Goal: Communication & Community: Answer question/provide support

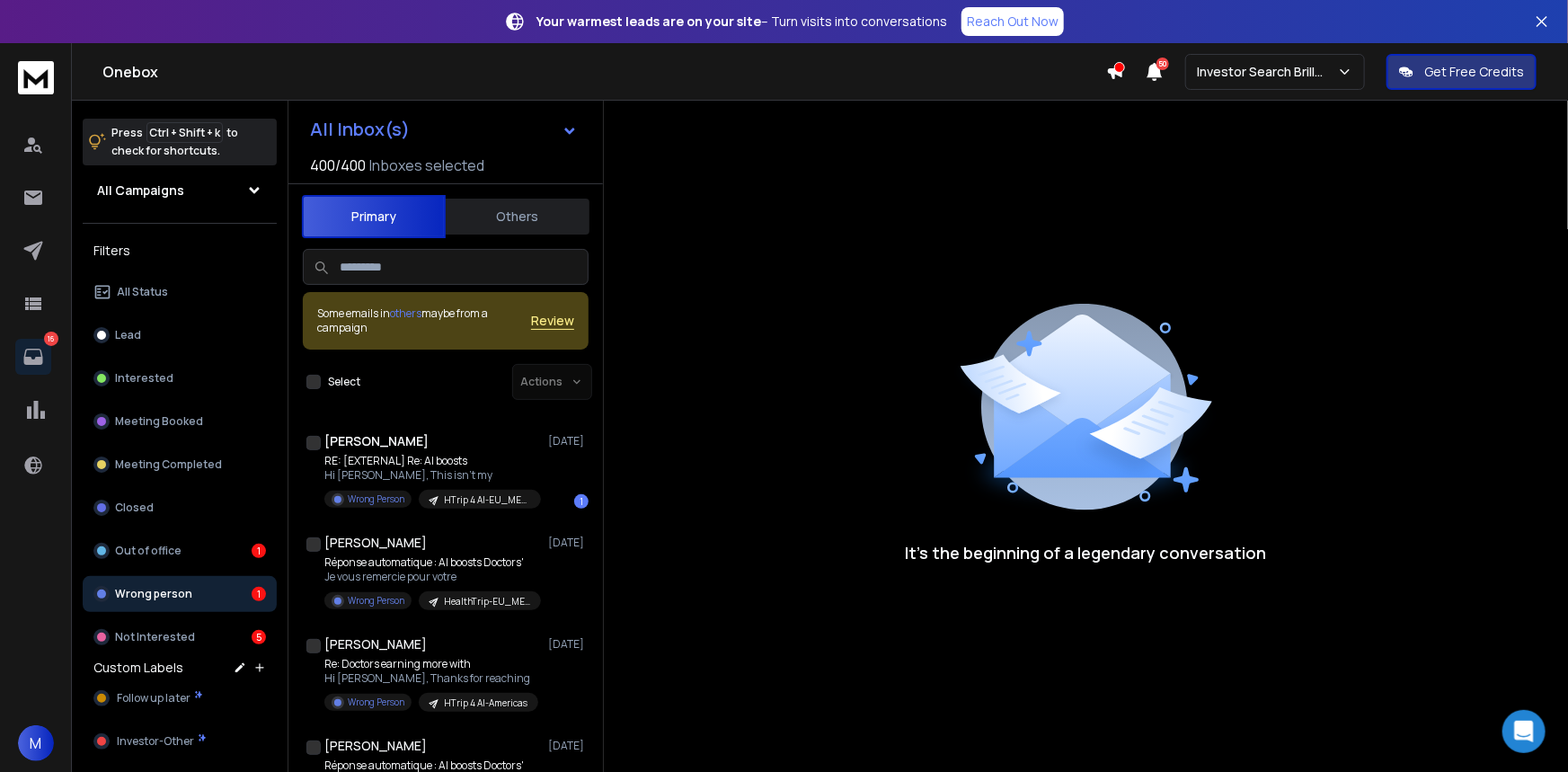
click at [480, 452] on div "[PERSON_NAME] [DATE] RE: [EXTERNAL] Re: AI boosts Hi [PERSON_NAME], This isn't …" at bounding box center [456, 470] width 264 height 76
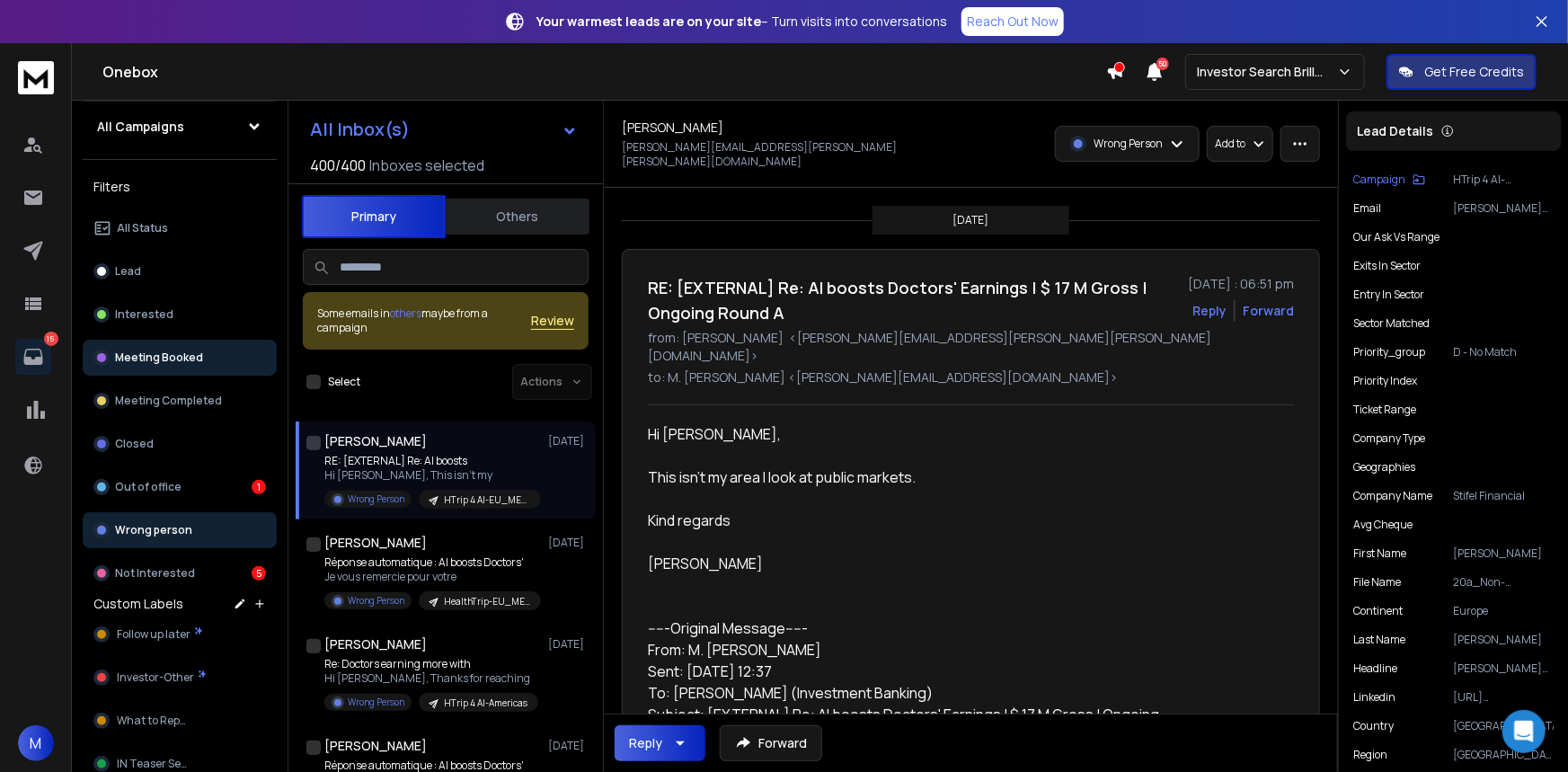
scroll to position [162, 0]
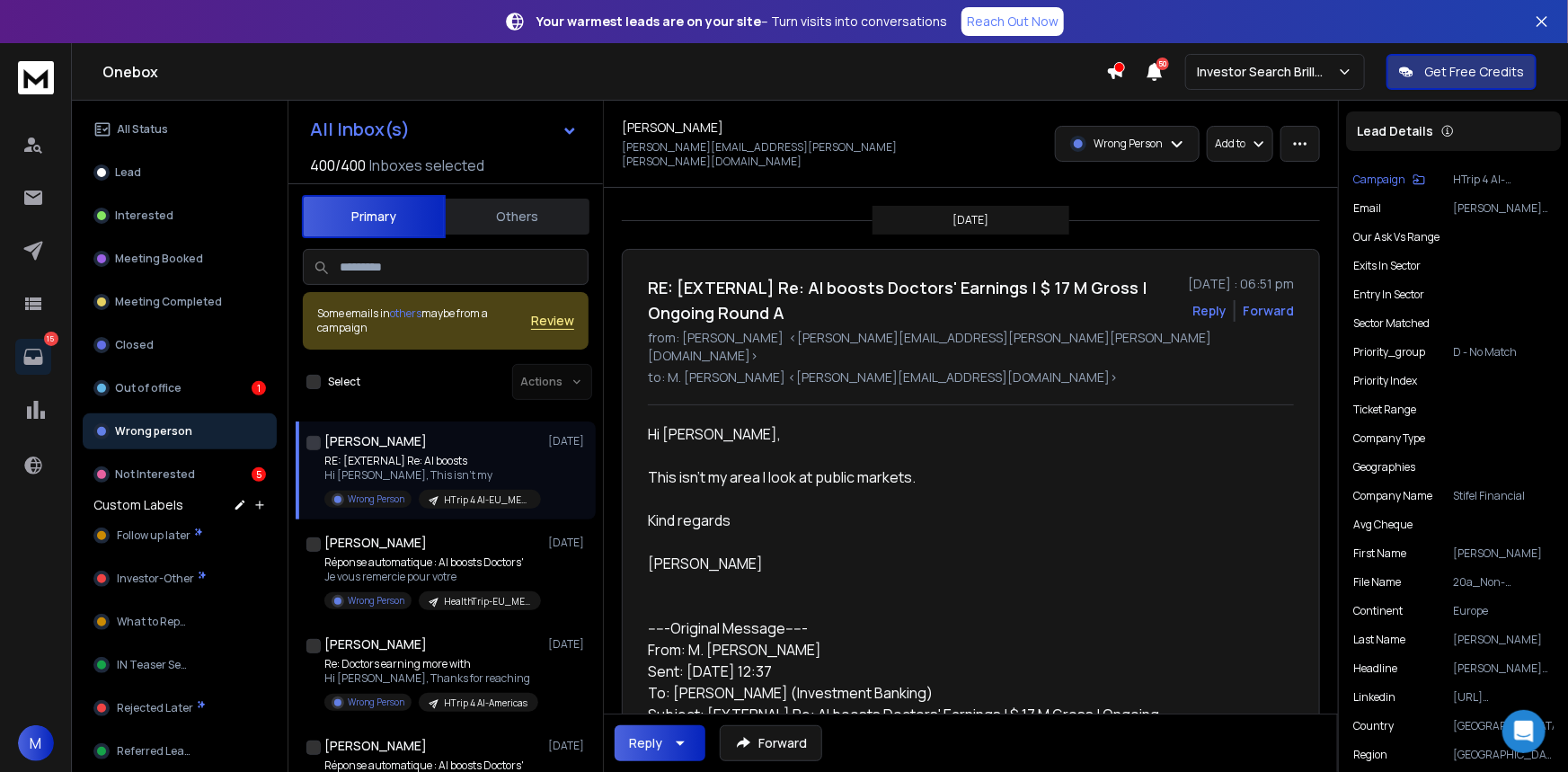
click at [203, 363] on div "All Status Lead Interested Meeting Booked Meeting Completed Closed Out of offic…" at bounding box center [180, 302] width 194 height 381
click at [188, 387] on button "Out of office 1" at bounding box center [180, 387] width 194 height 36
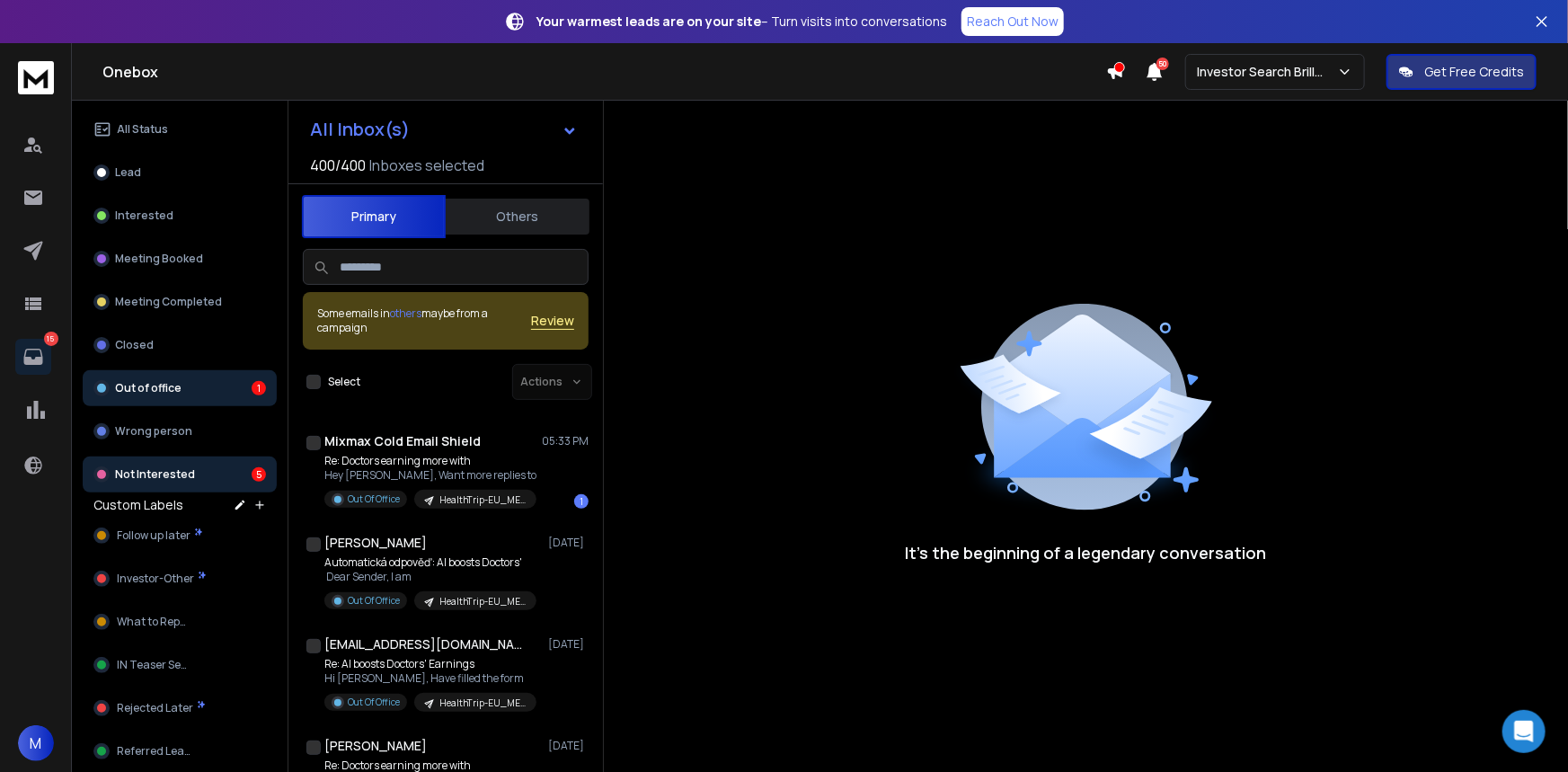
click at [176, 471] on p "Not Interested" at bounding box center [155, 474] width 80 height 14
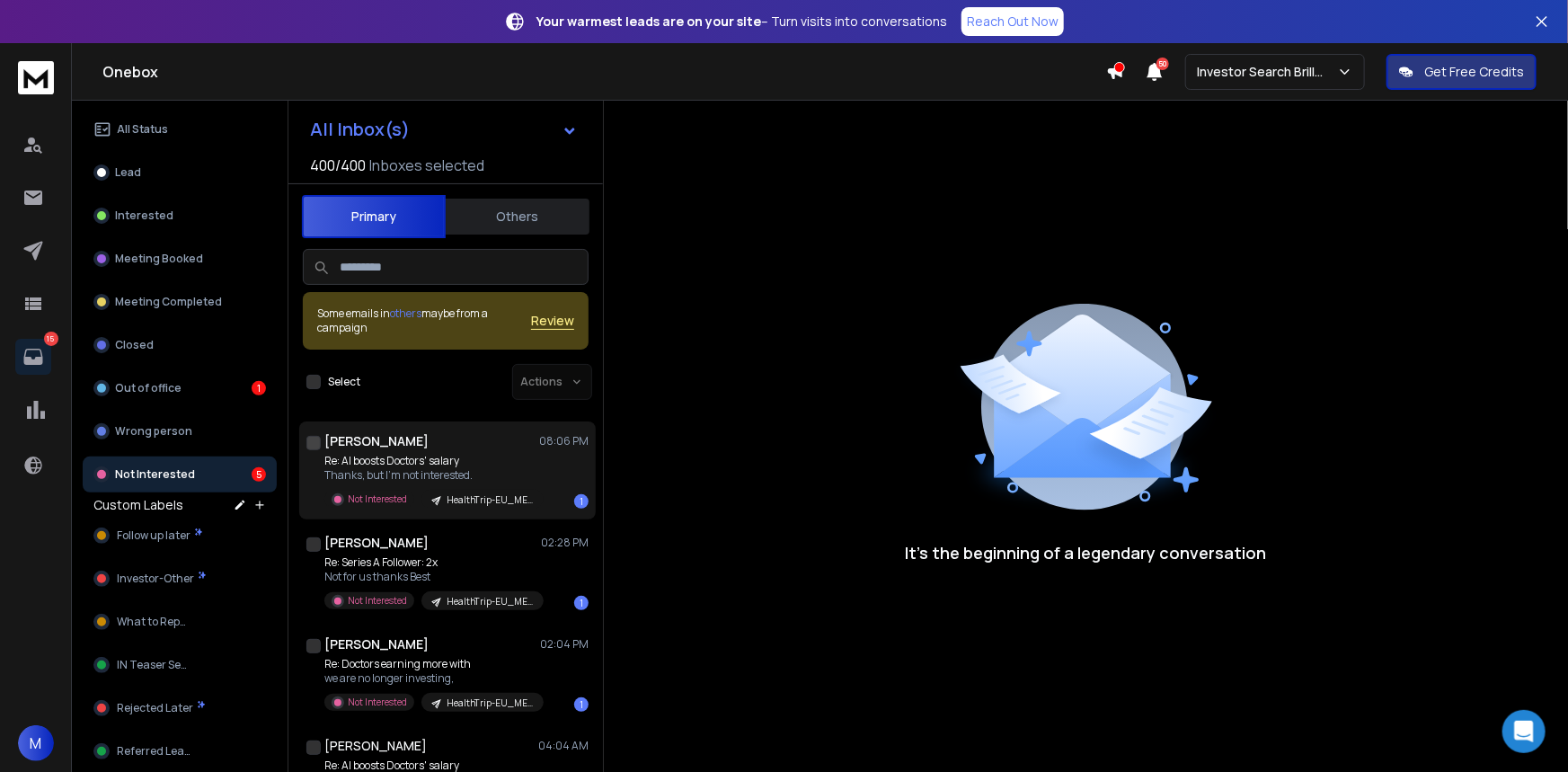
click at [433, 473] on p "Thanks, but I'm not interested." at bounding box center [432, 475] width 215 height 14
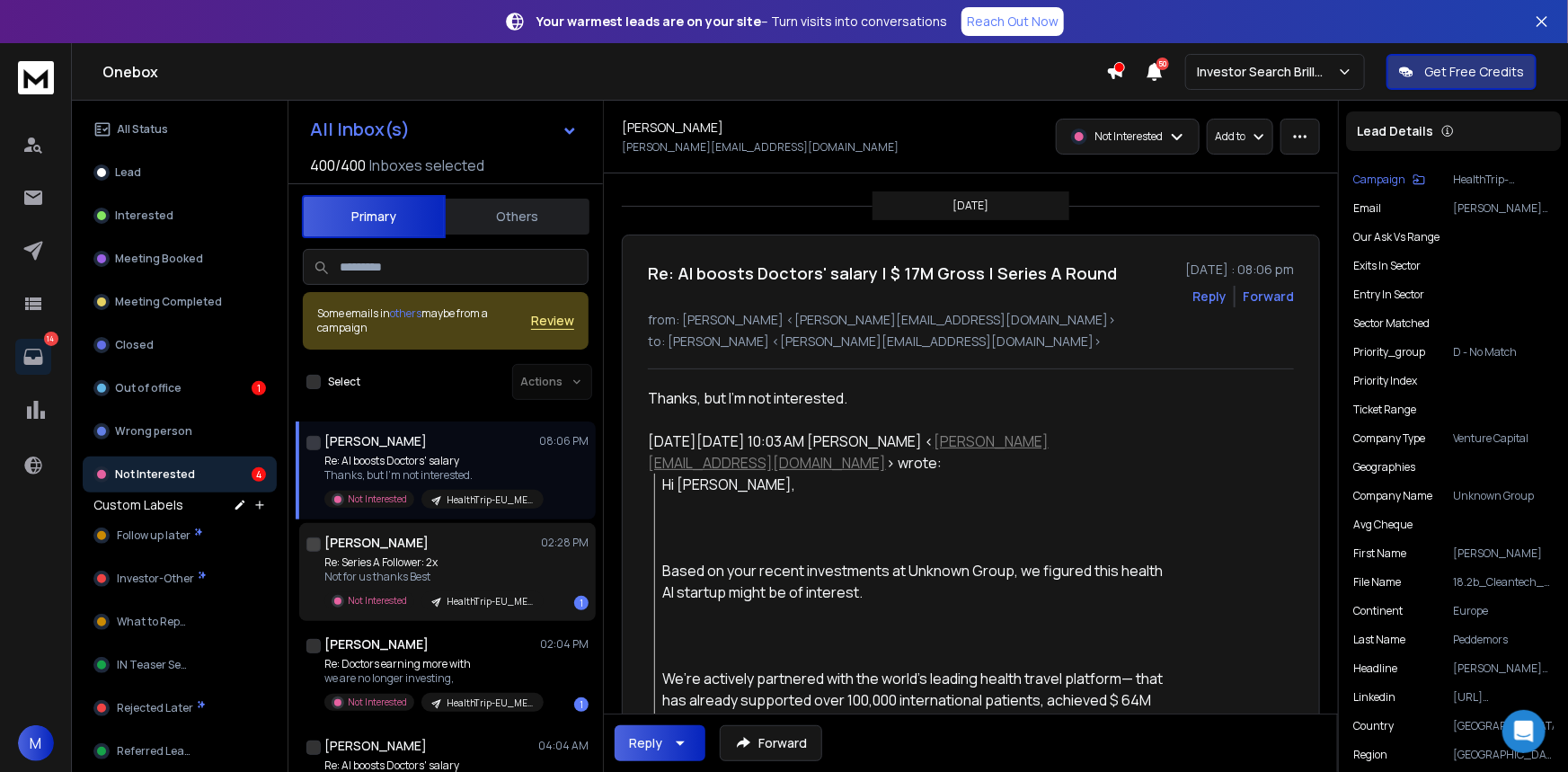
click at [447, 577] on p "Not for us thanks Best" at bounding box center [432, 577] width 215 height 14
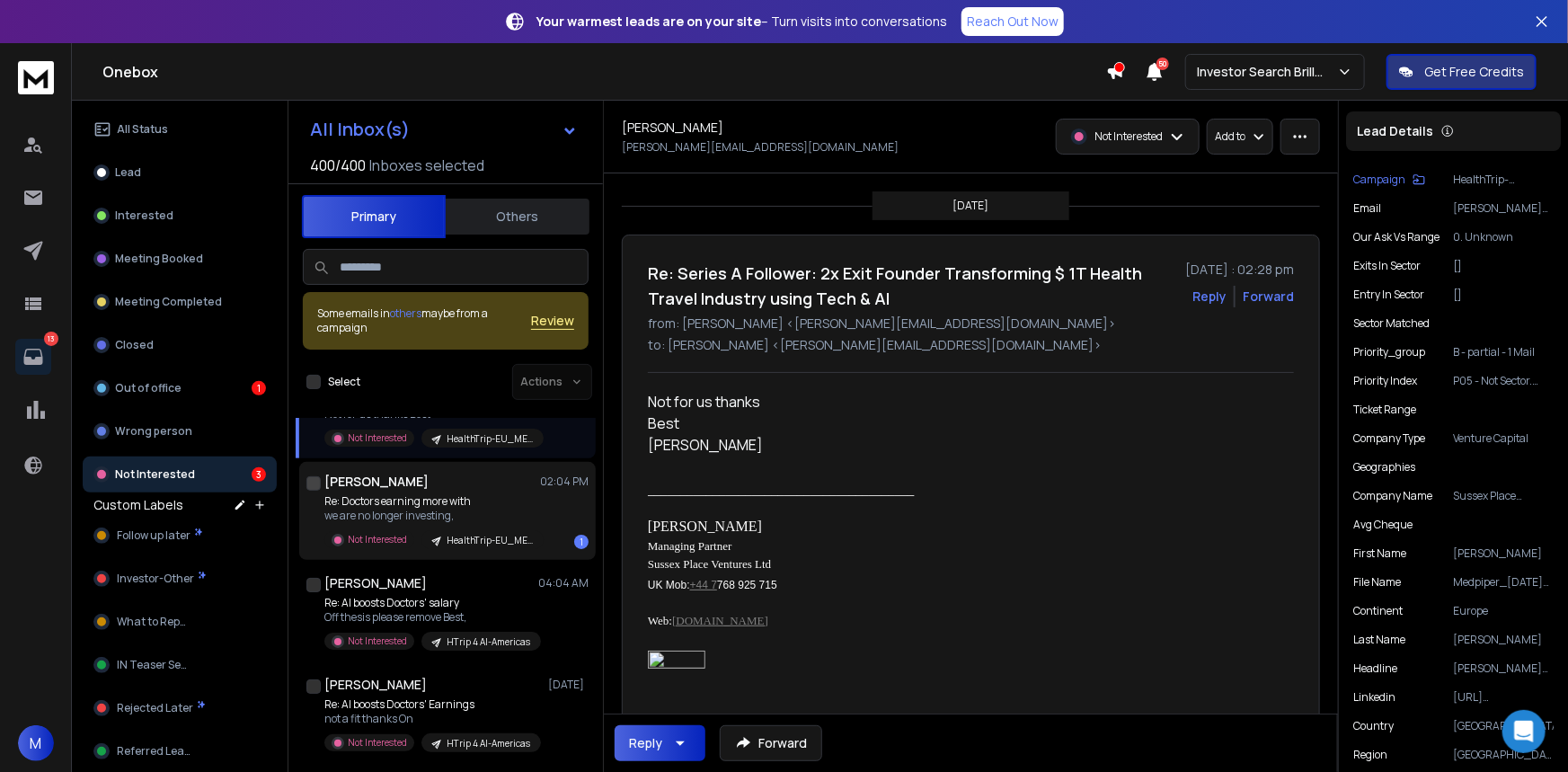
click at [467, 553] on div "[PERSON_NAME] 02:04 PM Re: Doctors earning more with we are no longer investing…" at bounding box center [447, 511] width 297 height 98
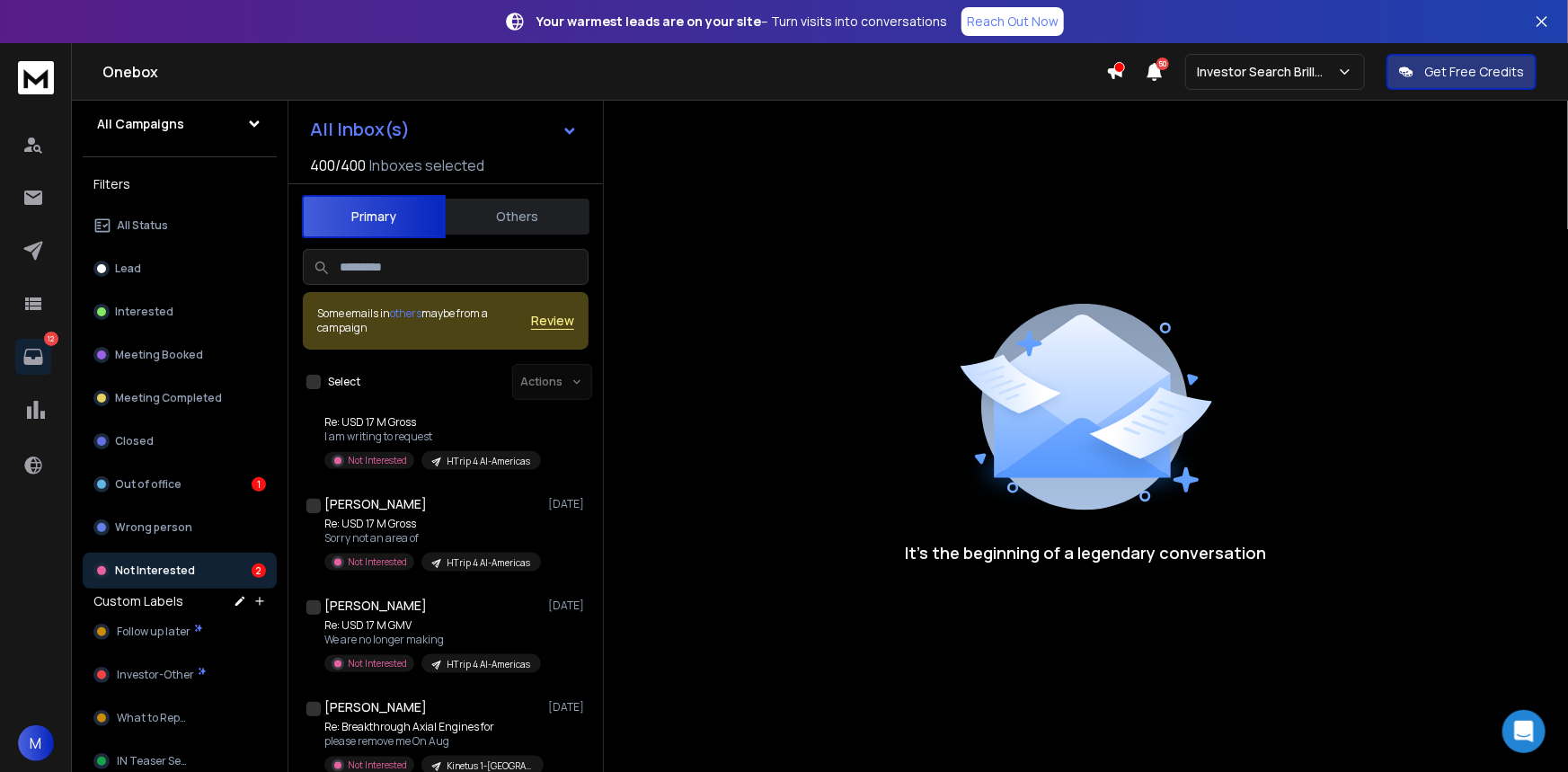
scroll to position [59, 0]
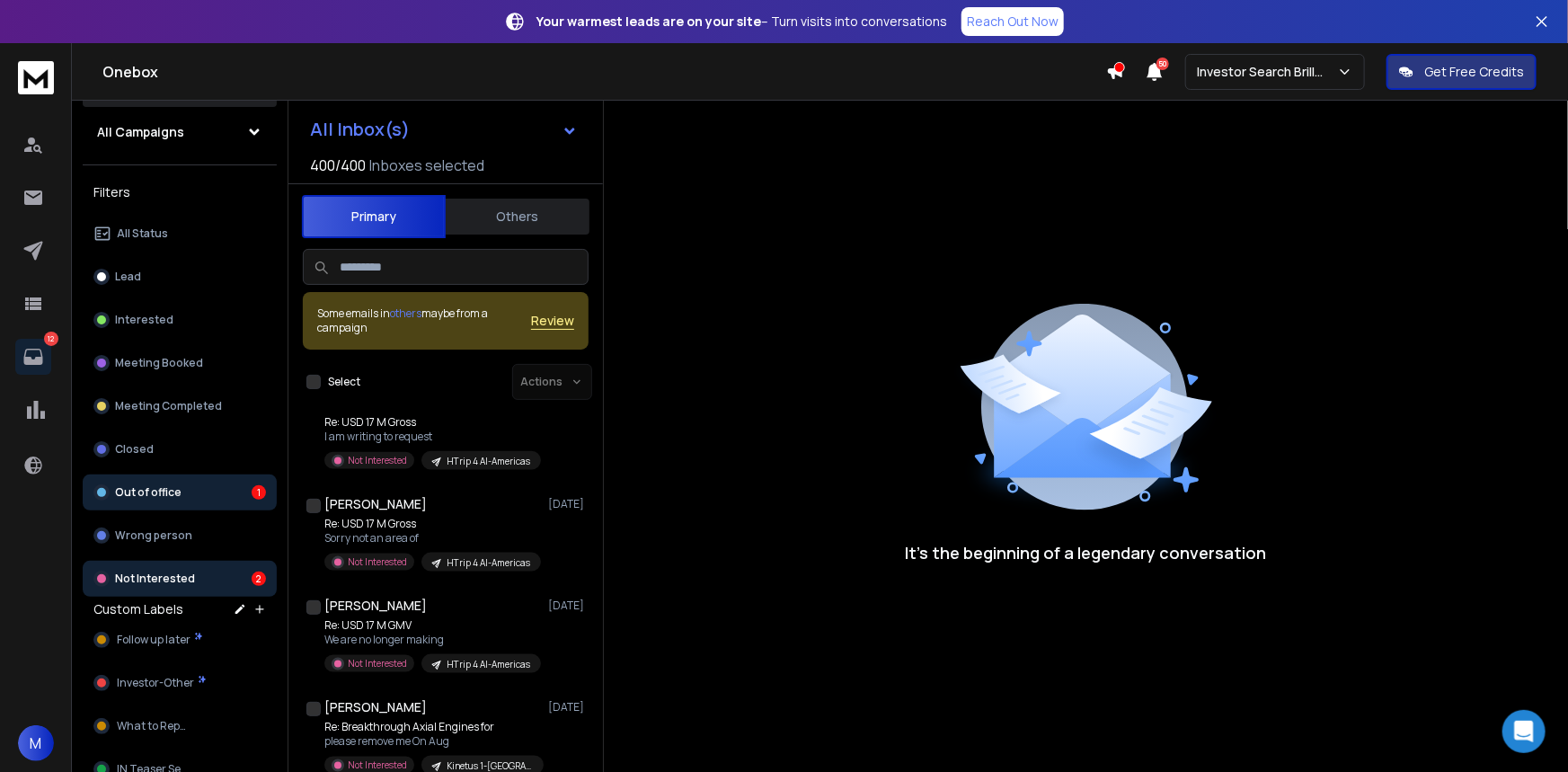
click at [167, 490] on p "Out of office" at bounding box center [148, 492] width 66 height 14
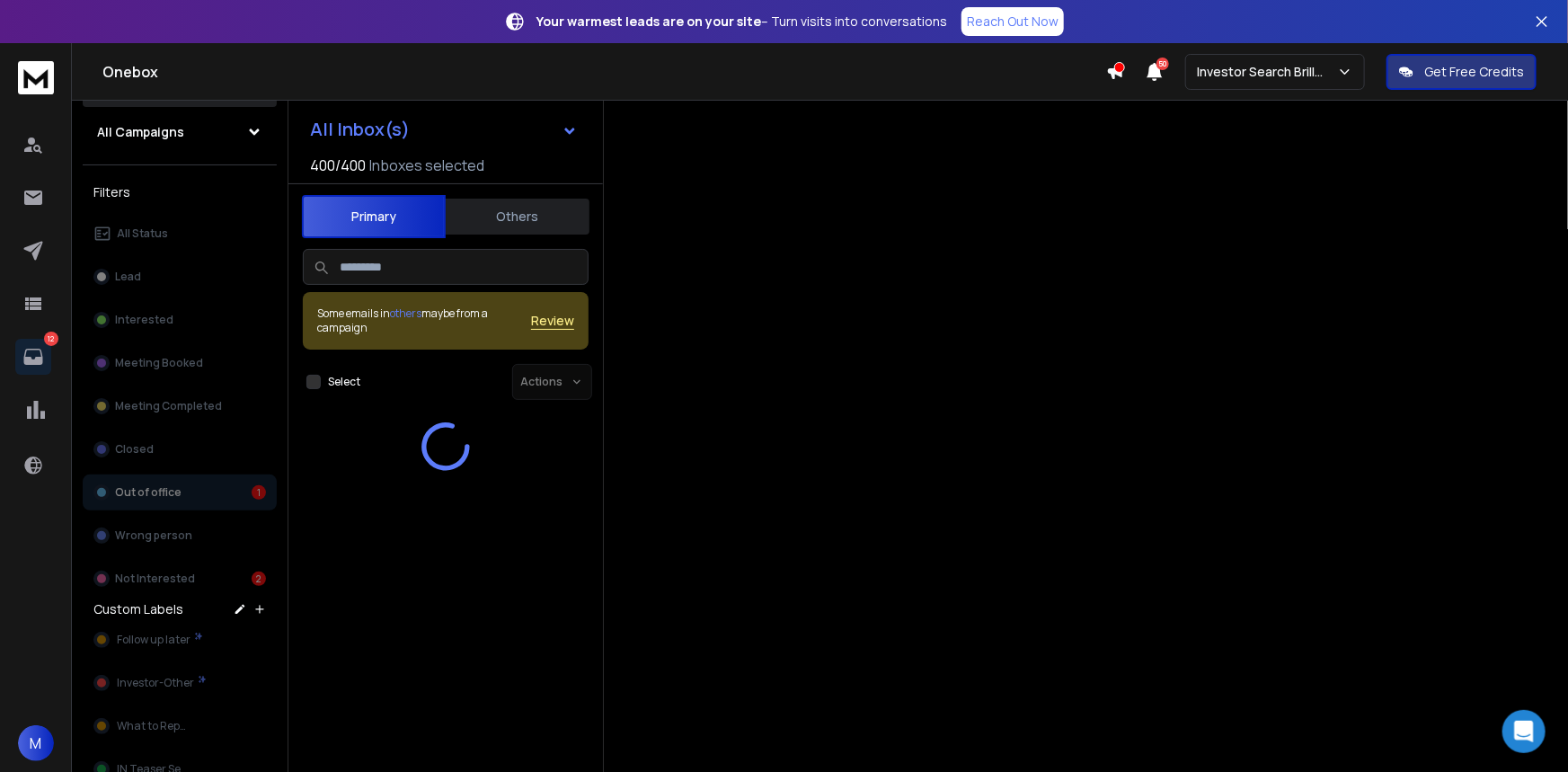
scroll to position [0, 0]
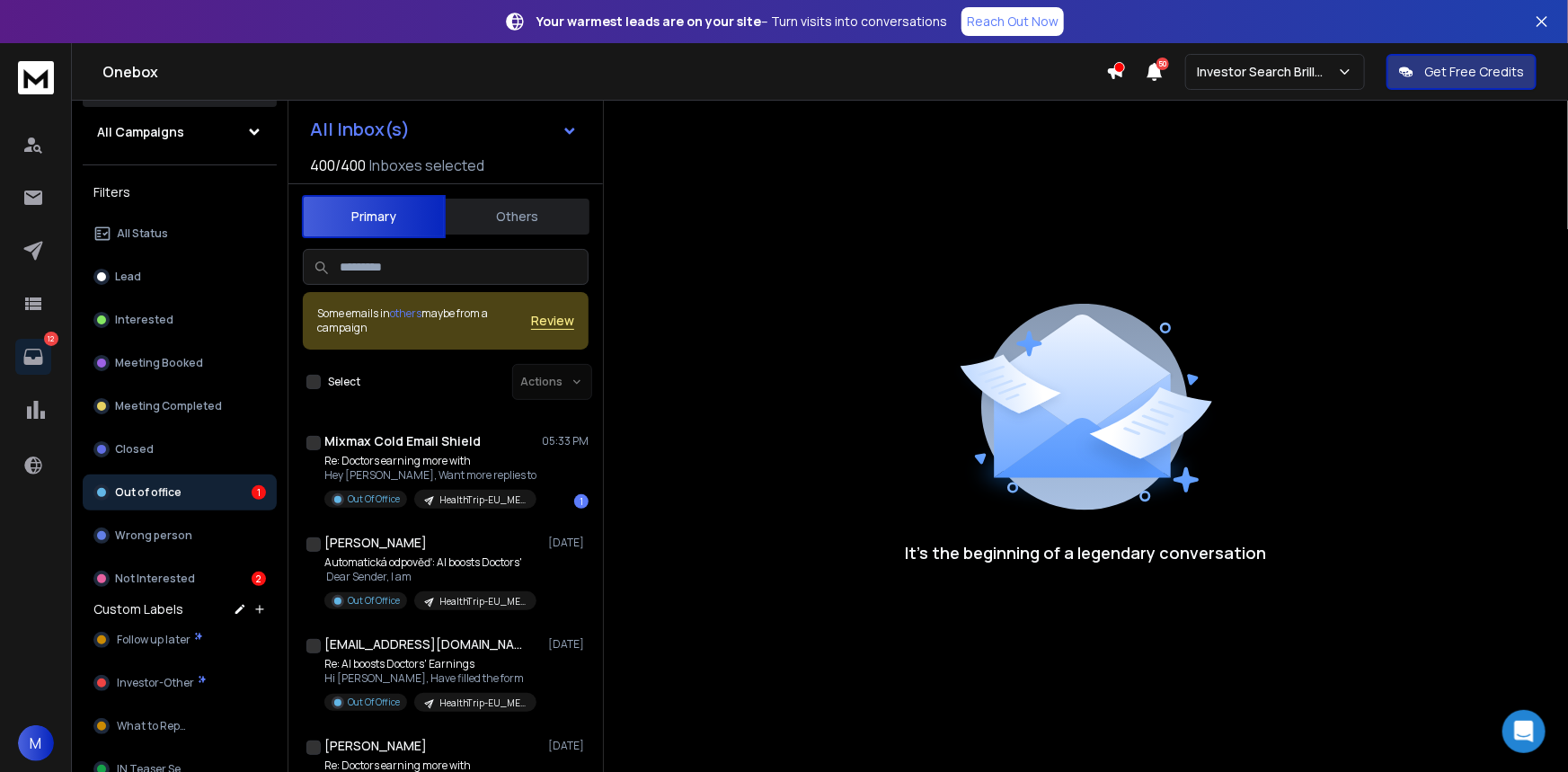
click at [198, 585] on button "Not Interested 2" at bounding box center [180, 579] width 194 height 36
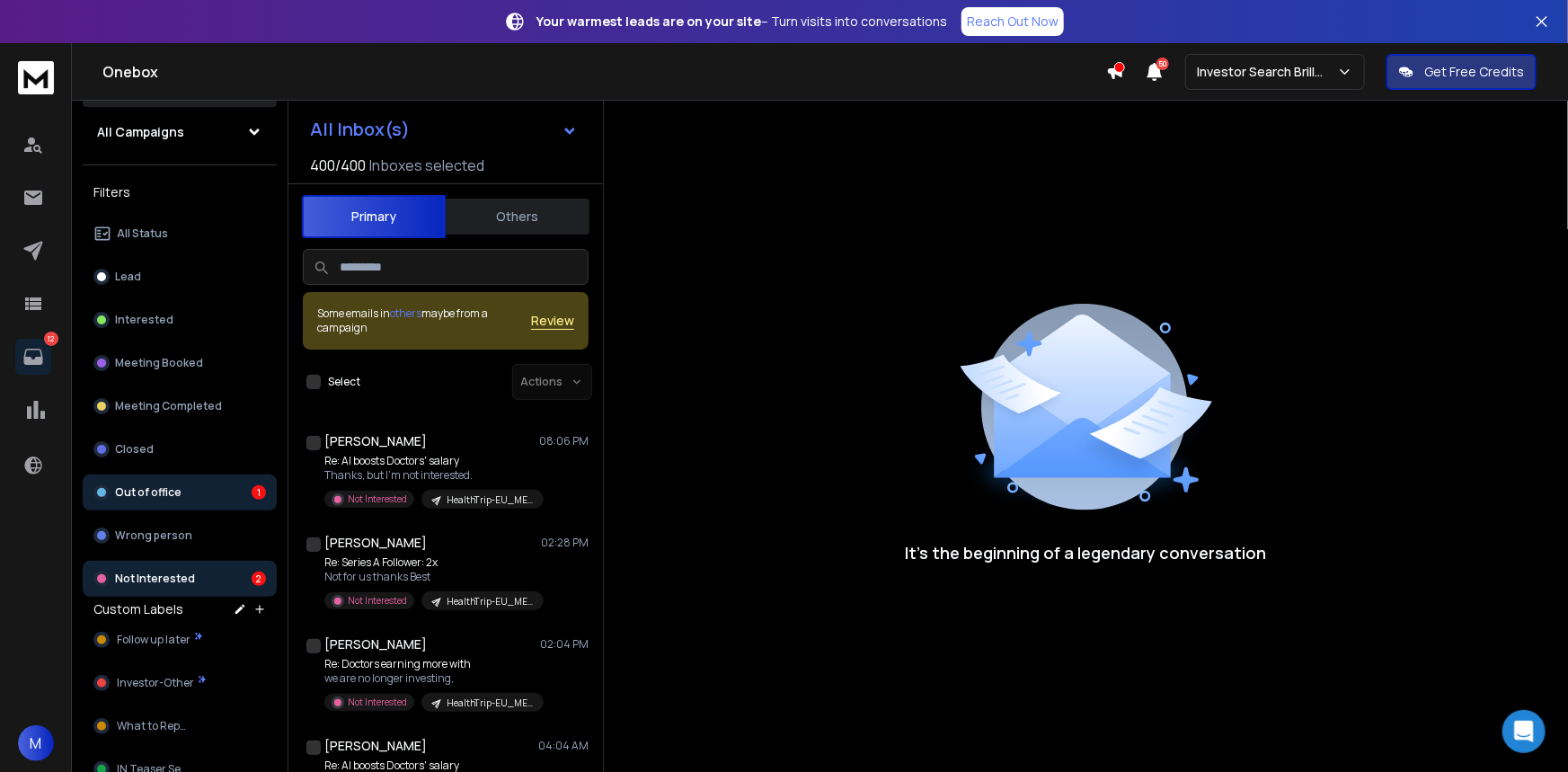
click at [221, 495] on button "Out of office 1" at bounding box center [180, 492] width 194 height 36
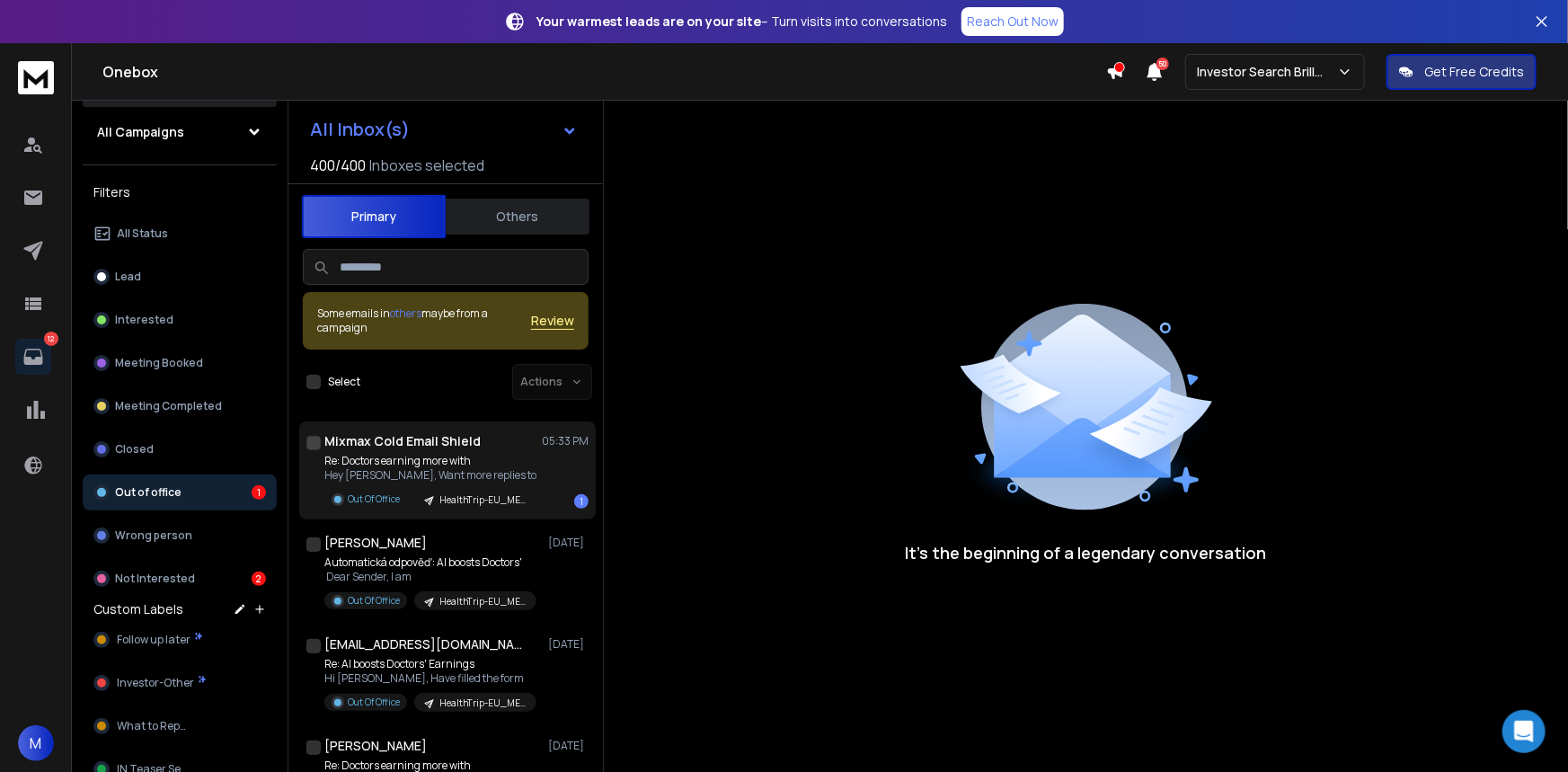
click at [489, 478] on p "Hey [PERSON_NAME], Want more replies to" at bounding box center [430, 475] width 212 height 14
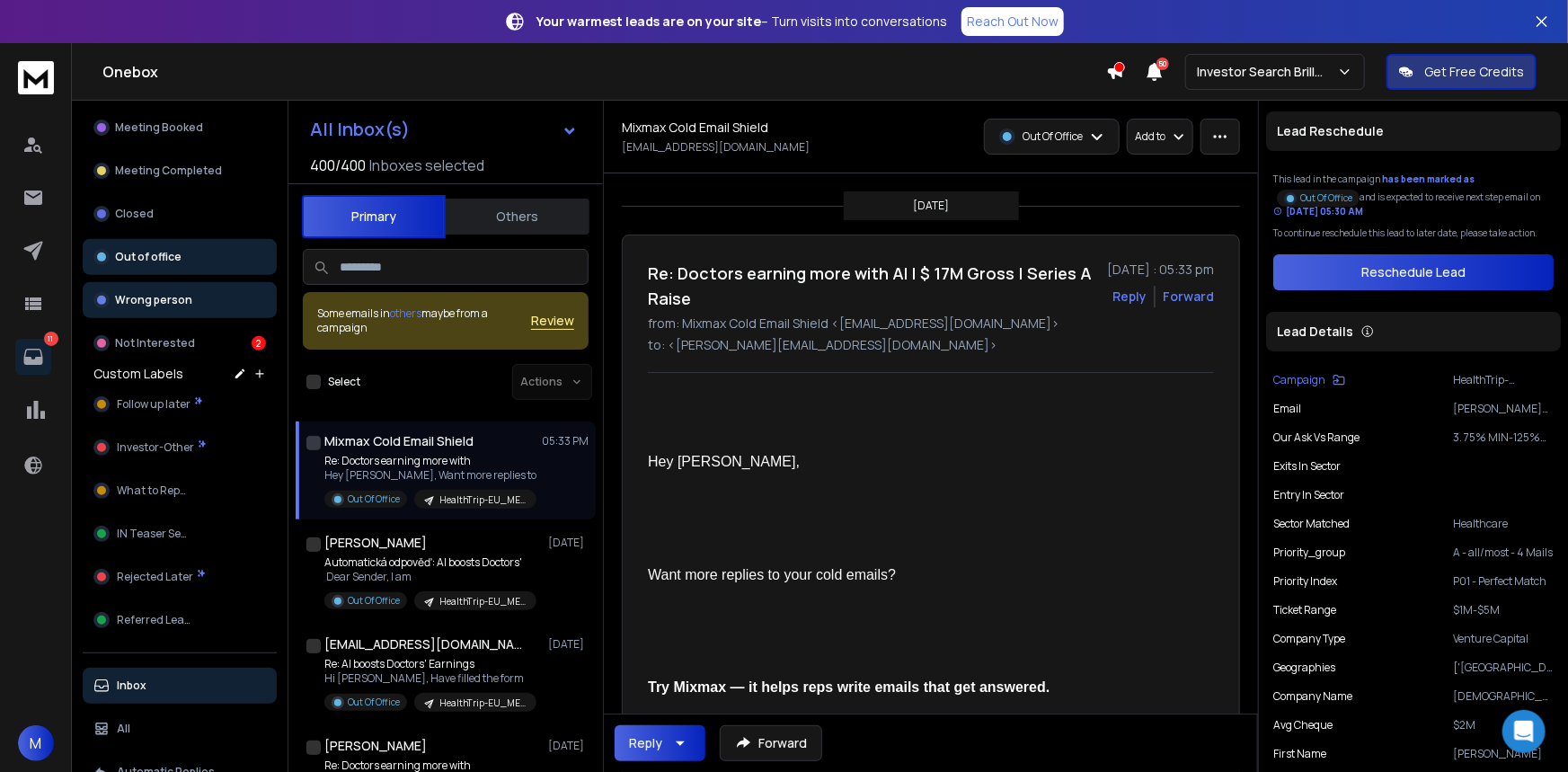
scroll to position [304, 0]
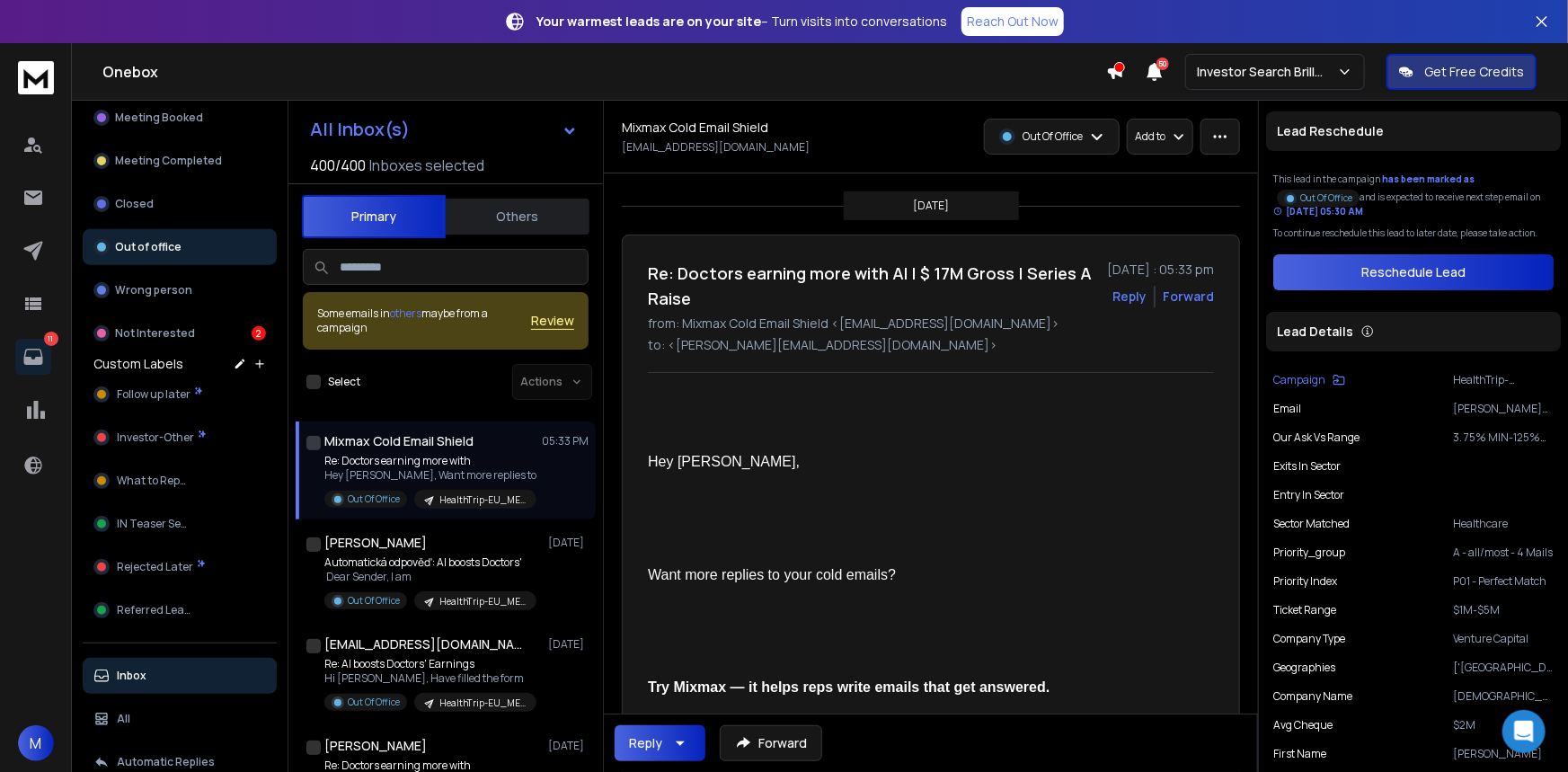
click at [165, 566] on span "Rejected Later" at bounding box center [155, 567] width 76 height 14
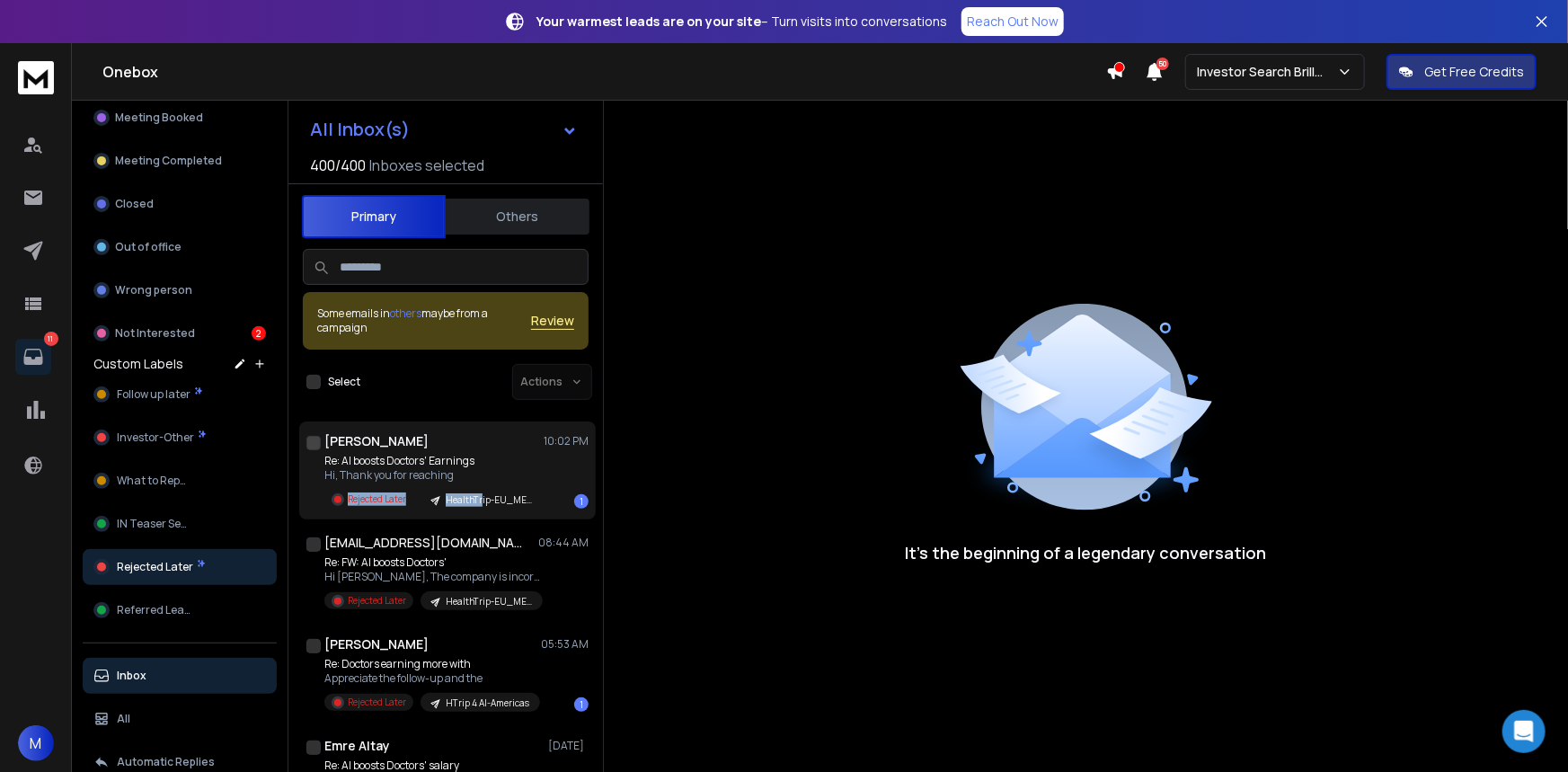
click at [483, 477] on div "Re: AI boosts Doctors' Earnings Hi, Thank you for reaching Rejected Later Healt…" at bounding box center [433, 481] width 218 height 55
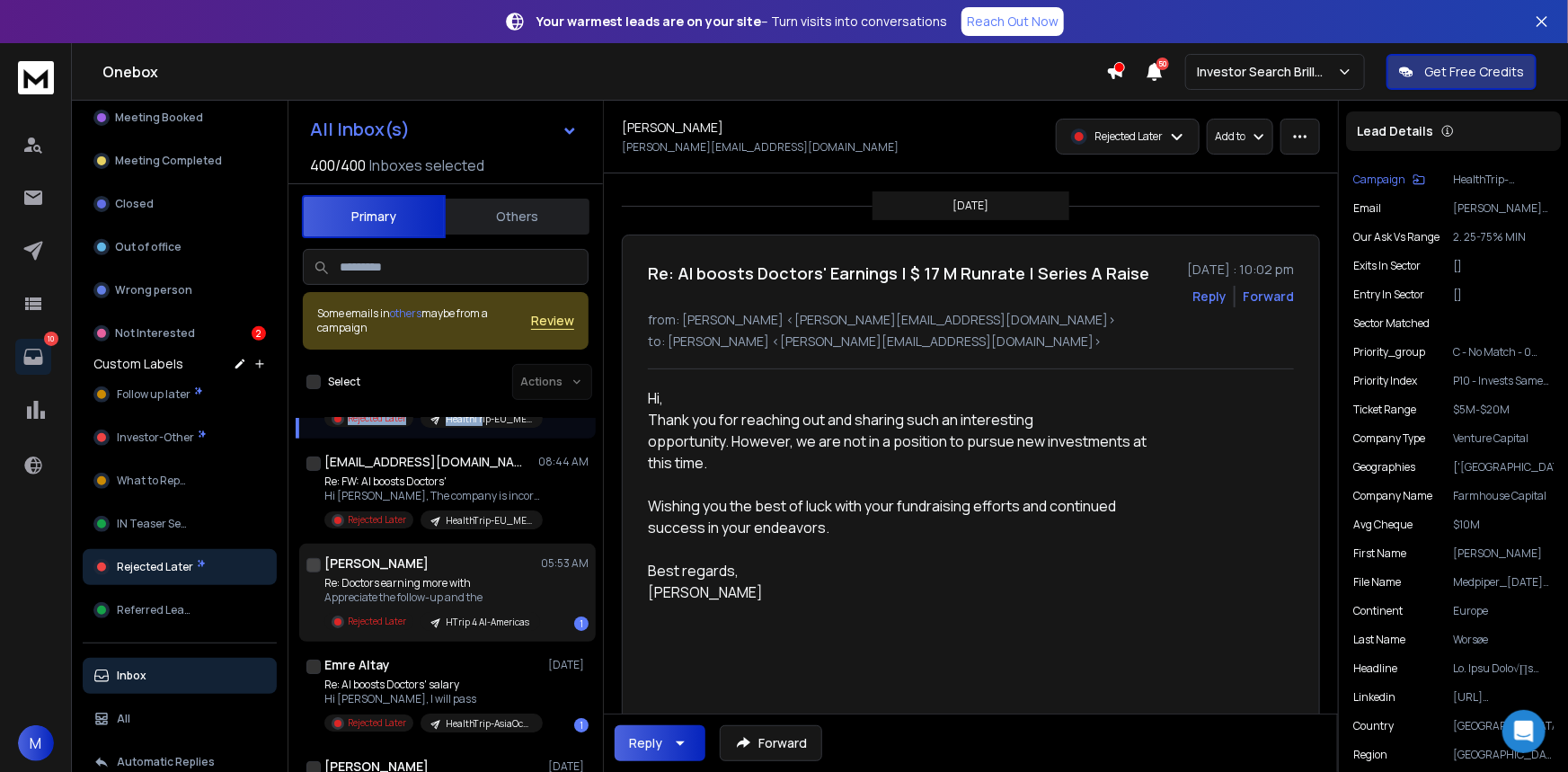
scroll to position [81, 0]
click at [486, 593] on p "Appreciate the follow-up and the" at bounding box center [432, 597] width 215 height 14
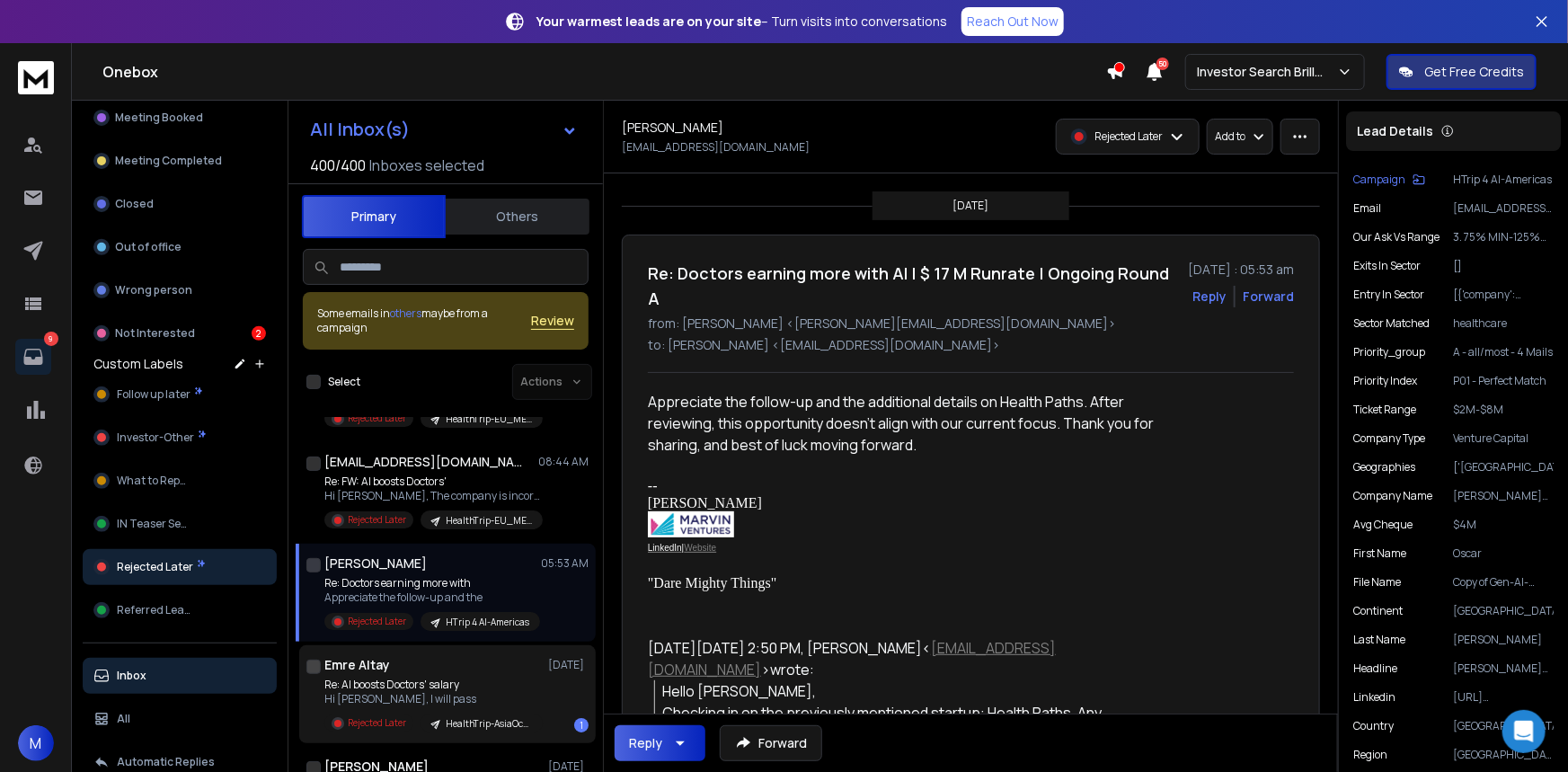
click at [538, 670] on div "Emre Altay [DATE]" at bounding box center [456, 665] width 264 height 18
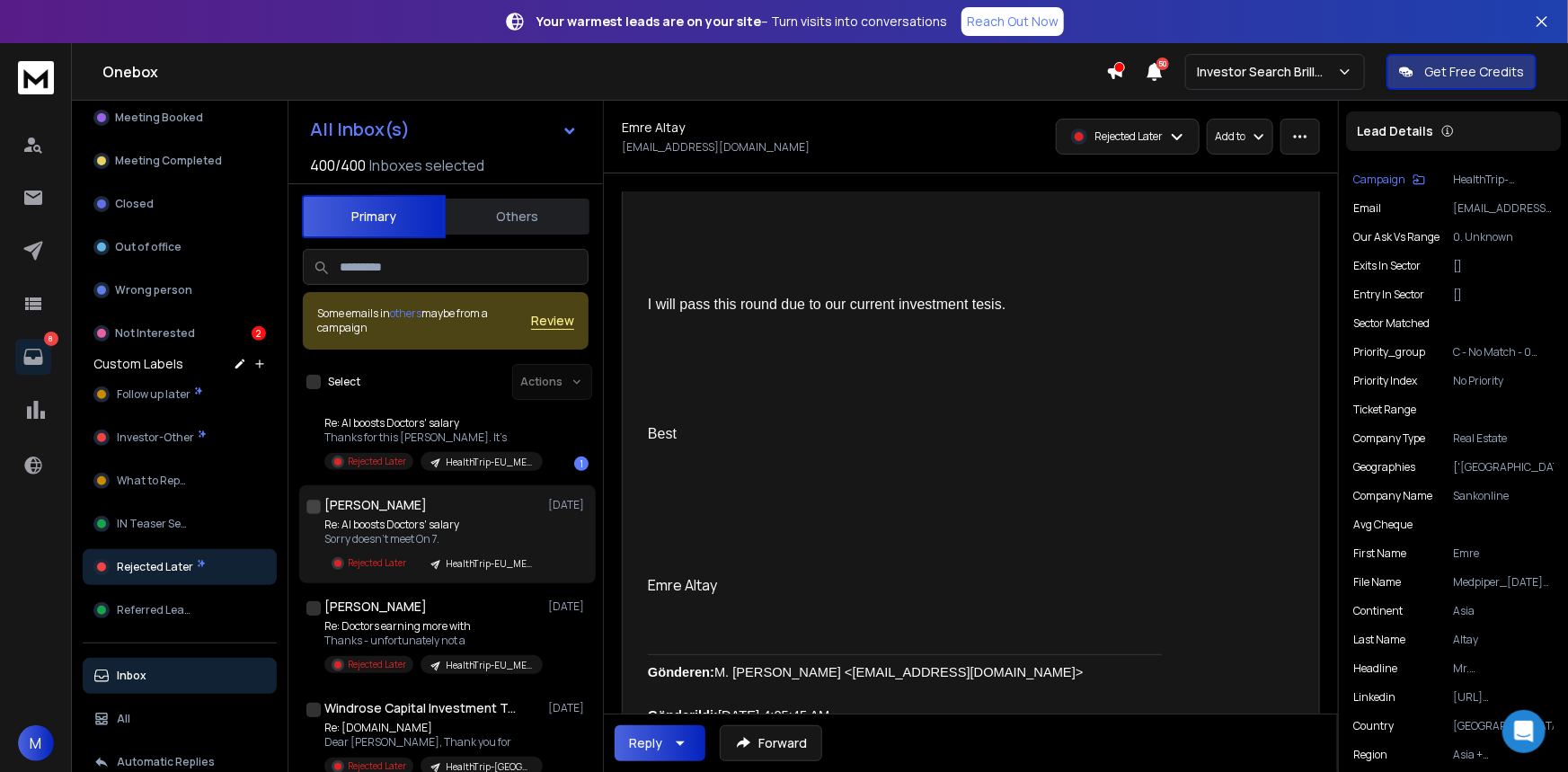
scroll to position [409, 0]
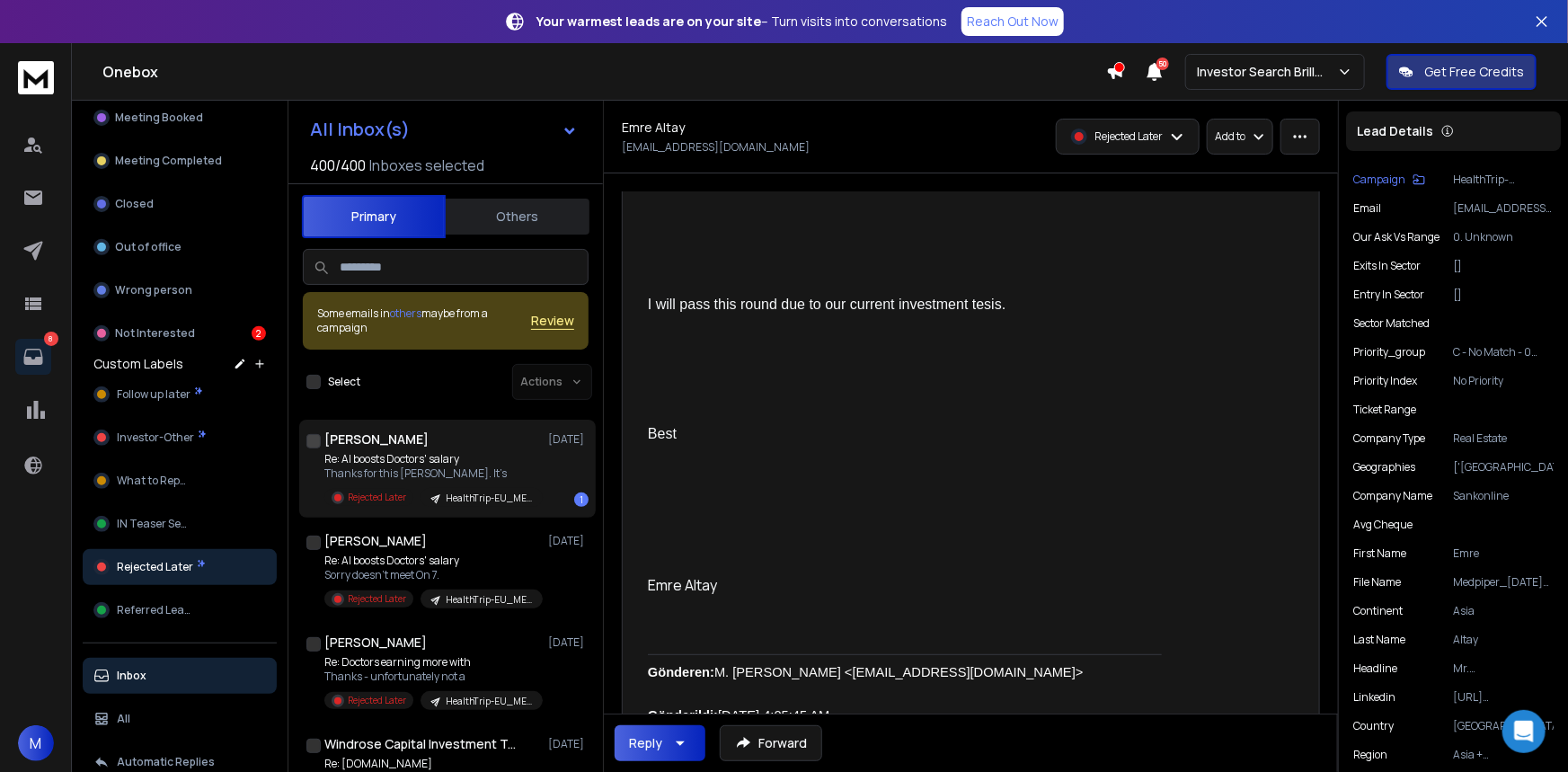
click at [521, 480] on div "Re: AI boosts Doctors' salary Thanks for this [PERSON_NAME]. It’s Rejected Late…" at bounding box center [433, 479] width 218 height 55
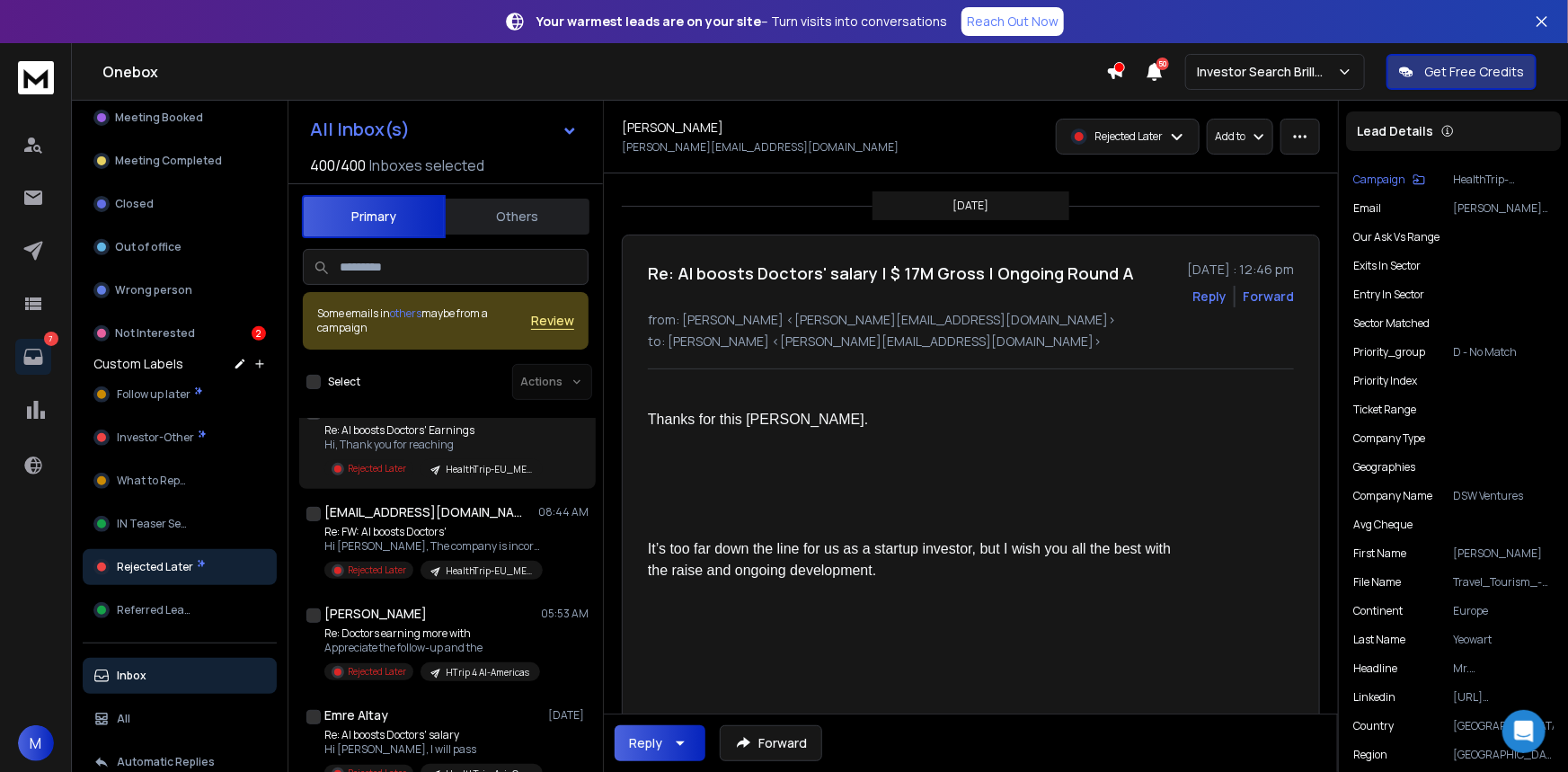
scroll to position [0, 0]
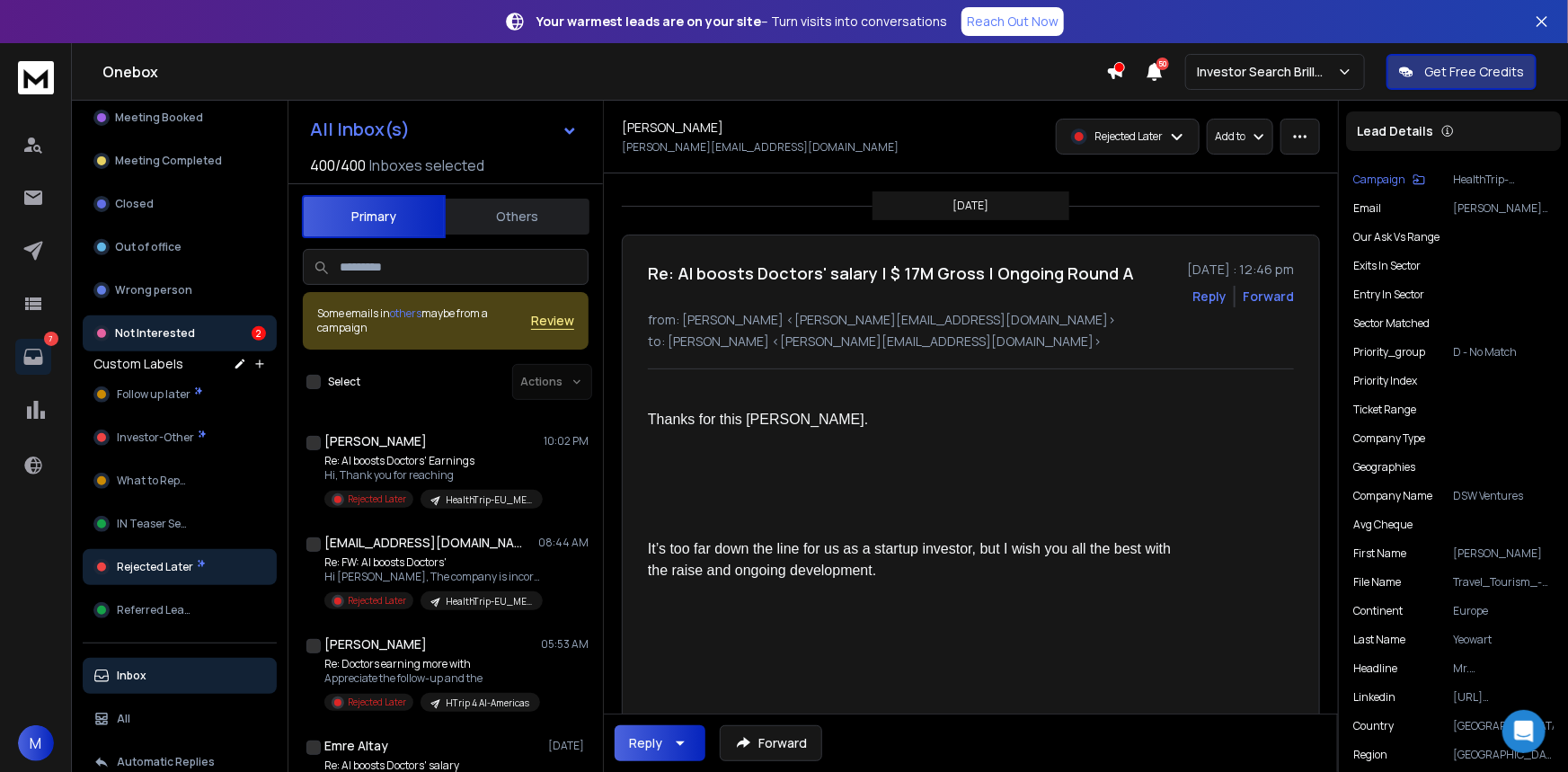
click at [203, 324] on button "Not Interested 2" at bounding box center [180, 333] width 194 height 36
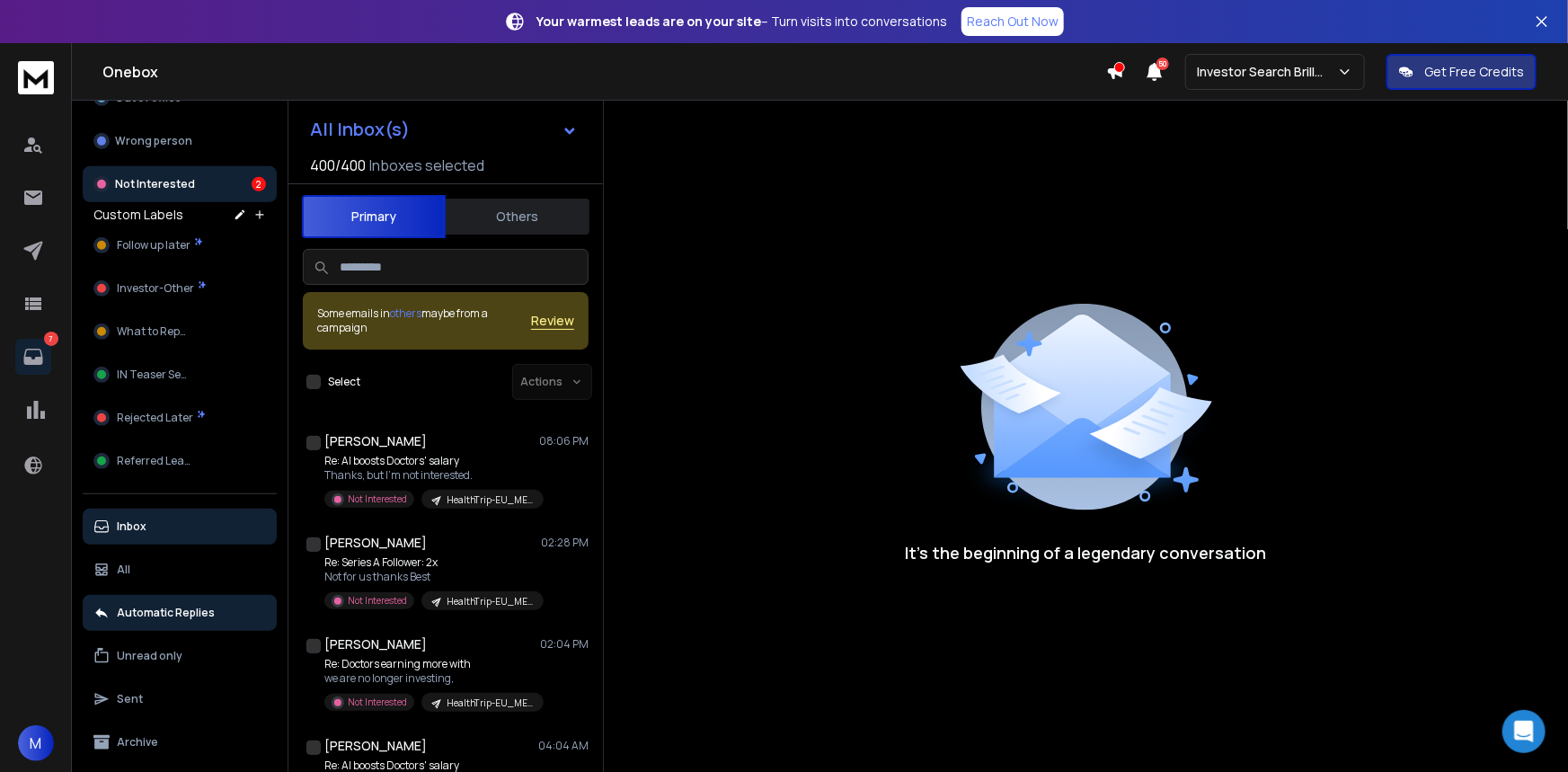
scroll to position [467, 0]
click at [148, 646] on p "Unread only" at bounding box center [150, 653] width 65 height 14
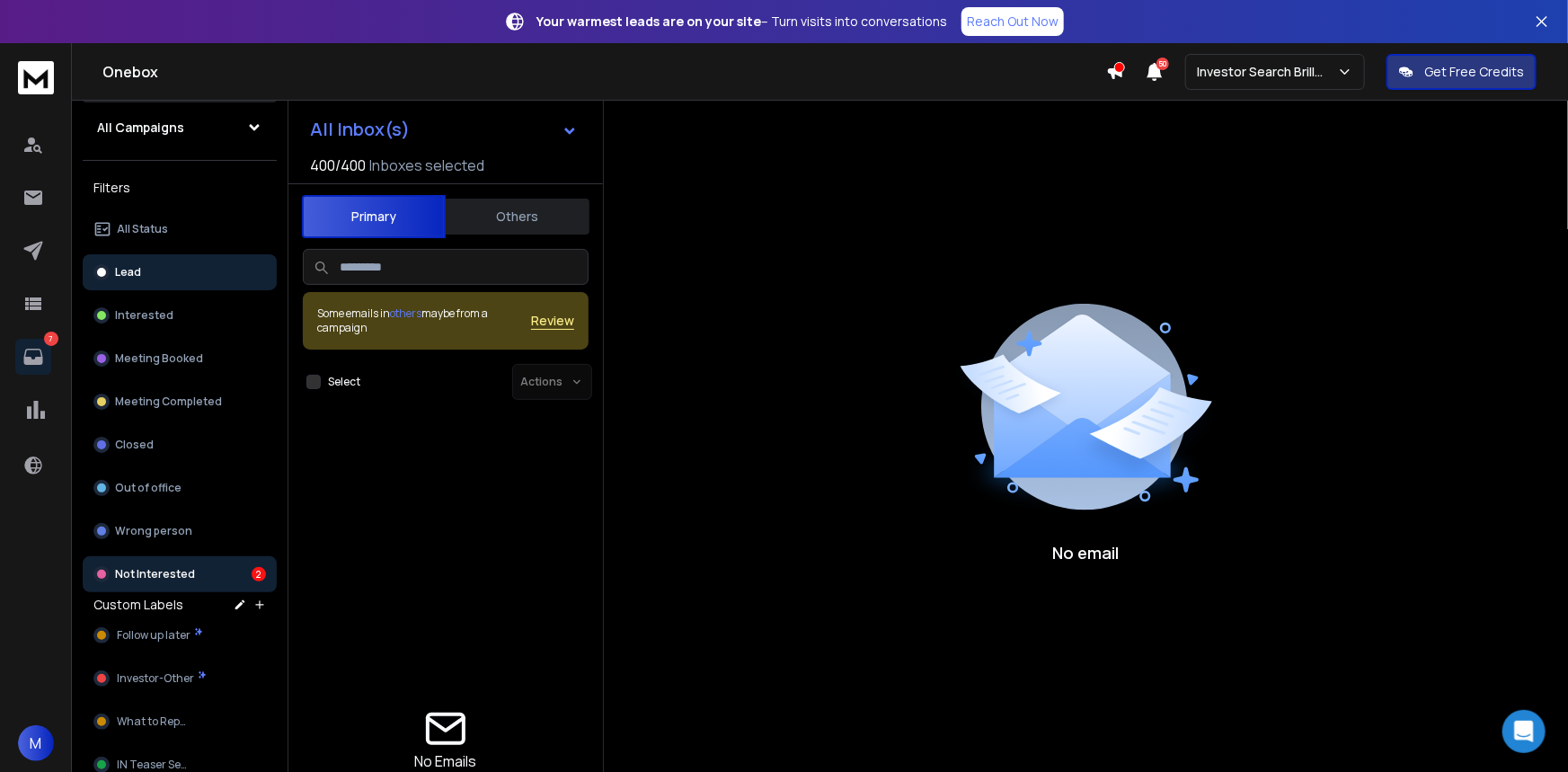
scroll to position [0, 0]
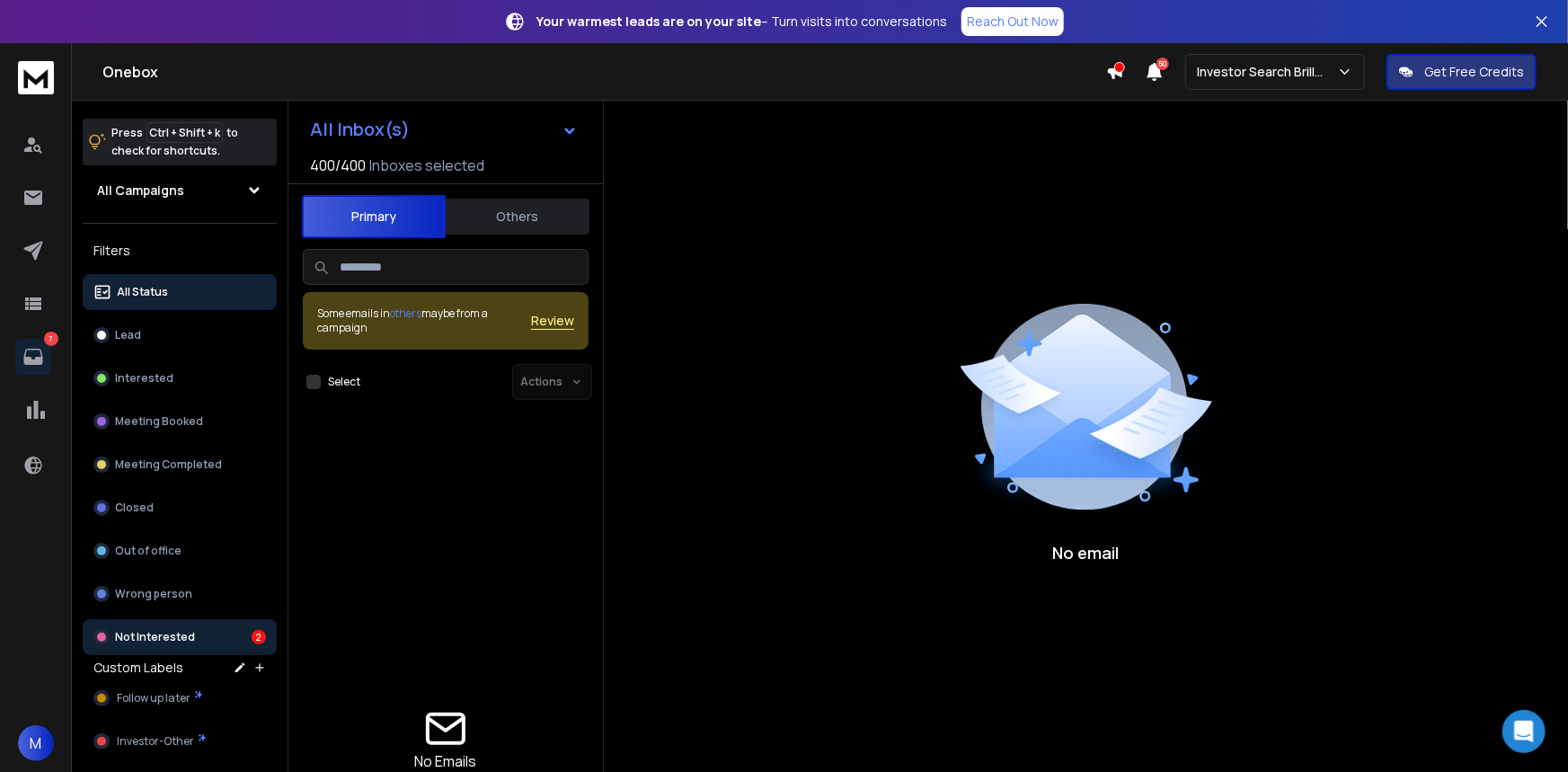
click at [159, 285] on p "All Status" at bounding box center [142, 291] width 51 height 14
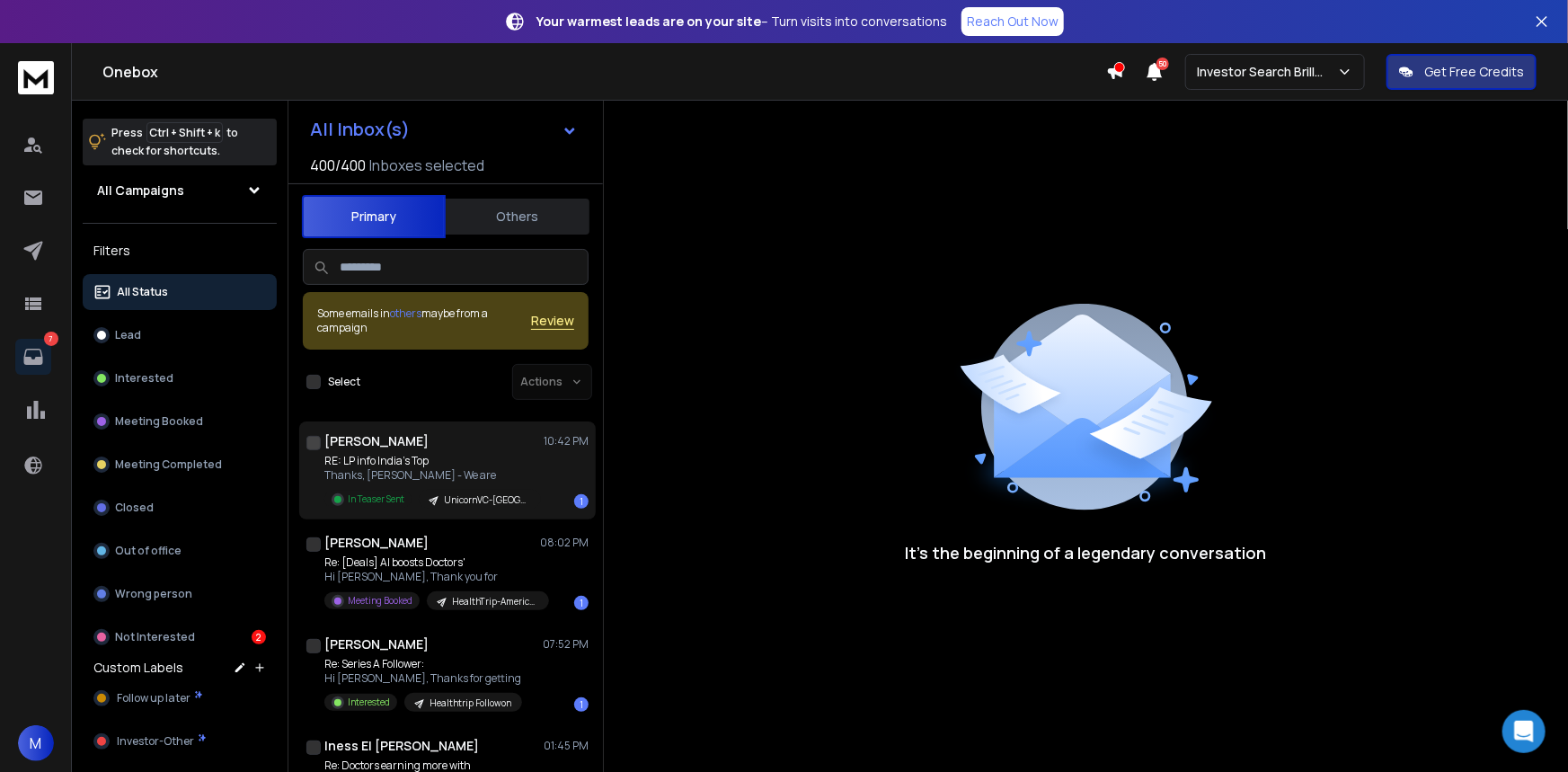
click at [485, 468] on p "Thanks, [PERSON_NAME] - We are" at bounding box center [432, 475] width 215 height 14
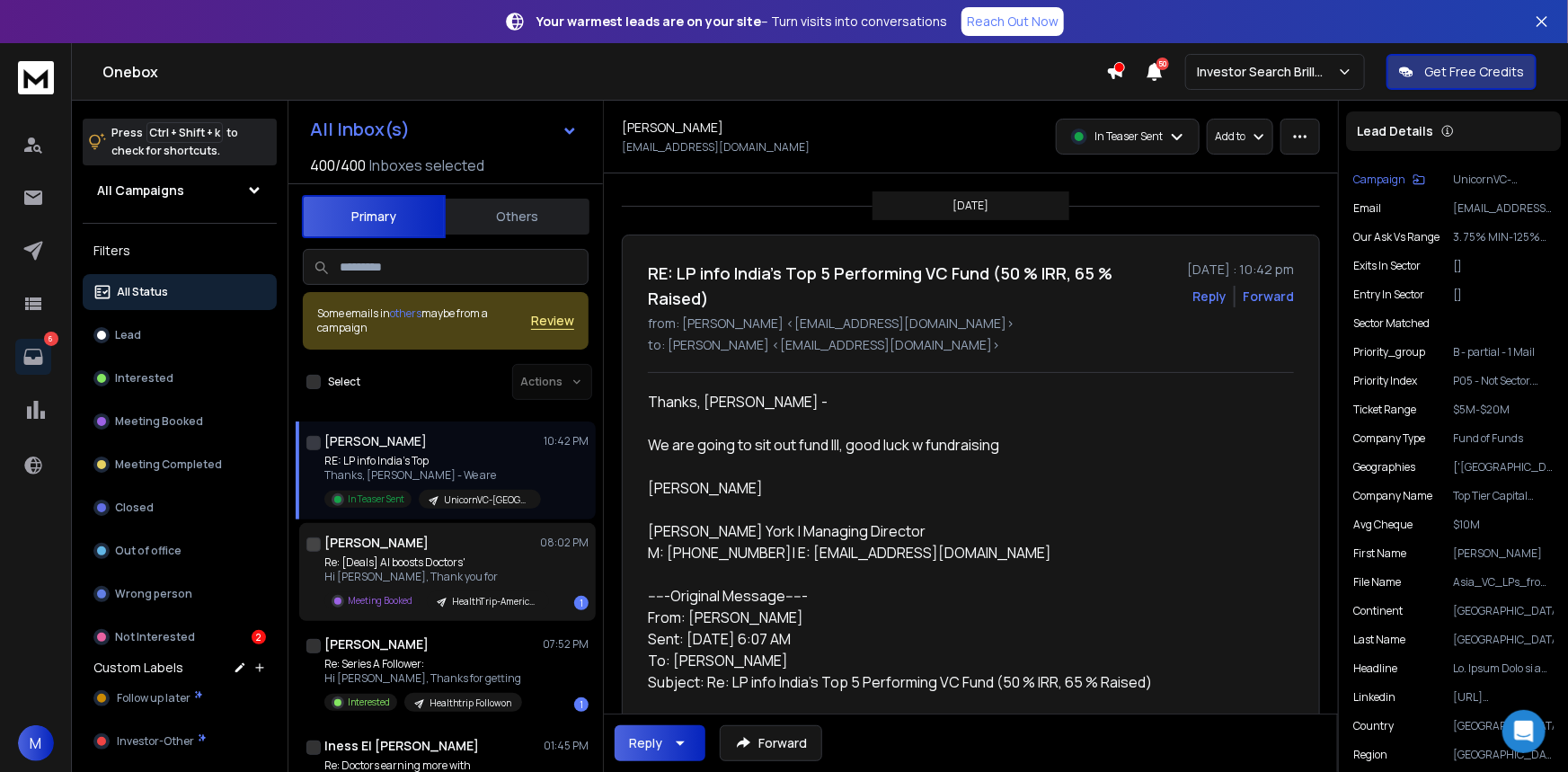
click at [410, 556] on p "Re: [Deals] AI boosts Doctors'" at bounding box center [432, 562] width 215 height 14
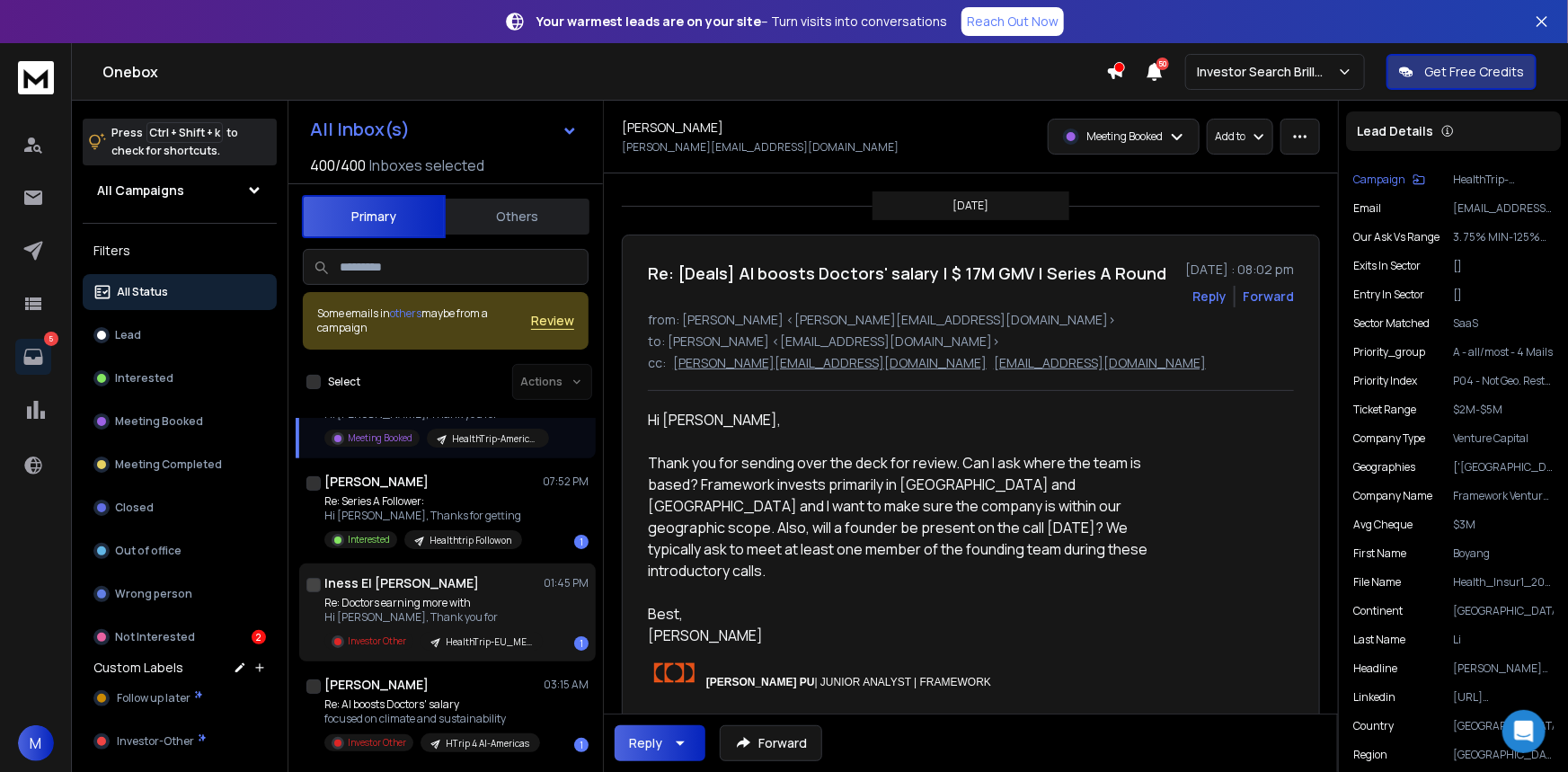
scroll to position [81, 0]
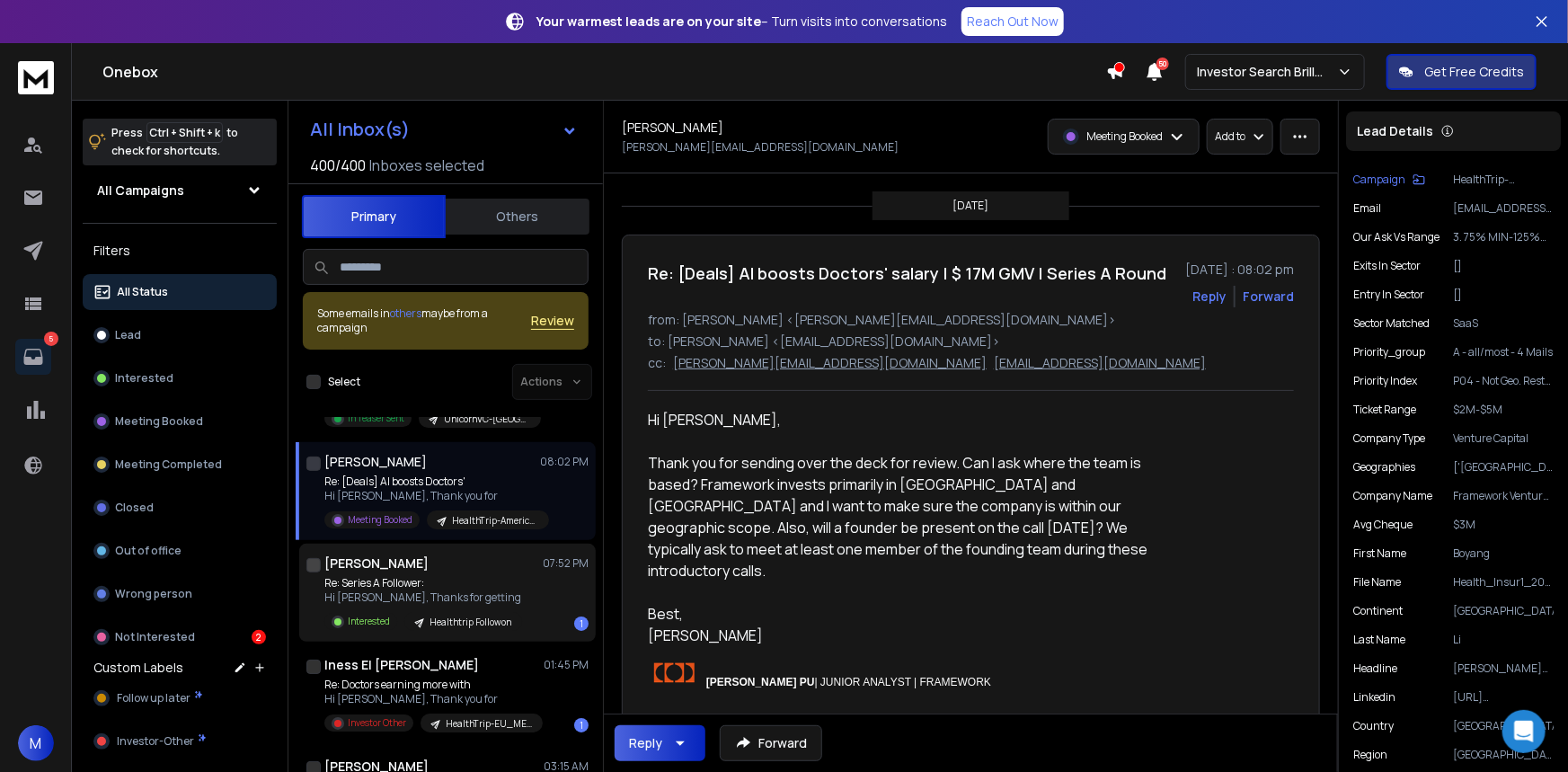
click at [431, 570] on div "[PERSON_NAME] 07:52 PM" at bounding box center [456, 563] width 264 height 18
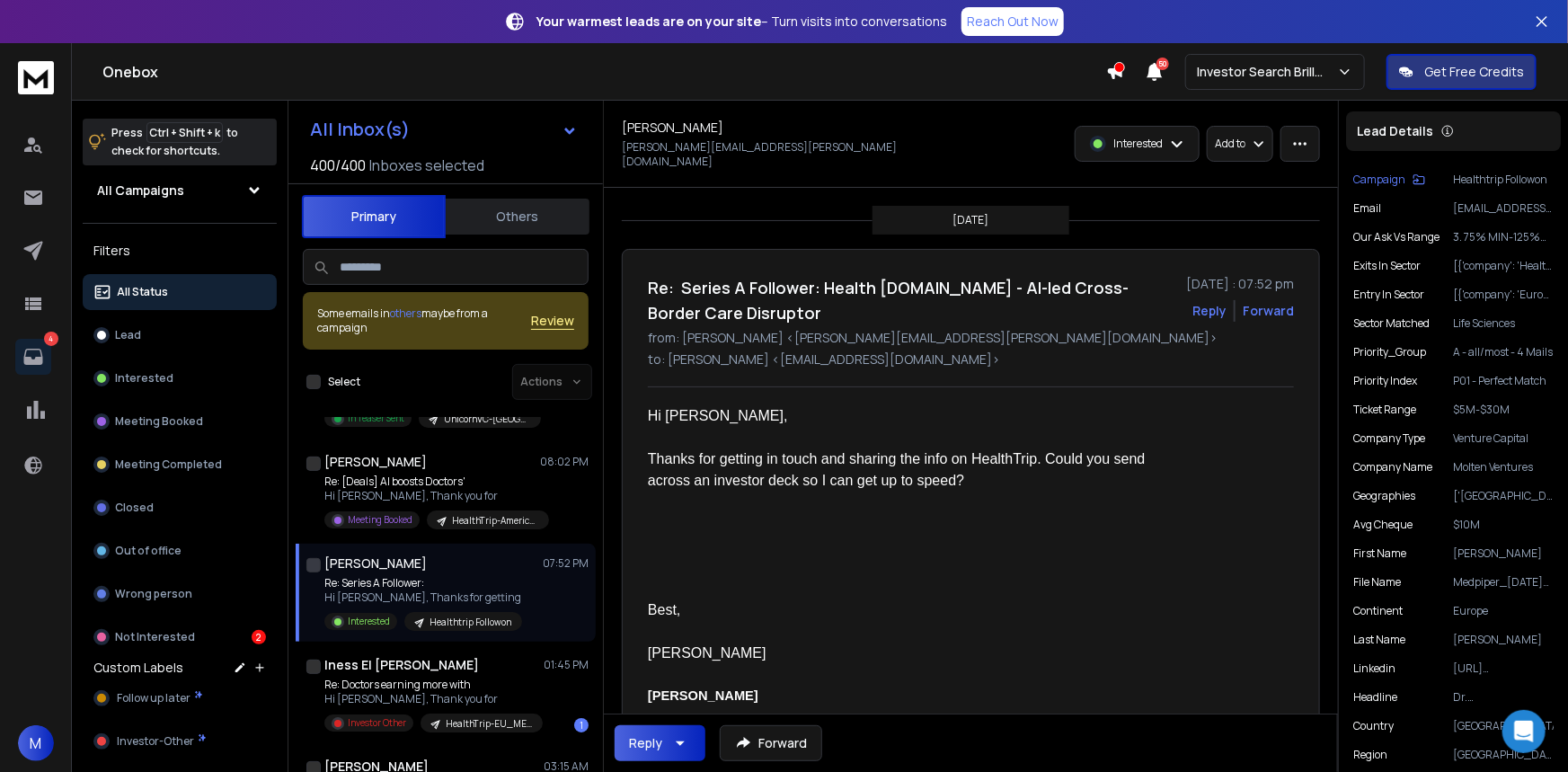
click at [664, 744] on div "Reply" at bounding box center [660, 743] width 62 height 21
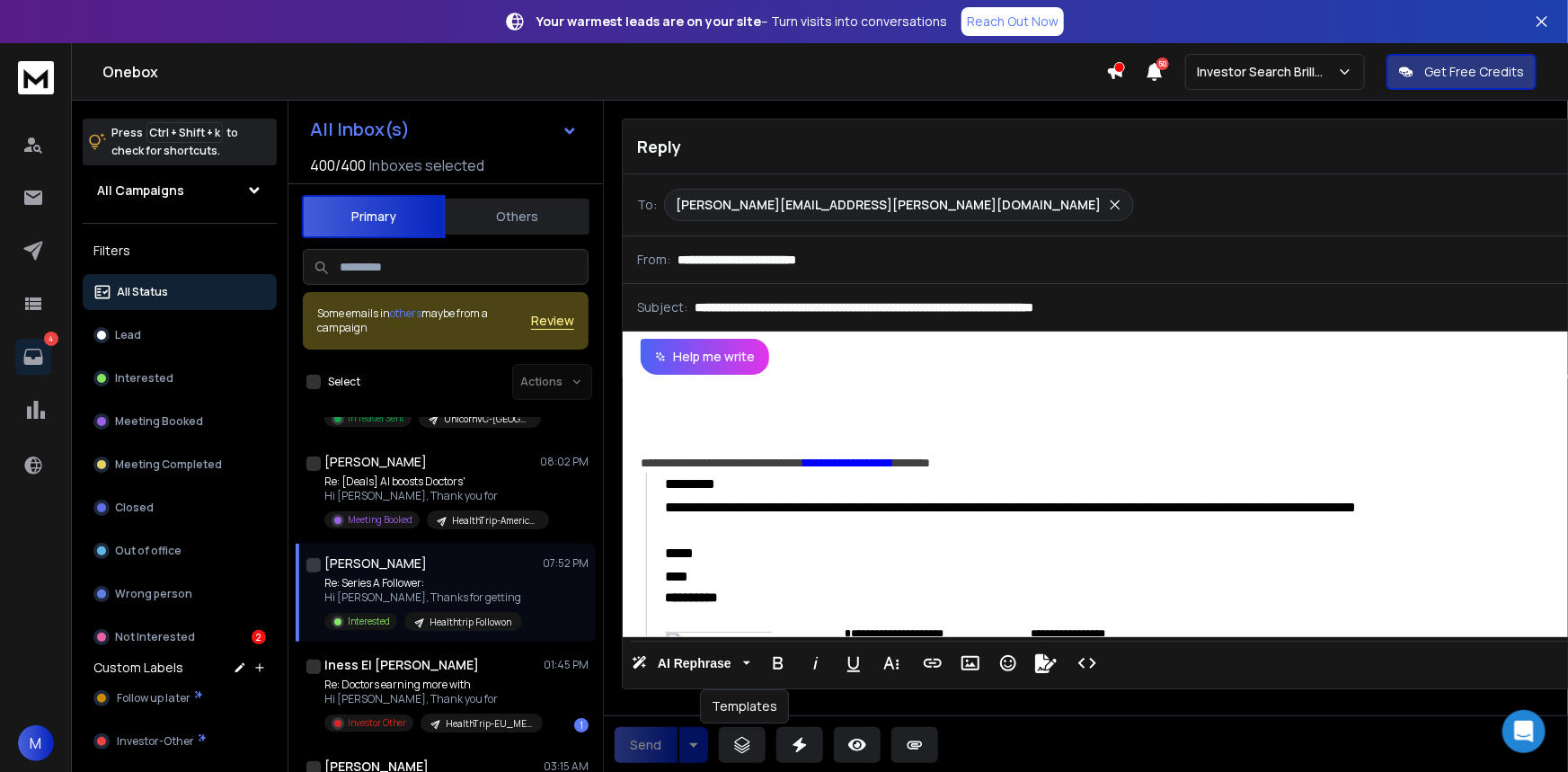
click at [752, 741] on button at bounding box center [742, 745] width 47 height 36
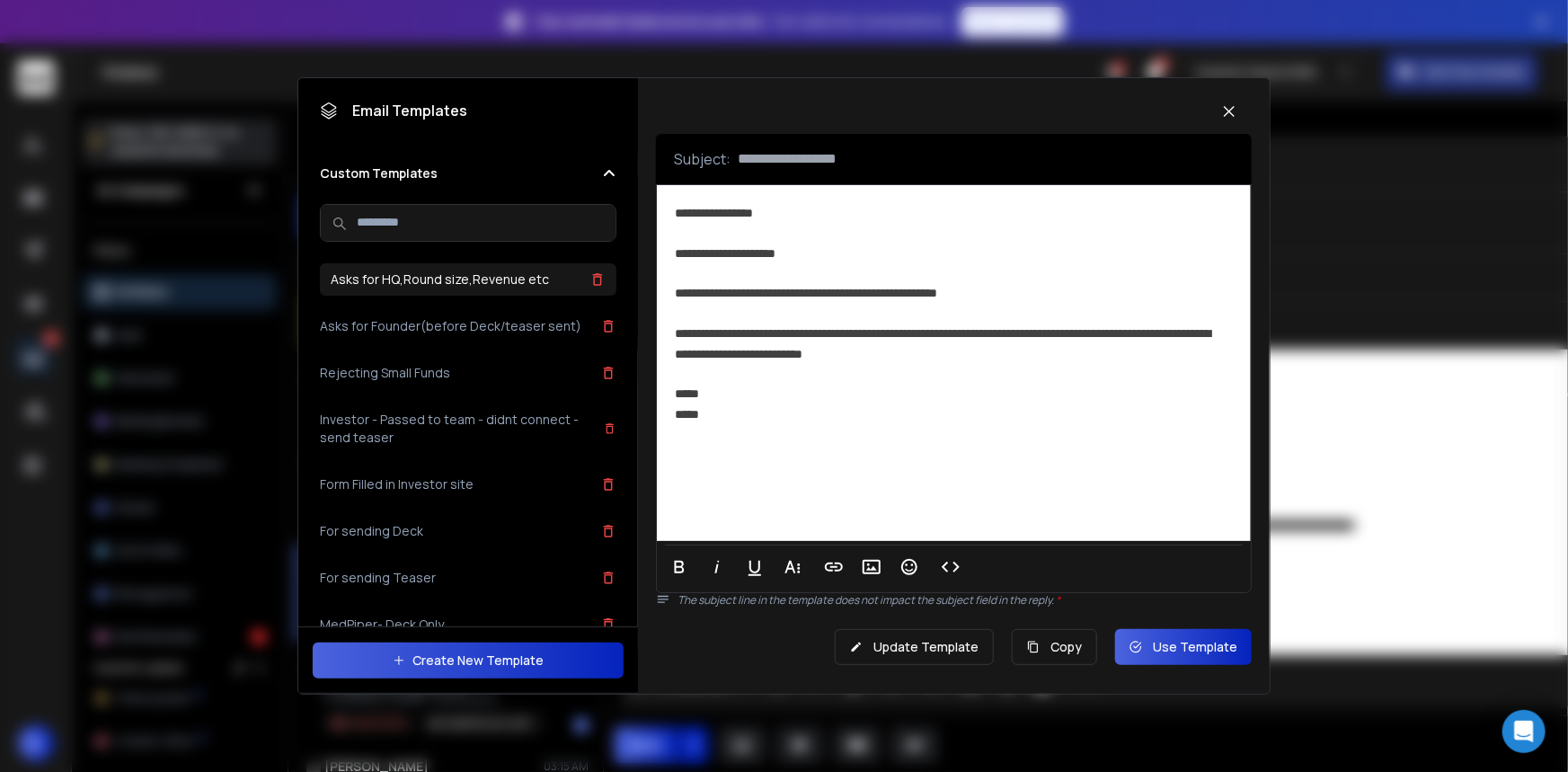
click at [430, 518] on div "For sending Deck" at bounding box center [468, 532] width 297 height 33
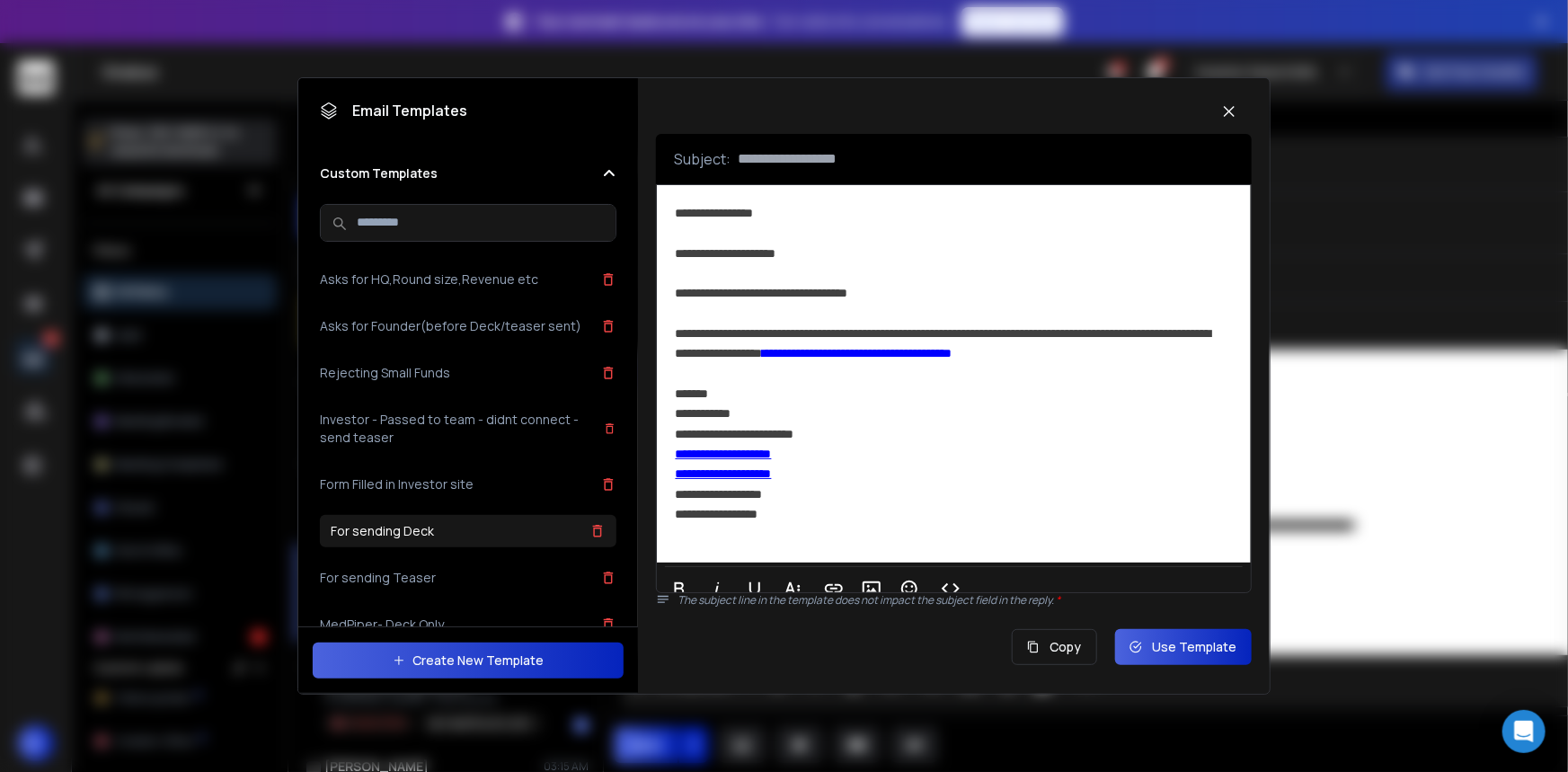
click at [1195, 660] on button "Use Template" at bounding box center [1183, 647] width 136 height 36
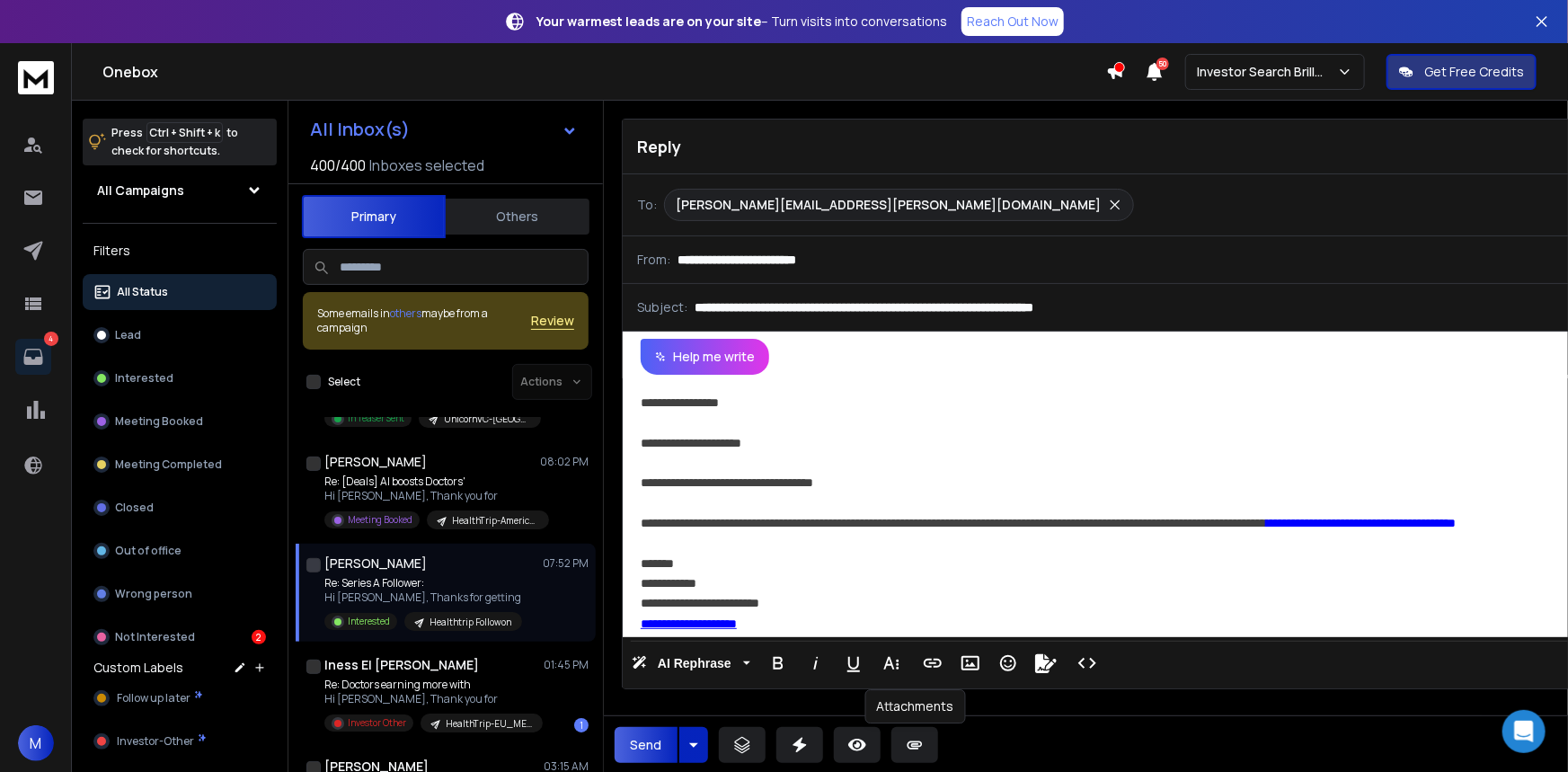
click at [920, 749] on icon at bounding box center [915, 745] width 18 height 18
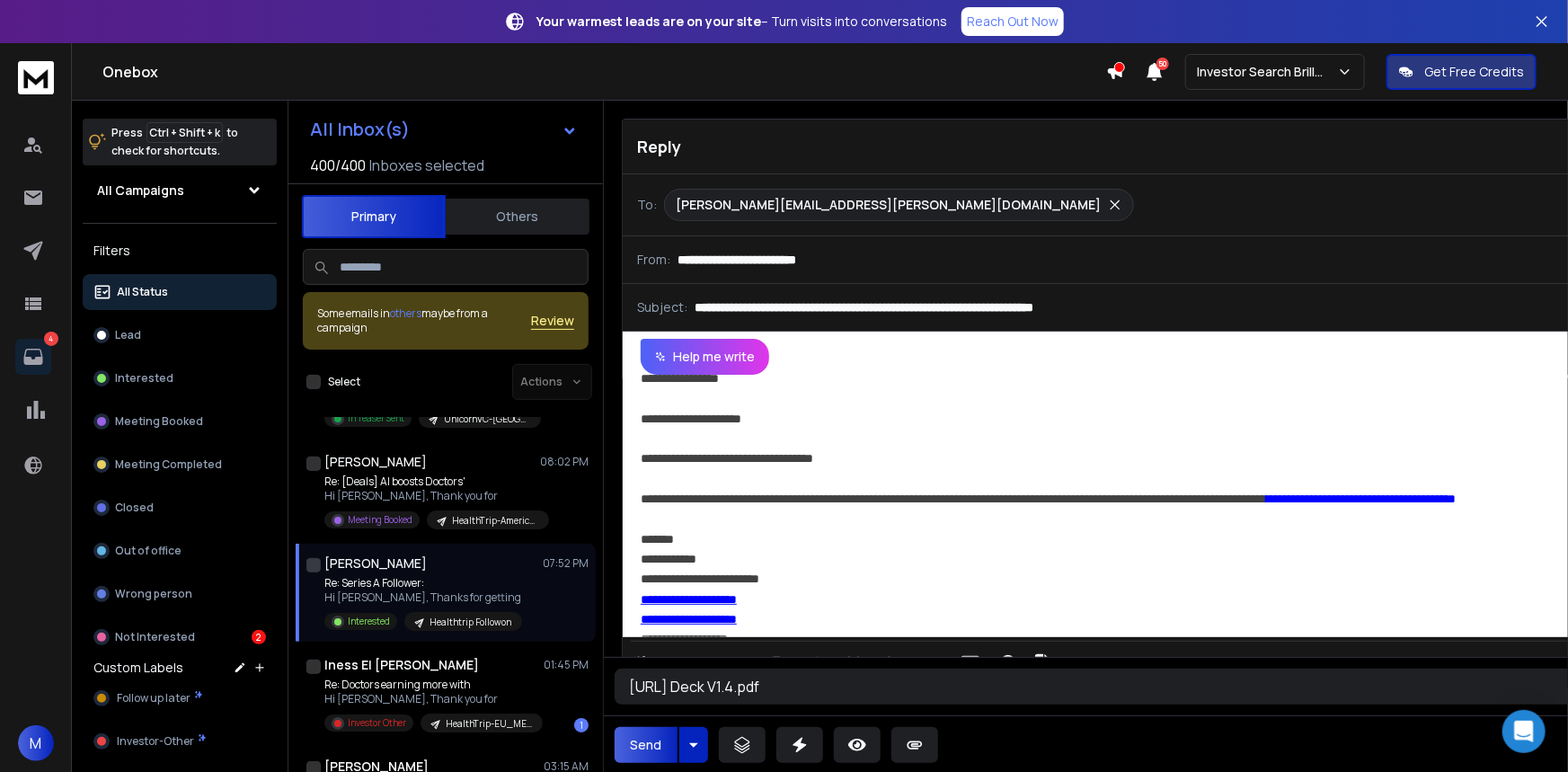
scroll to position [0, 0]
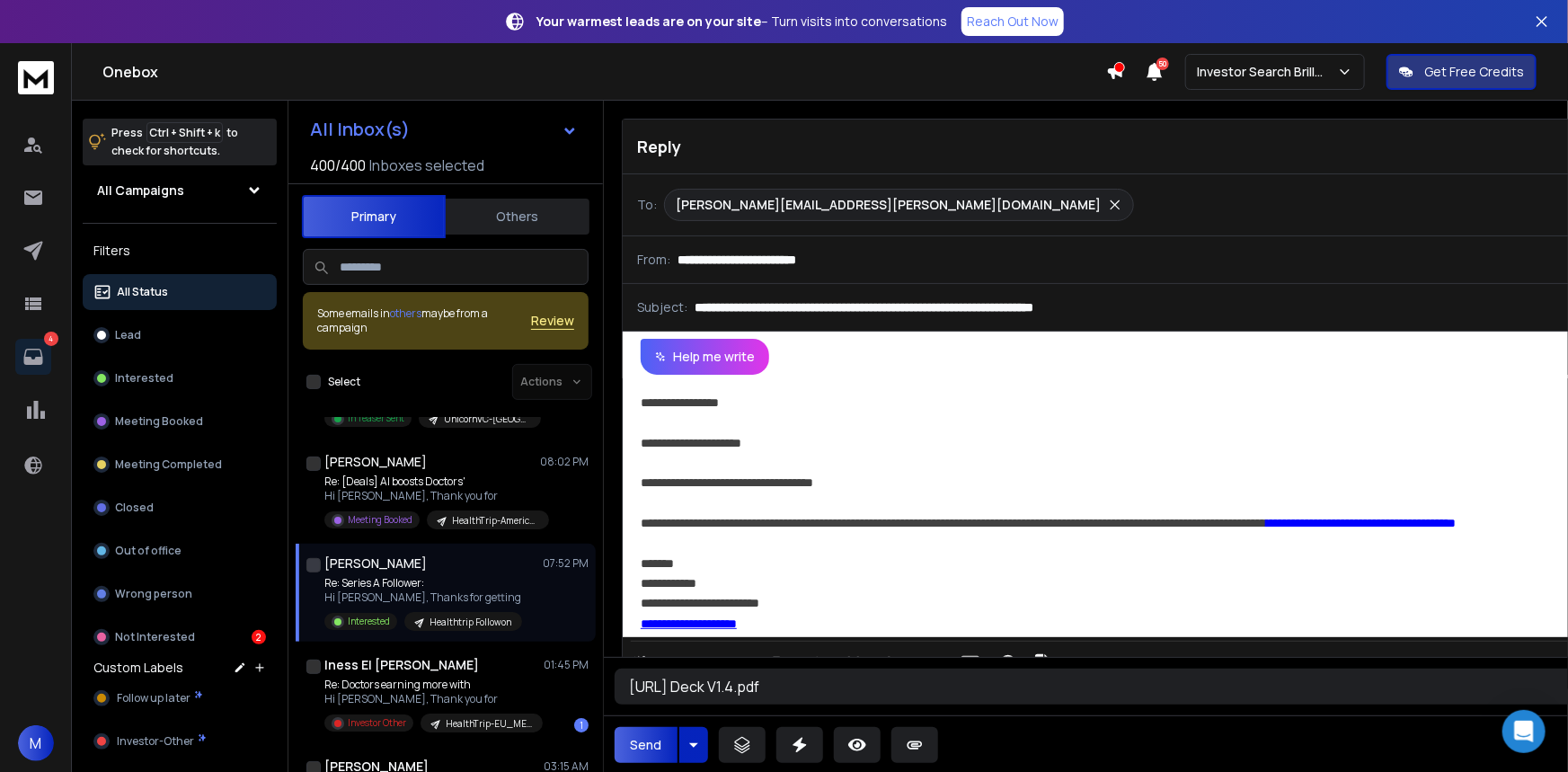
click at [1490, 206] on div "[PERSON_NAME][EMAIL_ADDRESS][PERSON_NAME][DOMAIN_NAME]" at bounding box center [1322, 205] width 1316 height 33
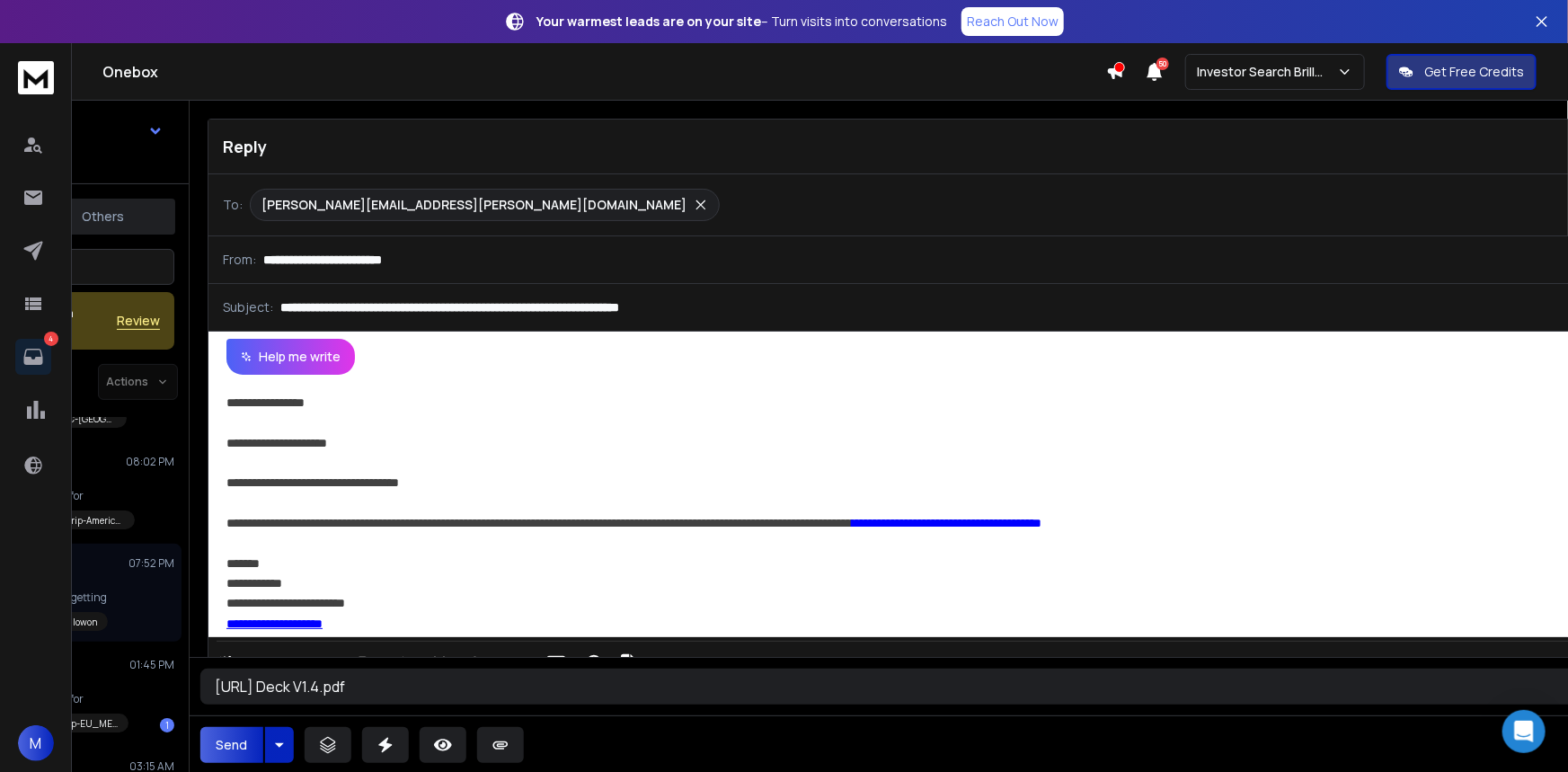
scroll to position [0, 531]
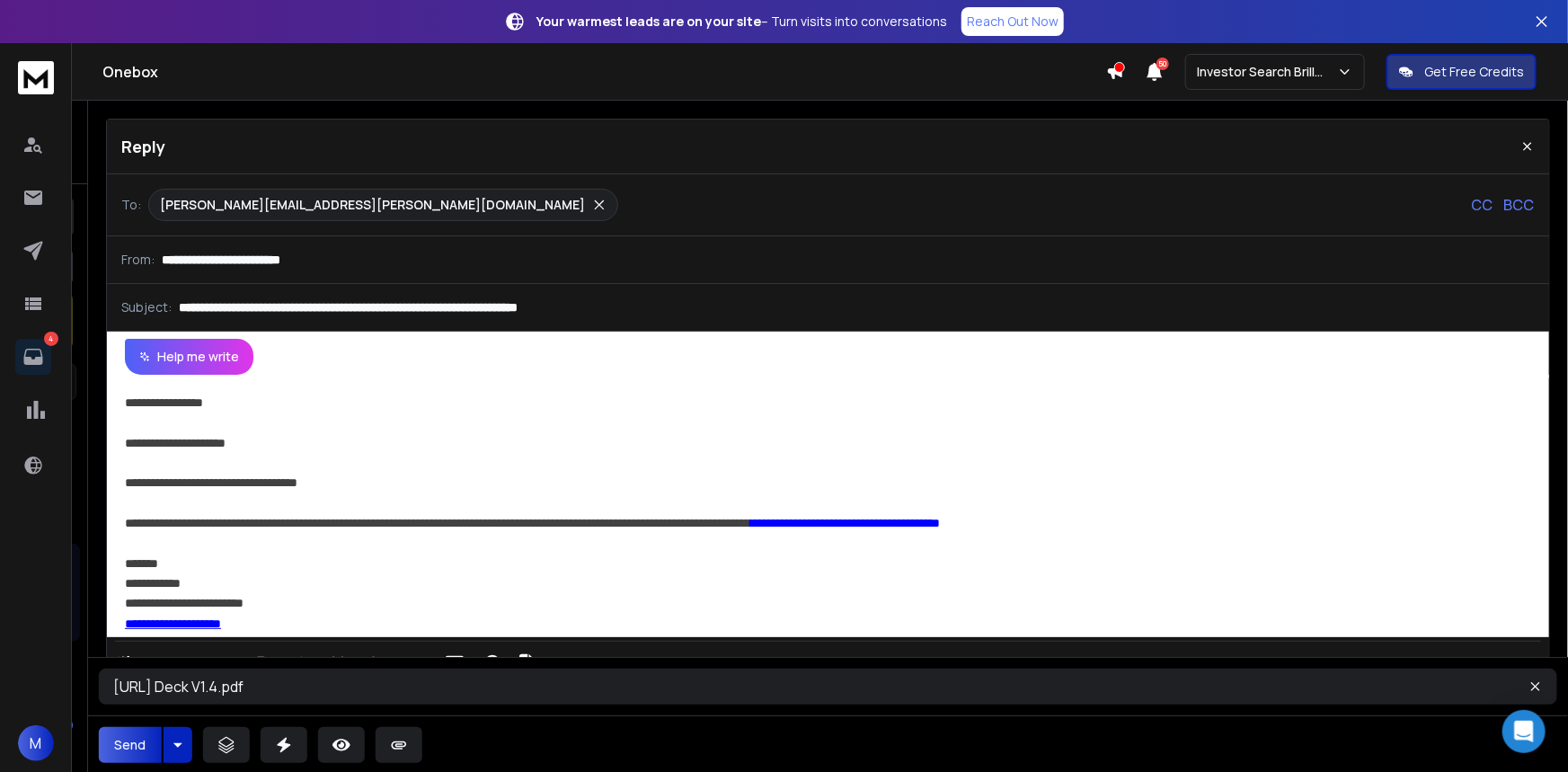
drag, startPoint x: 1264, startPoint y: 264, endPoint x: 1345, endPoint y: 252, distance: 81.9
click at [1472, 198] on p "CC" at bounding box center [1482, 205] width 21 height 21
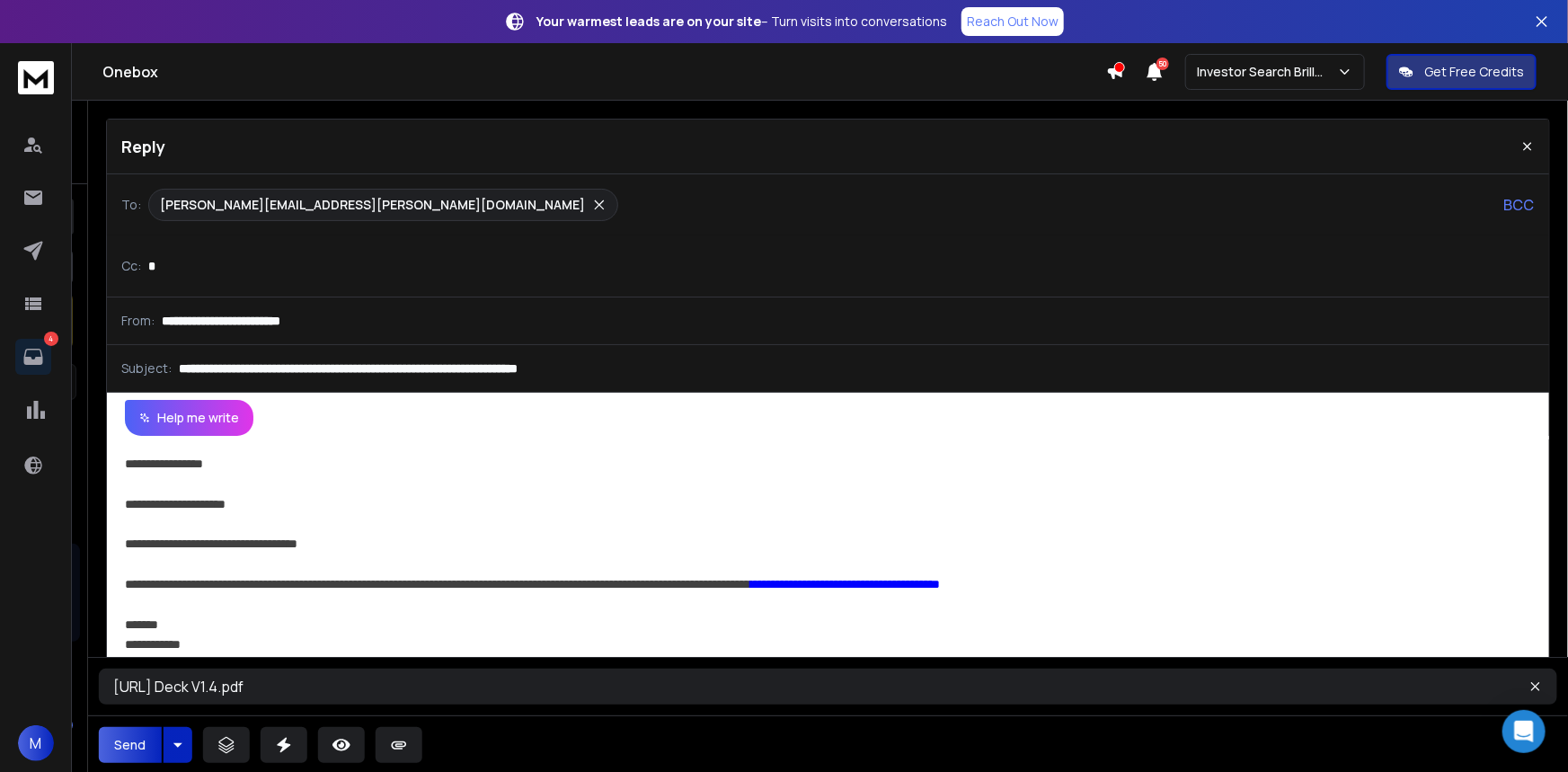
type input "**********"
click at [385, 250] on div "[PERSON_NAME][EMAIL_ADDRESS][DOMAIN_NAME]" at bounding box center [841, 266] width 1386 height 33
click at [521, 259] on input at bounding box center [583, 266] width 126 height 33
type input "**********"
click at [531, 261] on div "[PERSON_NAME][EMAIL_ADDRESS][DOMAIN_NAME]" at bounding box center [841, 266] width 1386 height 33
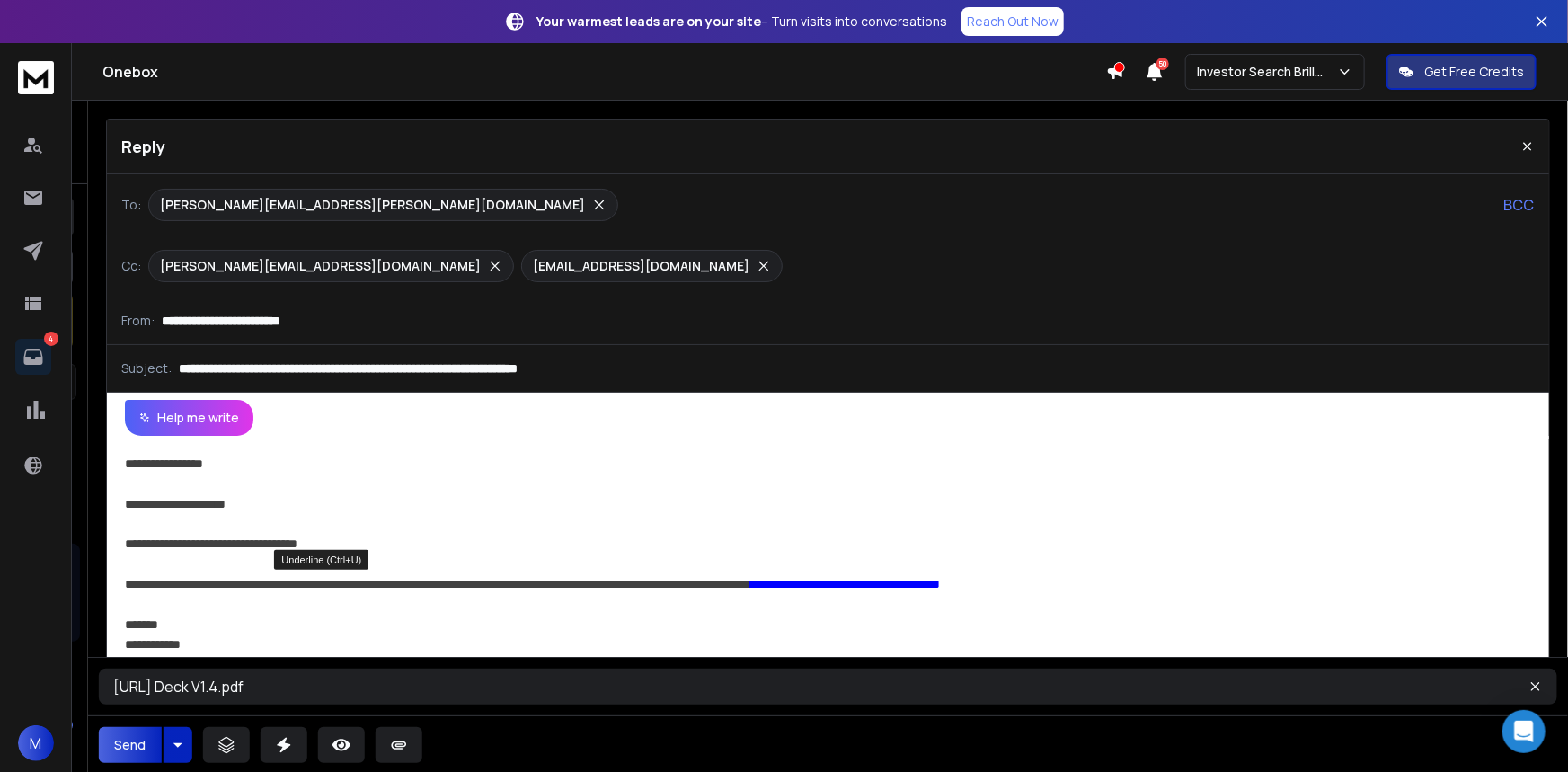
scroll to position [137, 0]
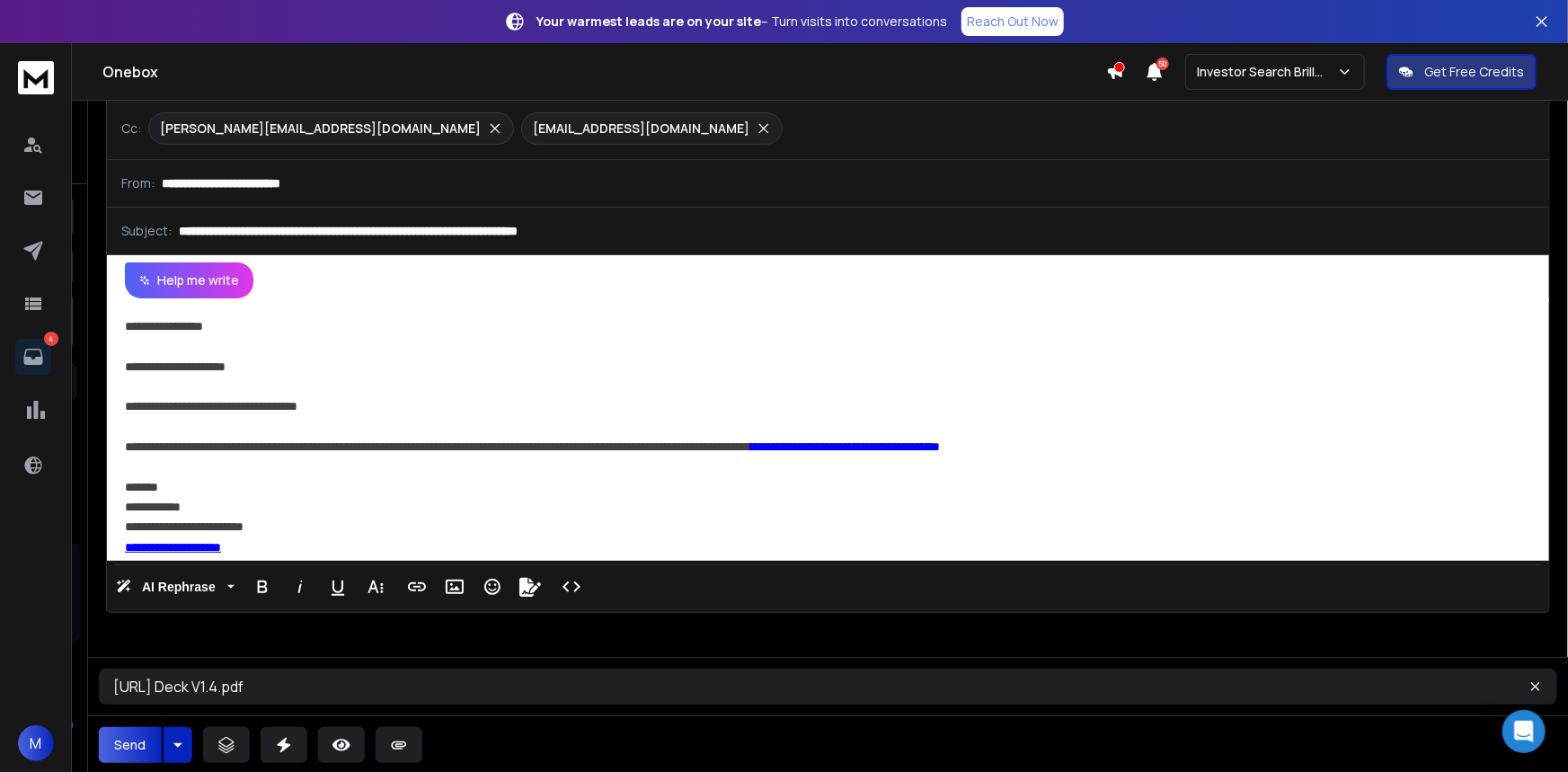
click at [117, 751] on button "Send" at bounding box center [130, 745] width 62 height 36
click at [355, 737] on icon at bounding box center [363, 745] width 18 height 18
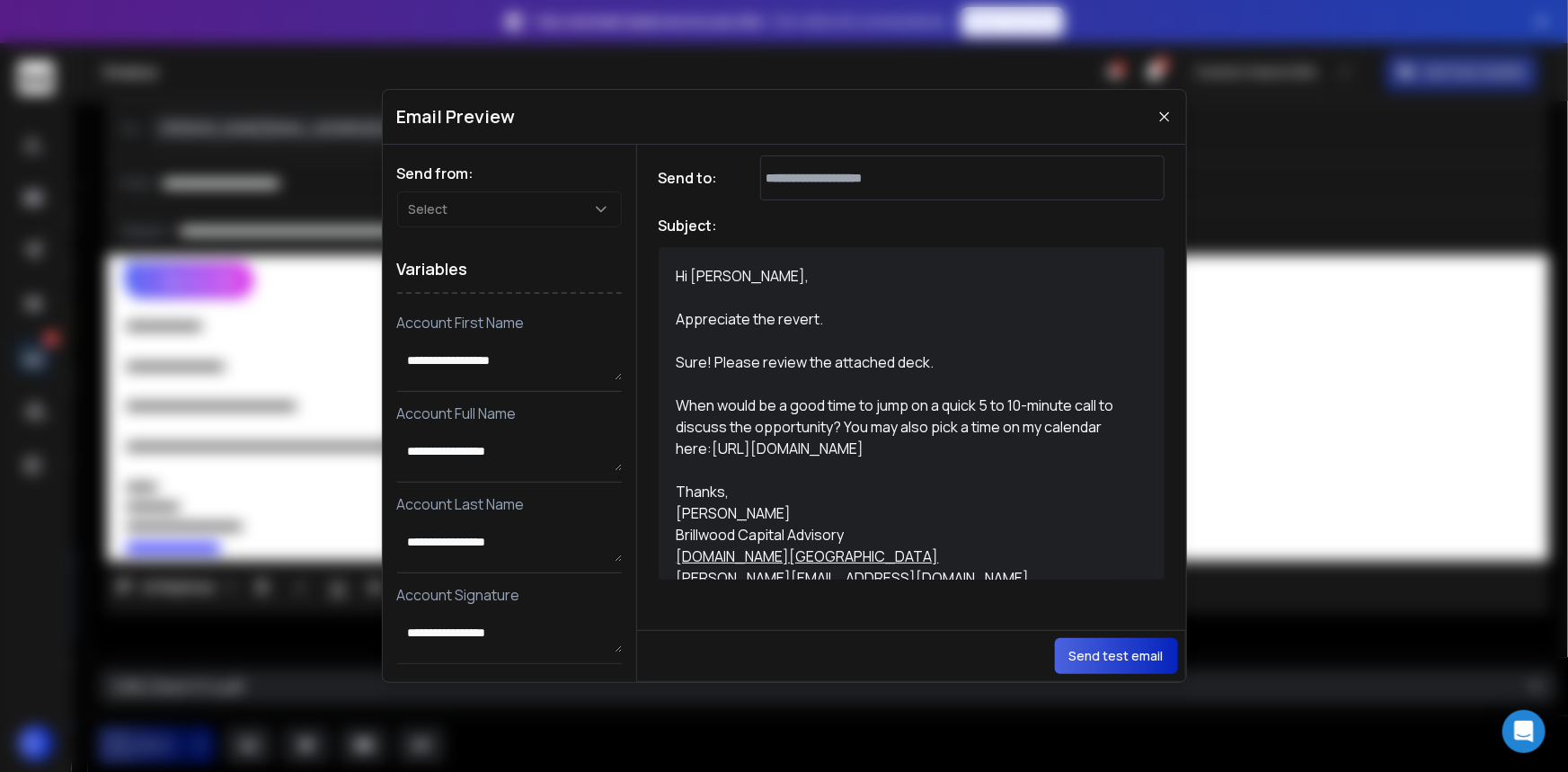
type textarea "*****"
type textarea "********"
type textarea "**"
type textarea "*****"
click at [1168, 118] on icon at bounding box center [1164, 116] width 14 height 14
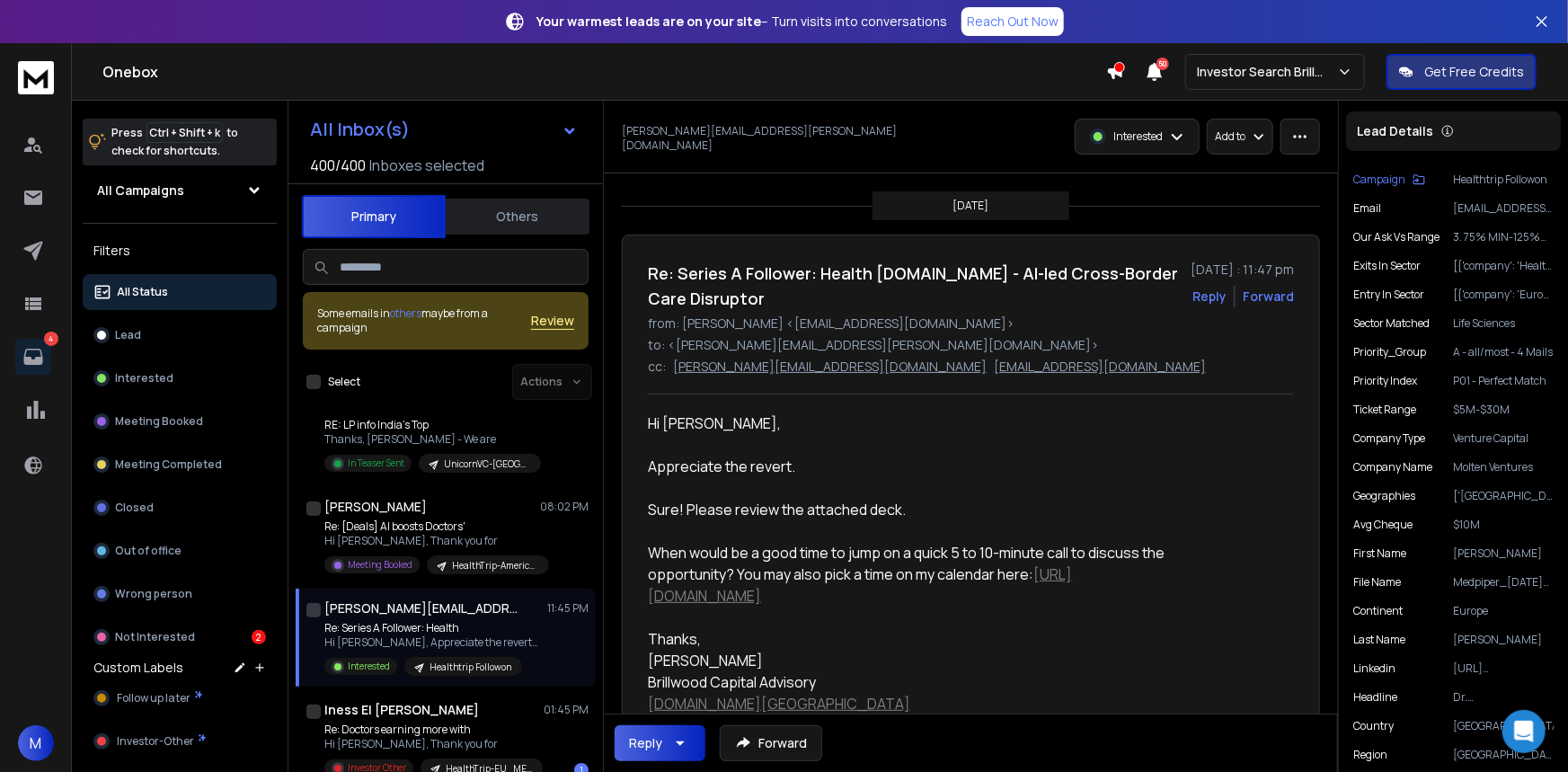
scroll to position [0, 0]
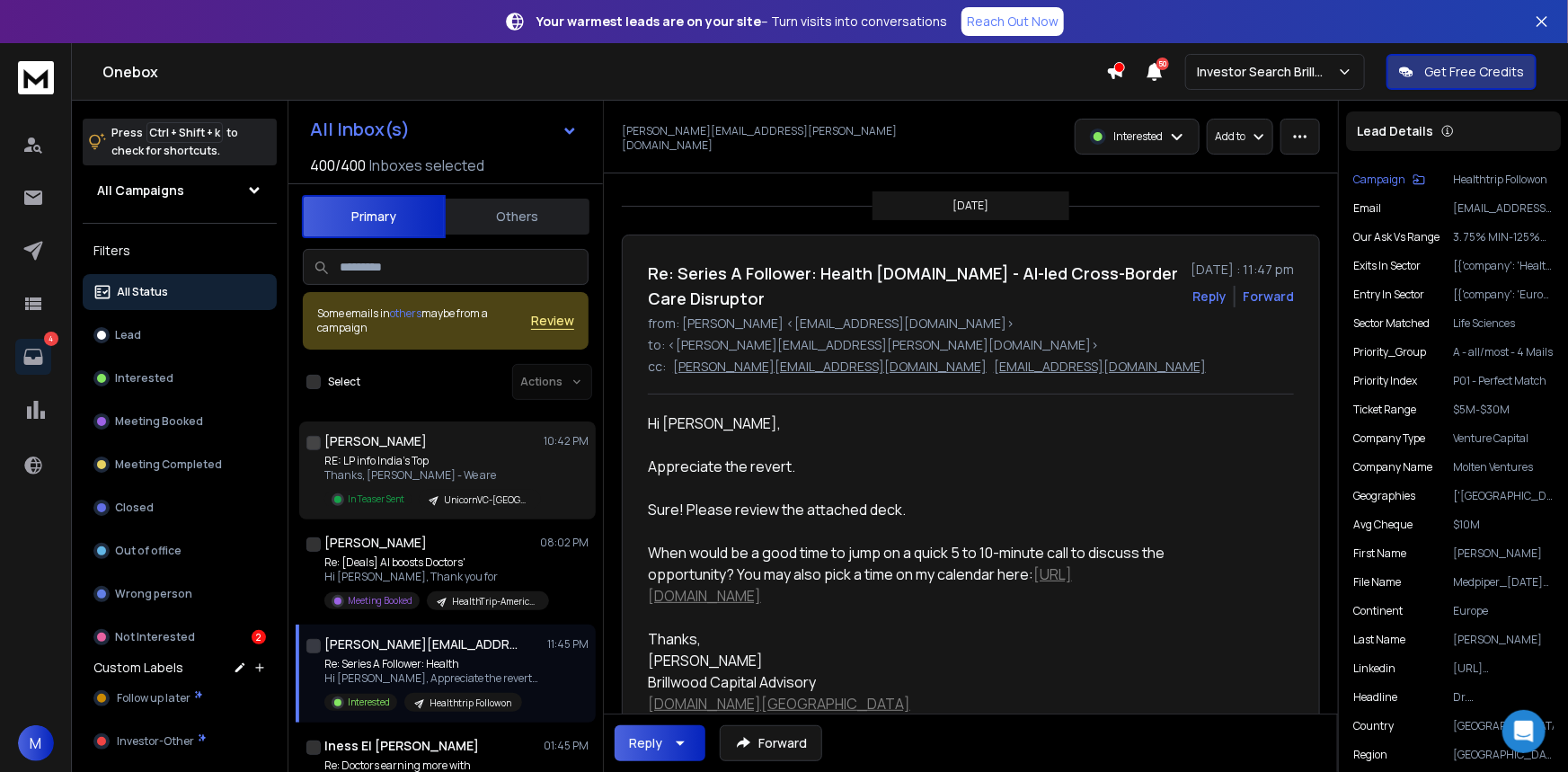
click at [459, 449] on div "[PERSON_NAME] 10:42 PM" at bounding box center [456, 441] width 264 height 18
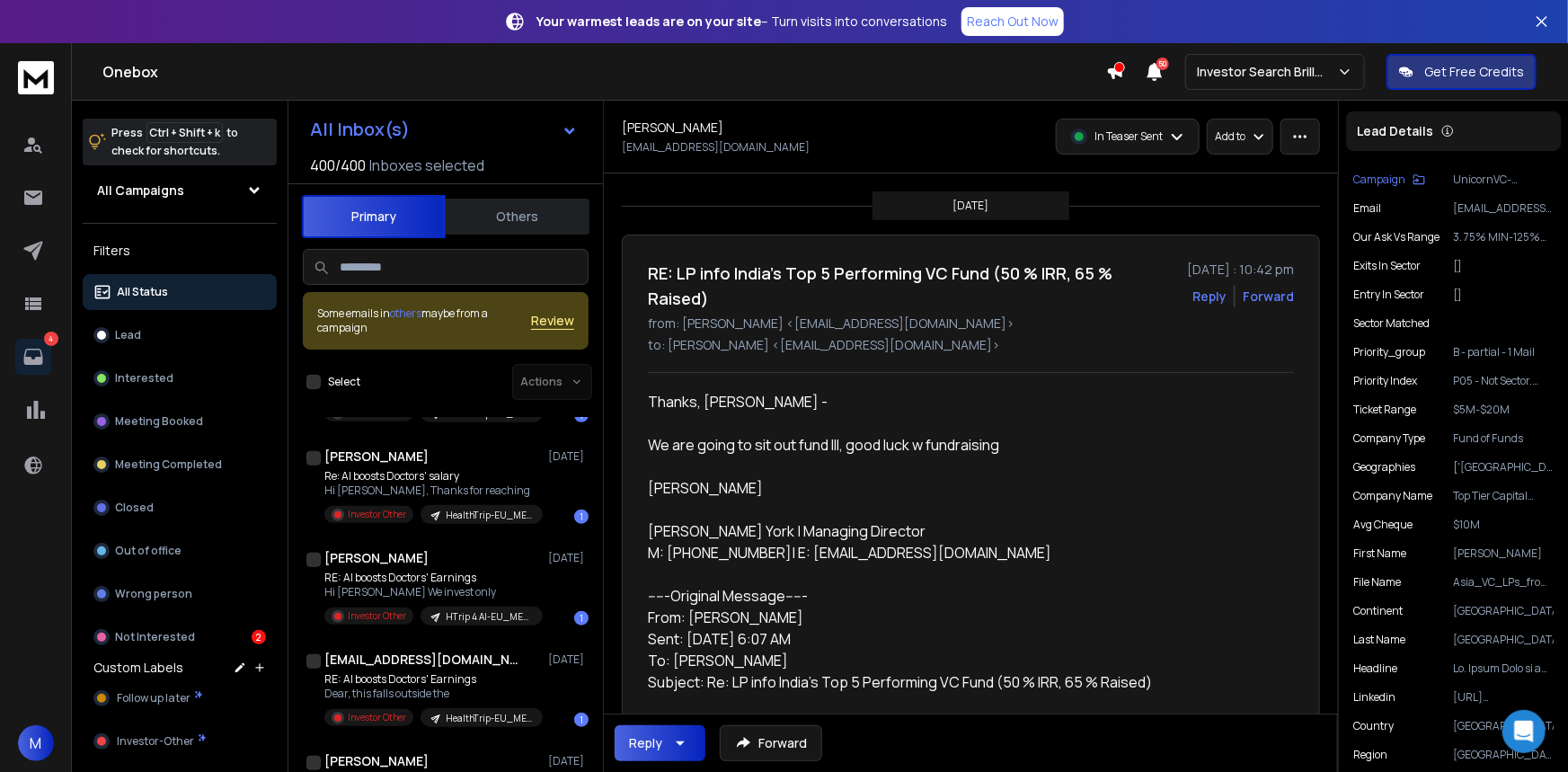
scroll to position [1058, 0]
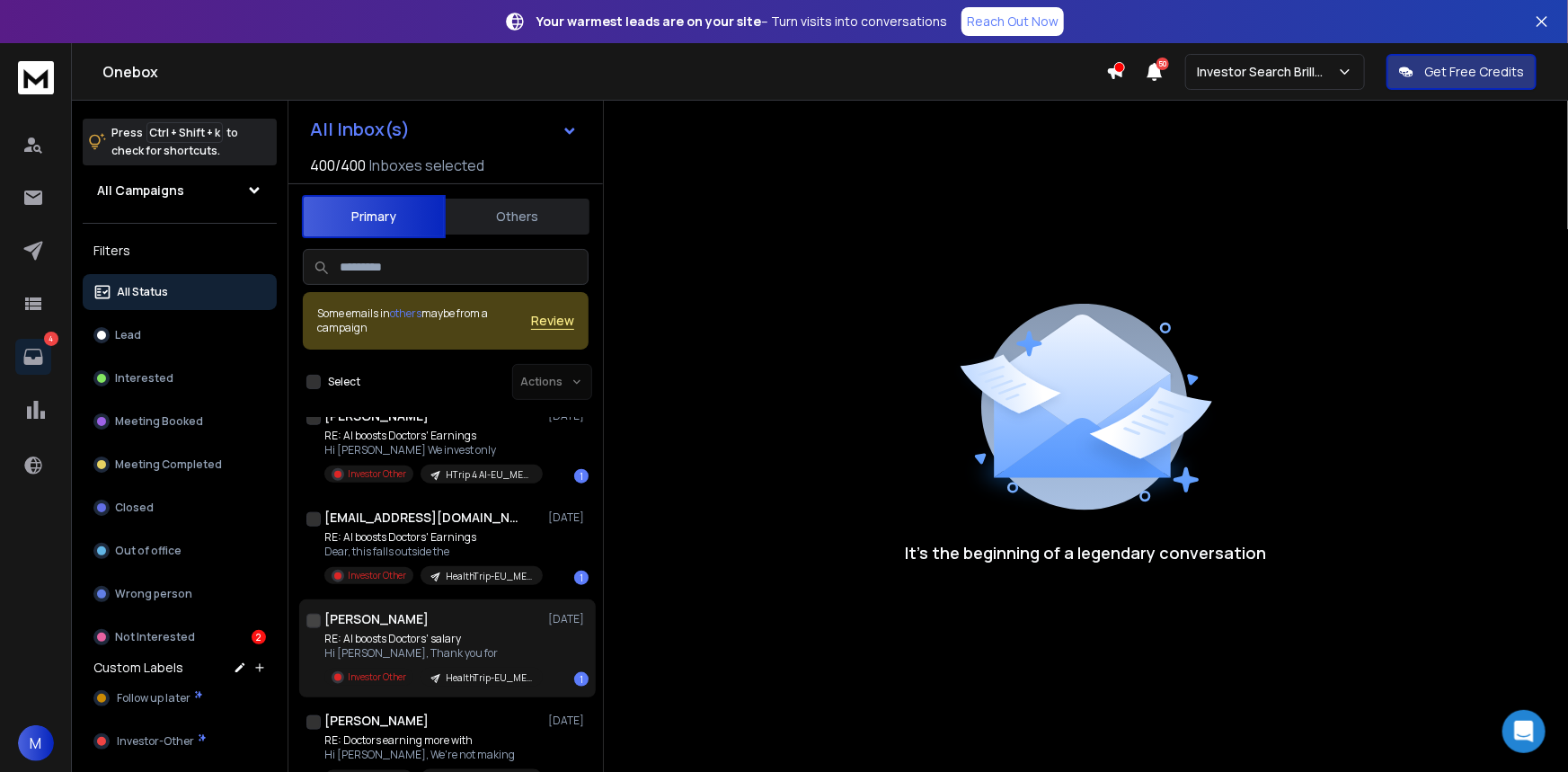
click at [374, 646] on div "RE: AI boosts Doctors' salary Hi [PERSON_NAME], Thank you for Investor Other He…" at bounding box center [433, 659] width 218 height 55
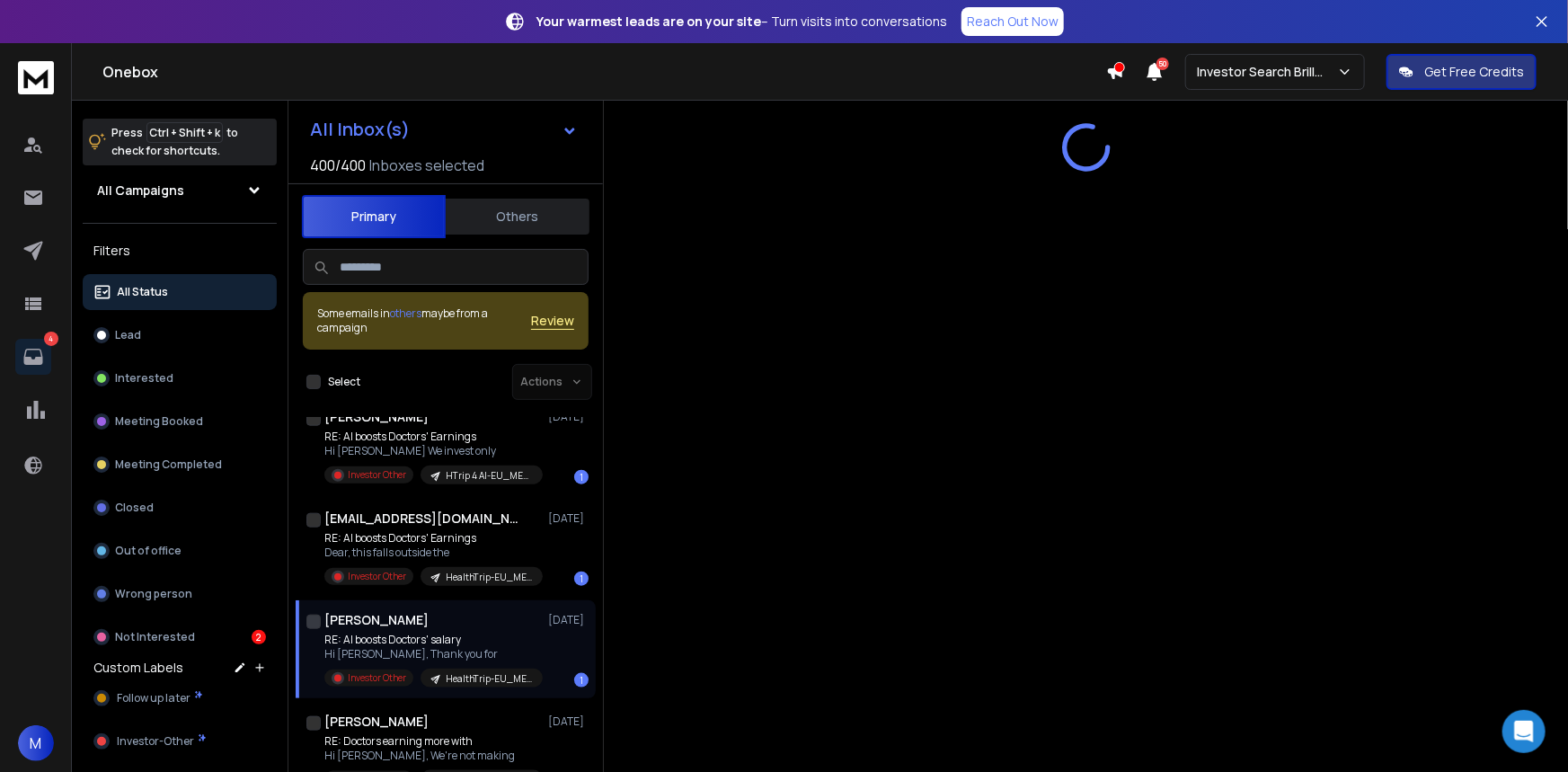
scroll to position [1039, 0]
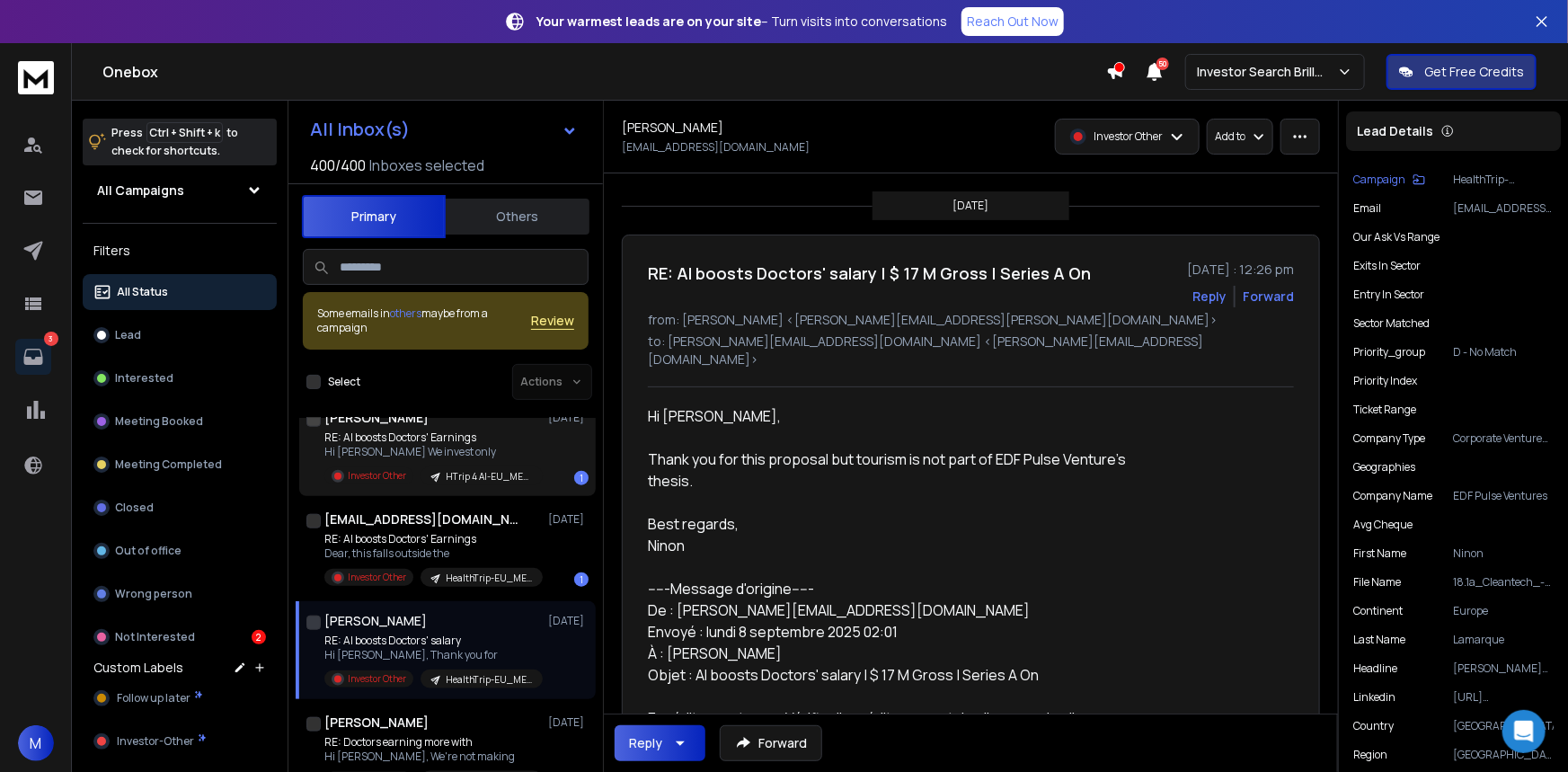
click at [483, 483] on div "HTrip 4 AI-EU_MENA_Afr" at bounding box center [481, 476] width 122 height 19
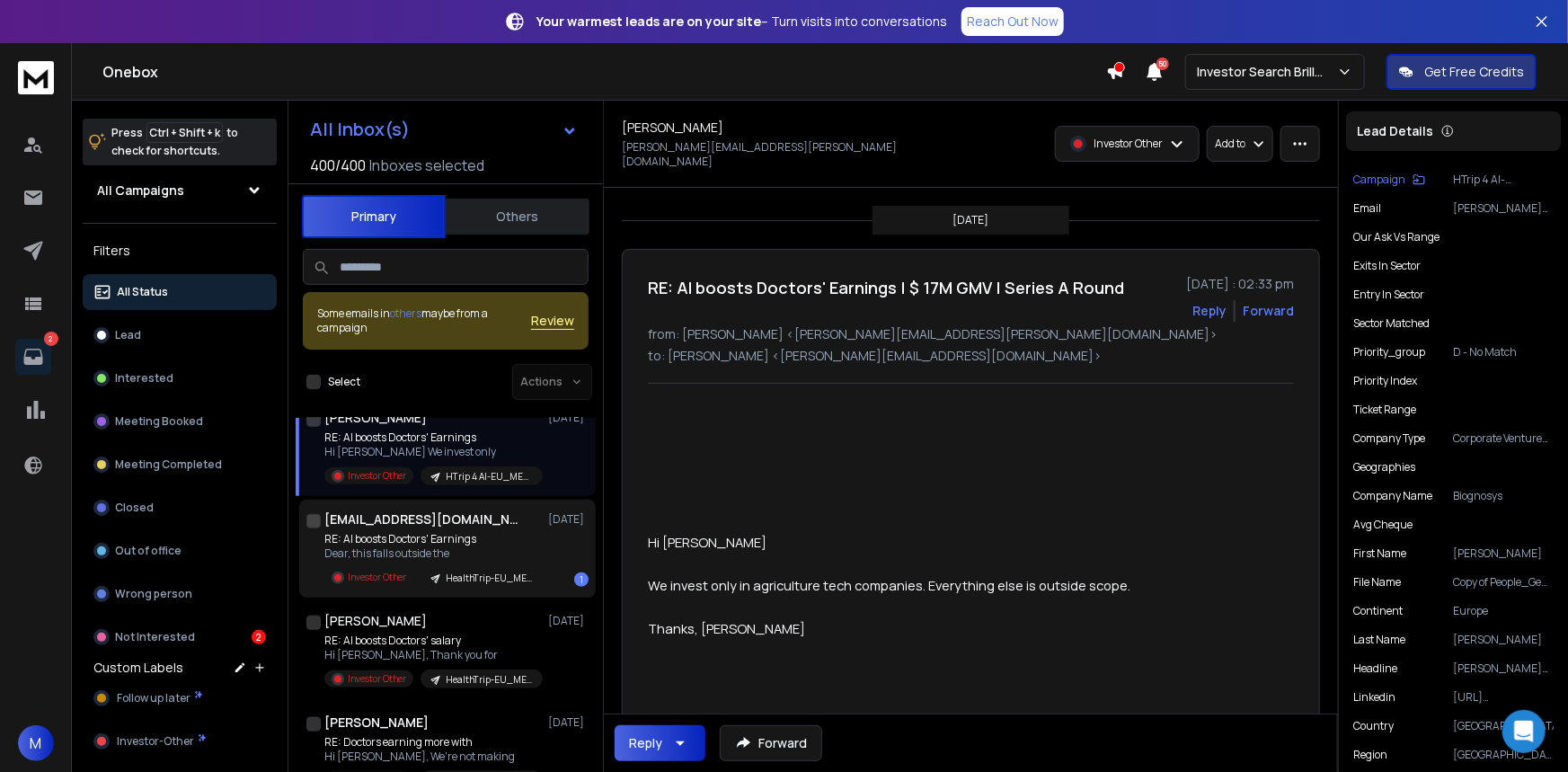
click at [496, 533] on p "RE: AI boosts Doctors' Earnings" at bounding box center [432, 539] width 215 height 14
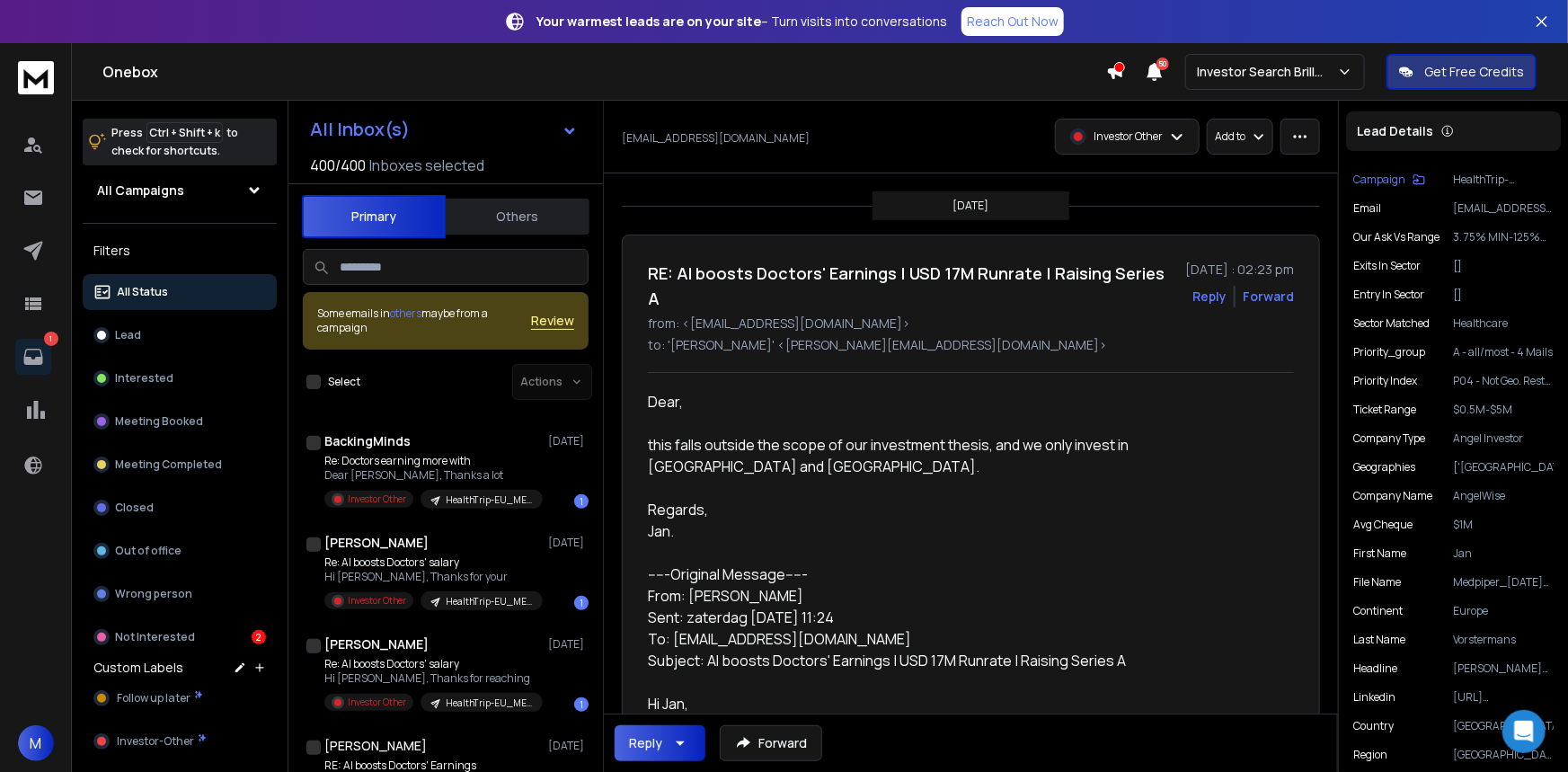
scroll to position [631, 0]
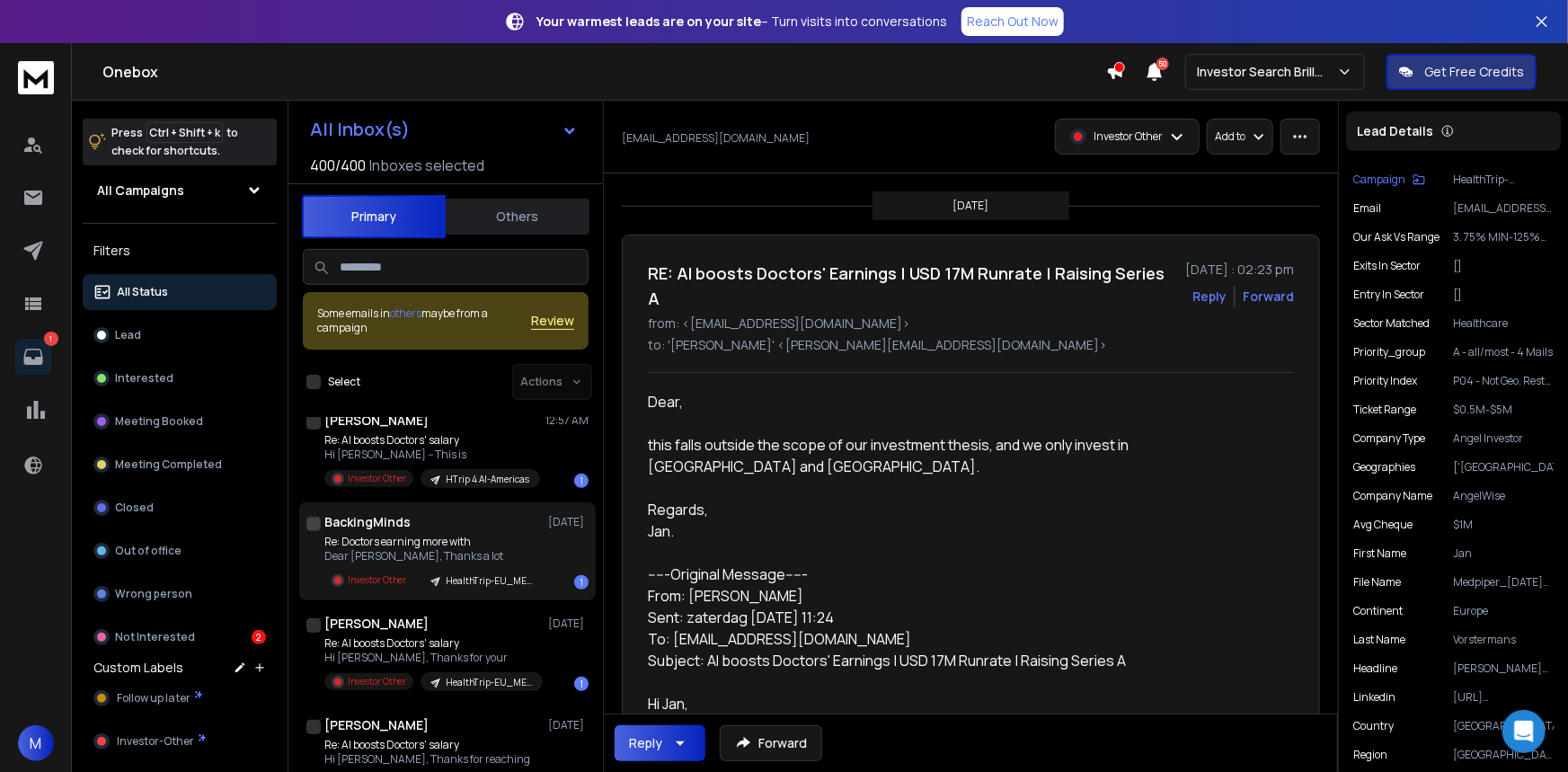
click at [510, 538] on p "Re: Doctors earning more with" at bounding box center [432, 541] width 215 height 14
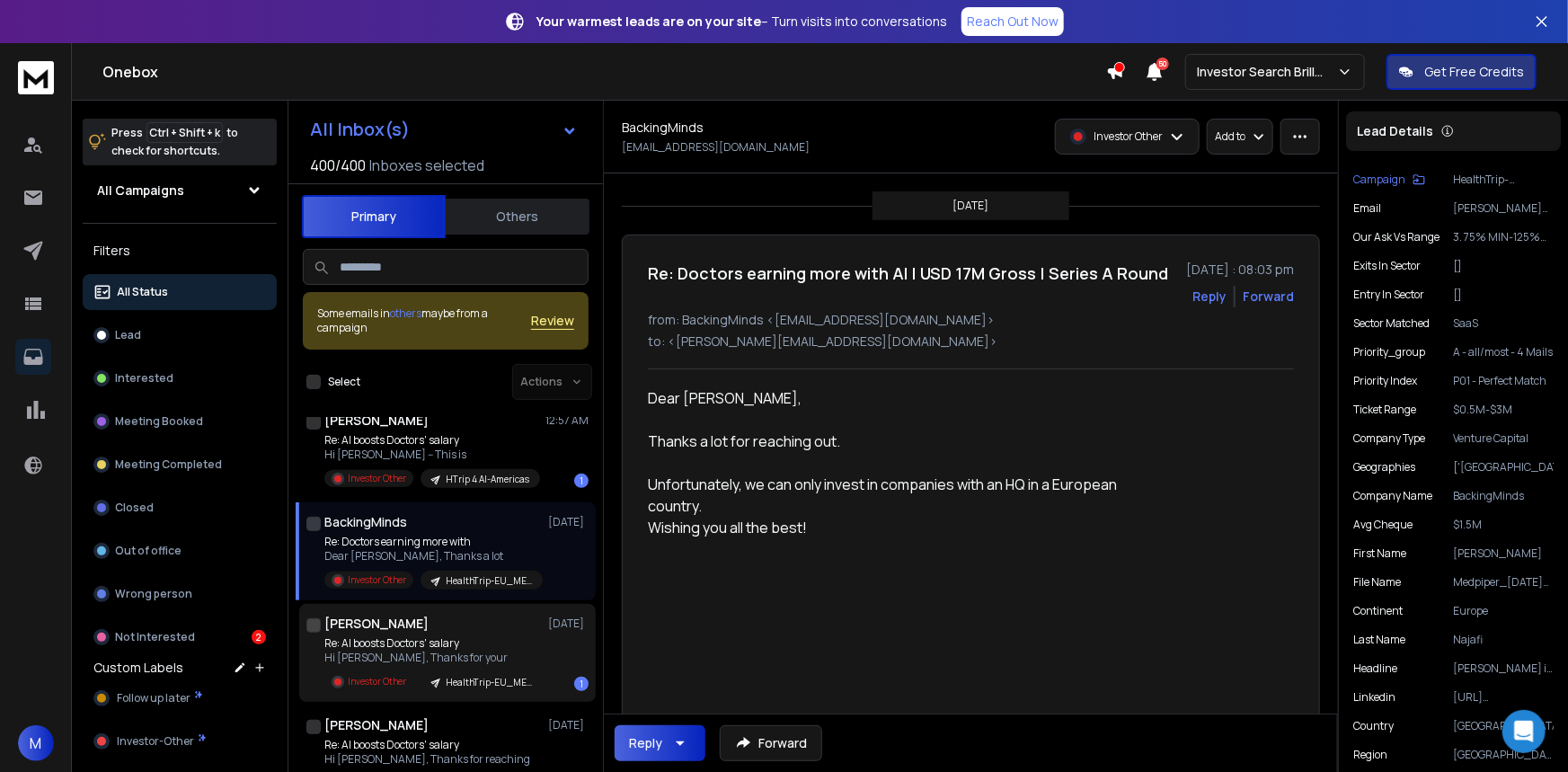
click at [481, 631] on div "[PERSON_NAME] [DATE]" at bounding box center [456, 624] width 264 height 18
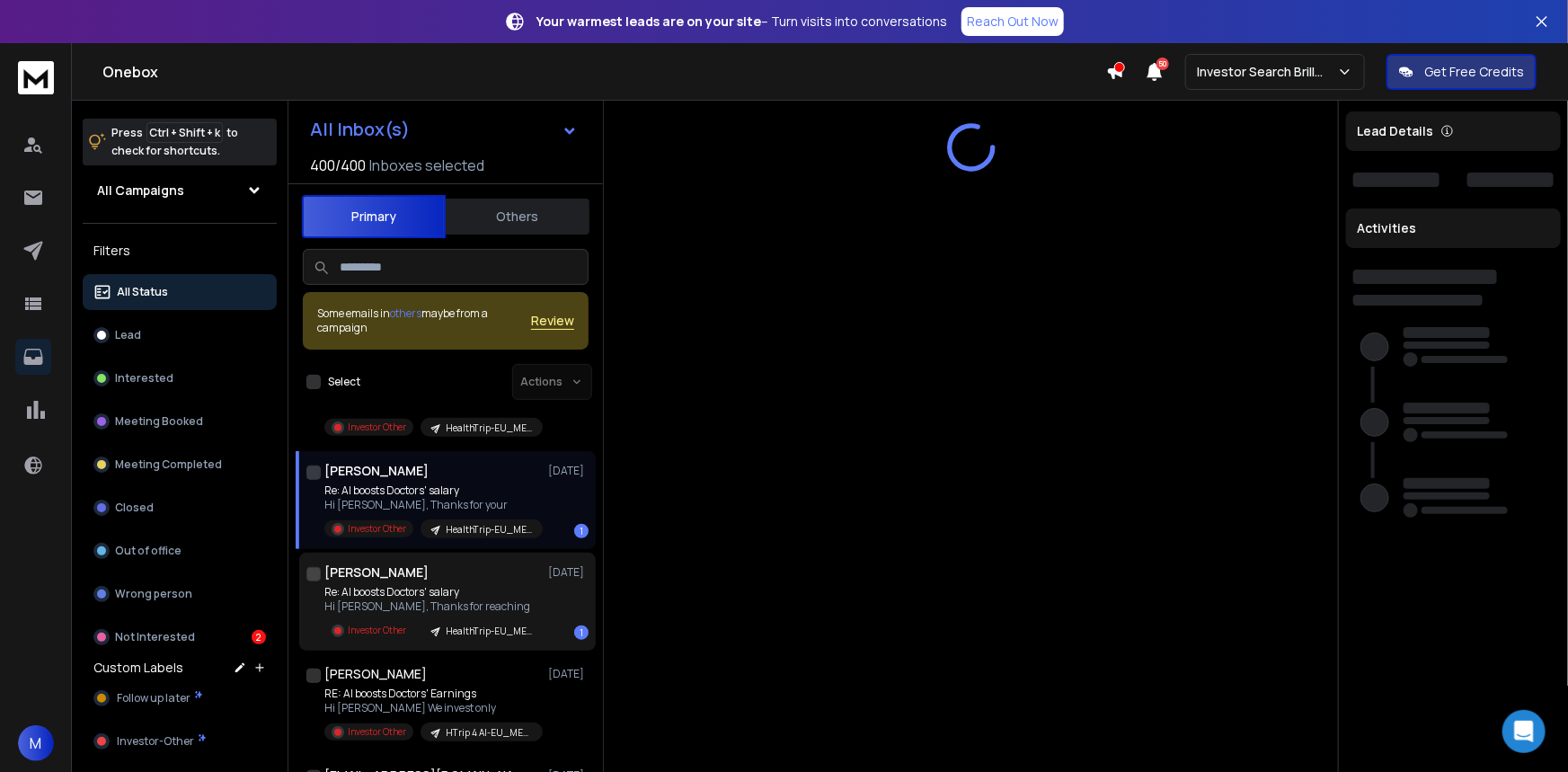
scroll to position [794, 0]
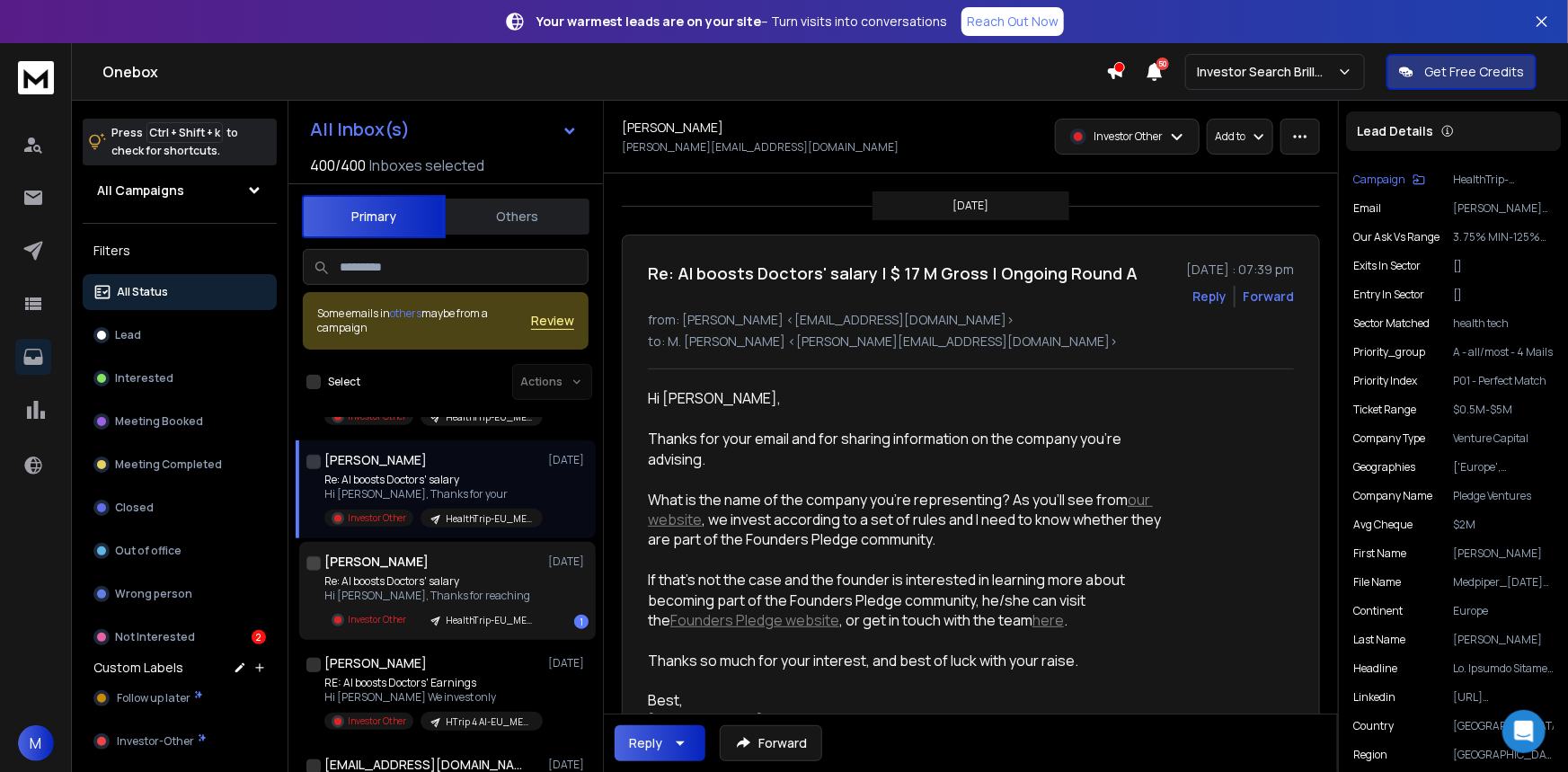
click at [489, 584] on p "Re: AI boosts Doctors' salary" at bounding box center [432, 582] width 215 height 14
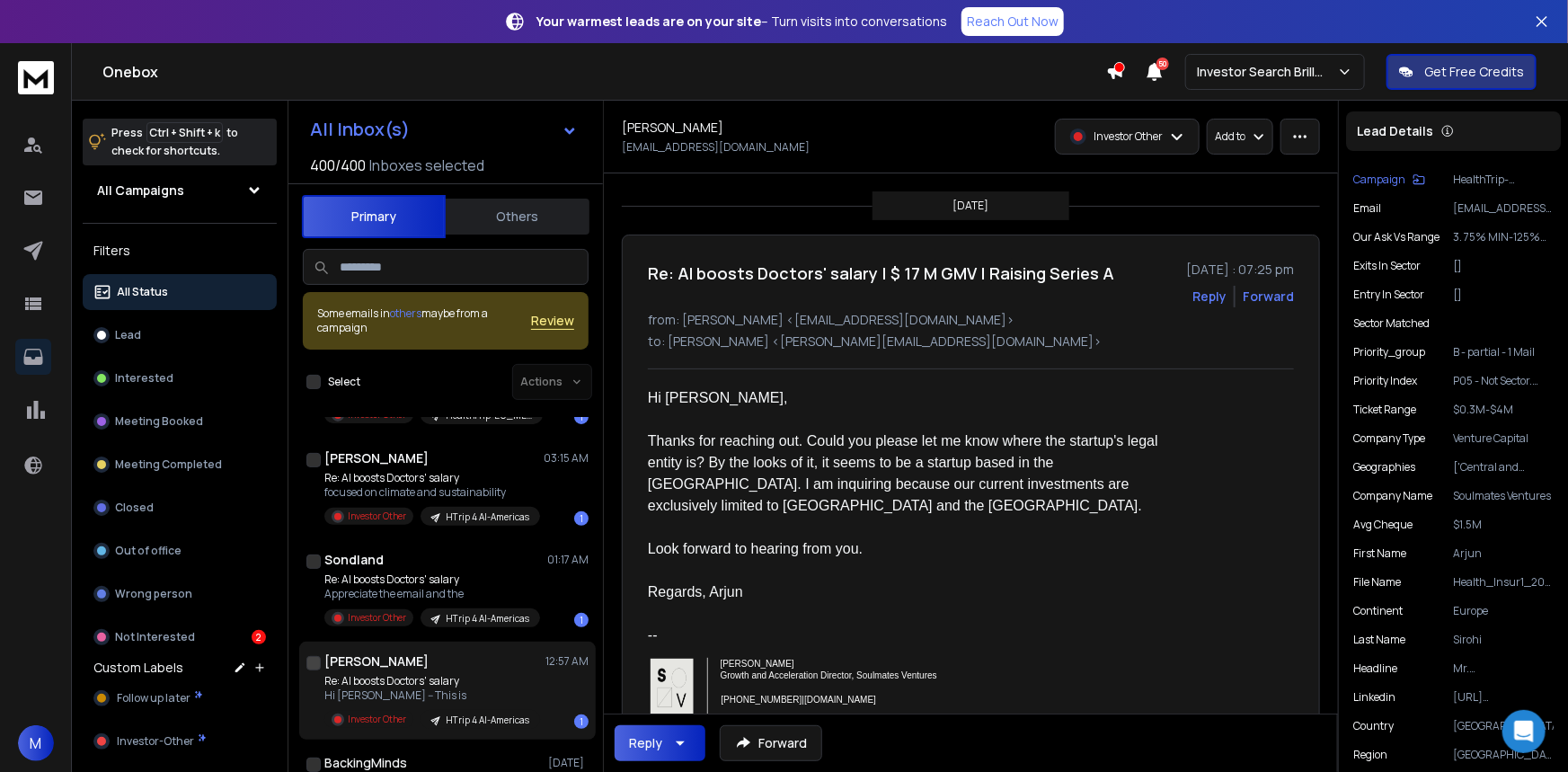
scroll to position [386, 0]
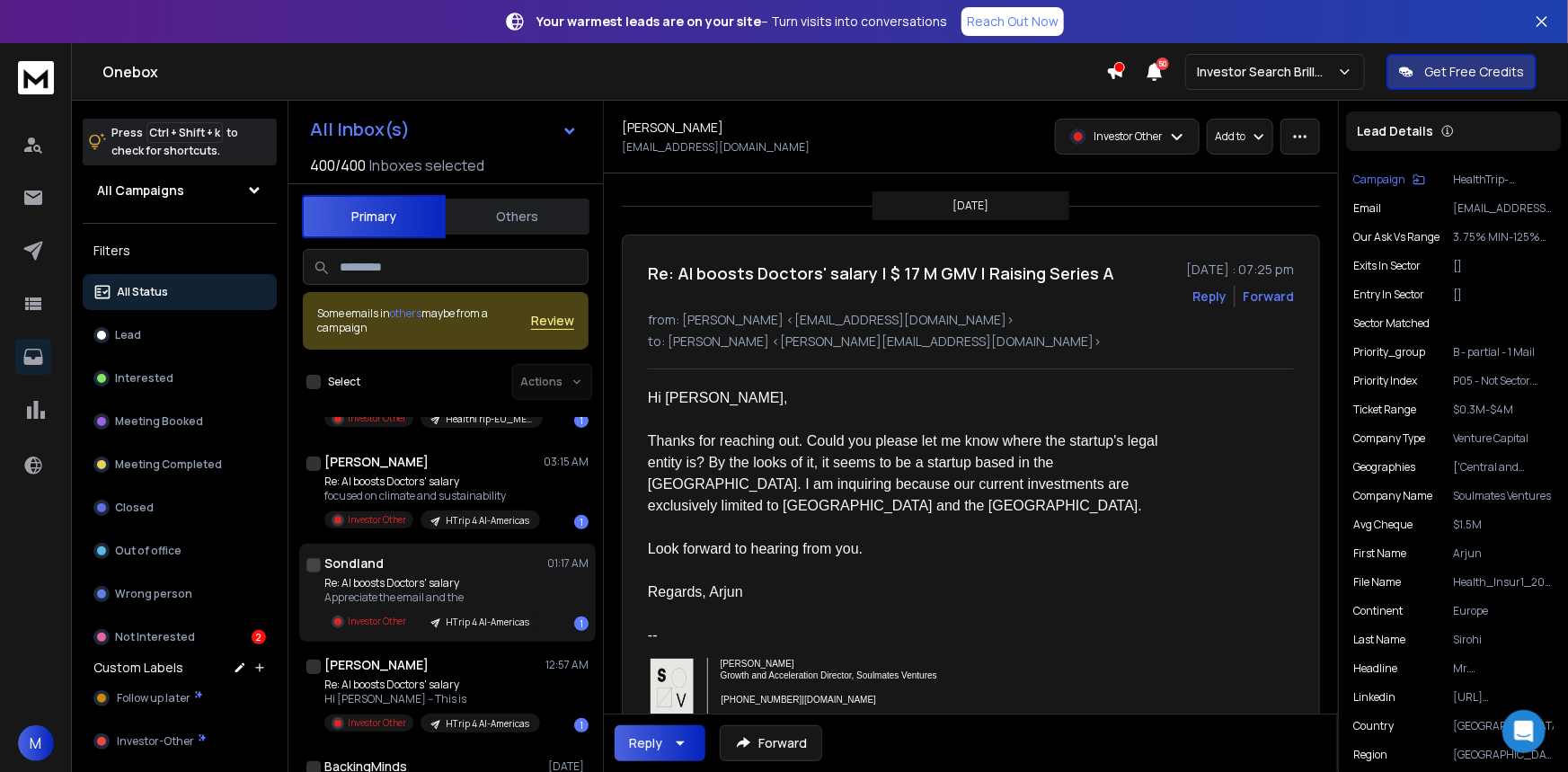
click at [496, 585] on p "Re: AI boosts Doctors' salary" at bounding box center [432, 583] width 215 height 14
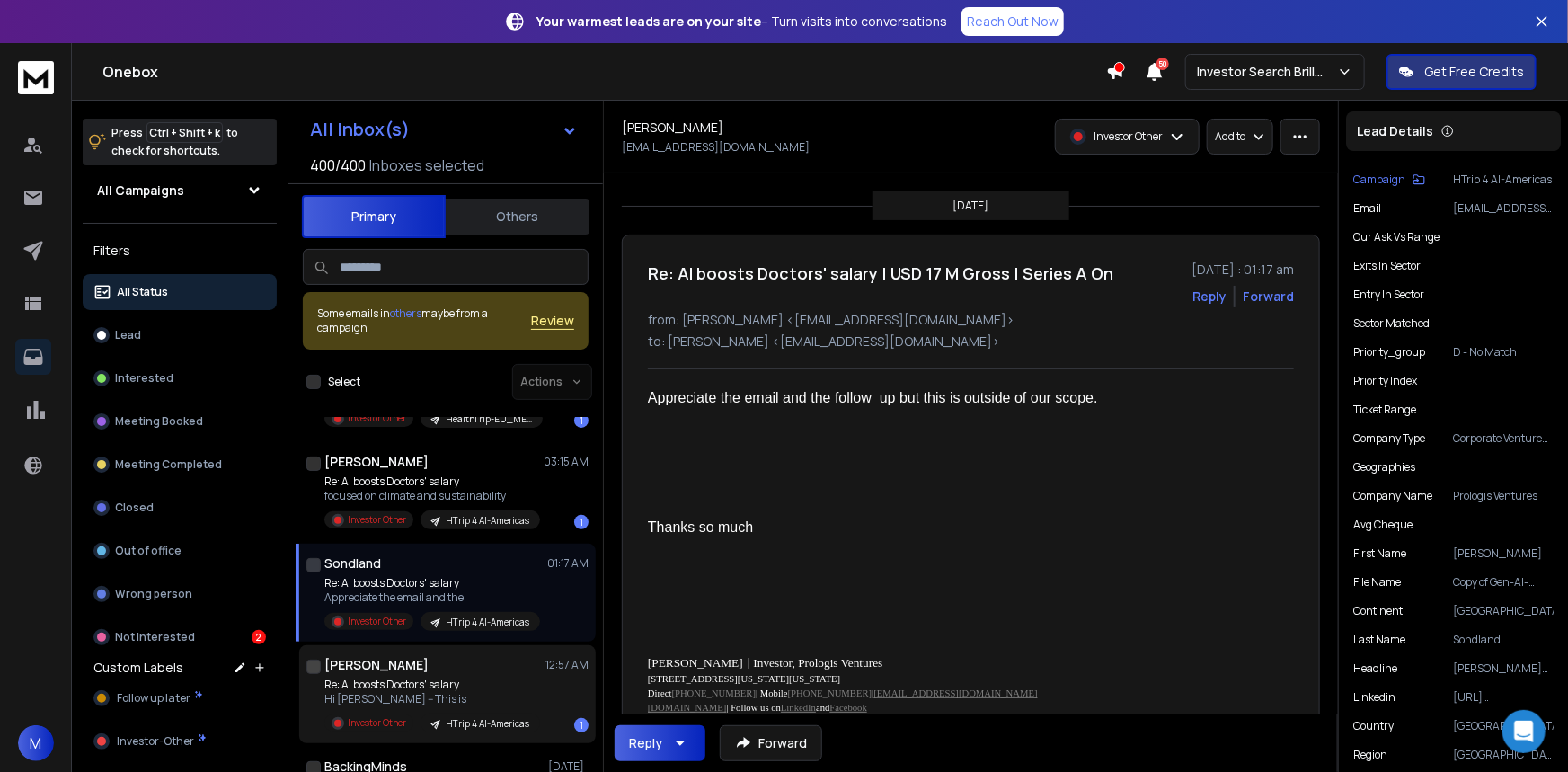
click at [470, 682] on p "Re: AI boosts Doctors' salary" at bounding box center [432, 685] width 215 height 14
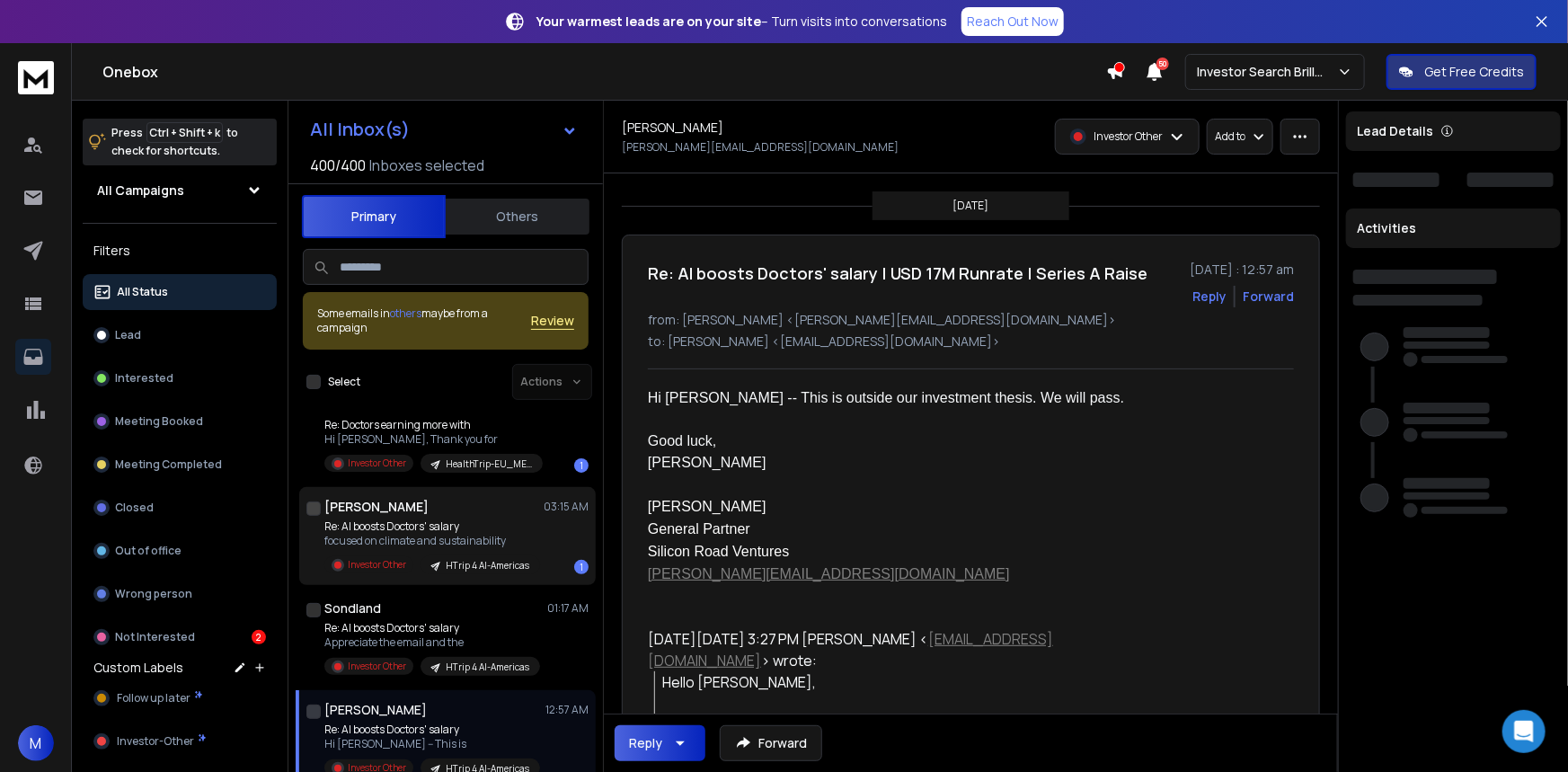
scroll to position [304, 0]
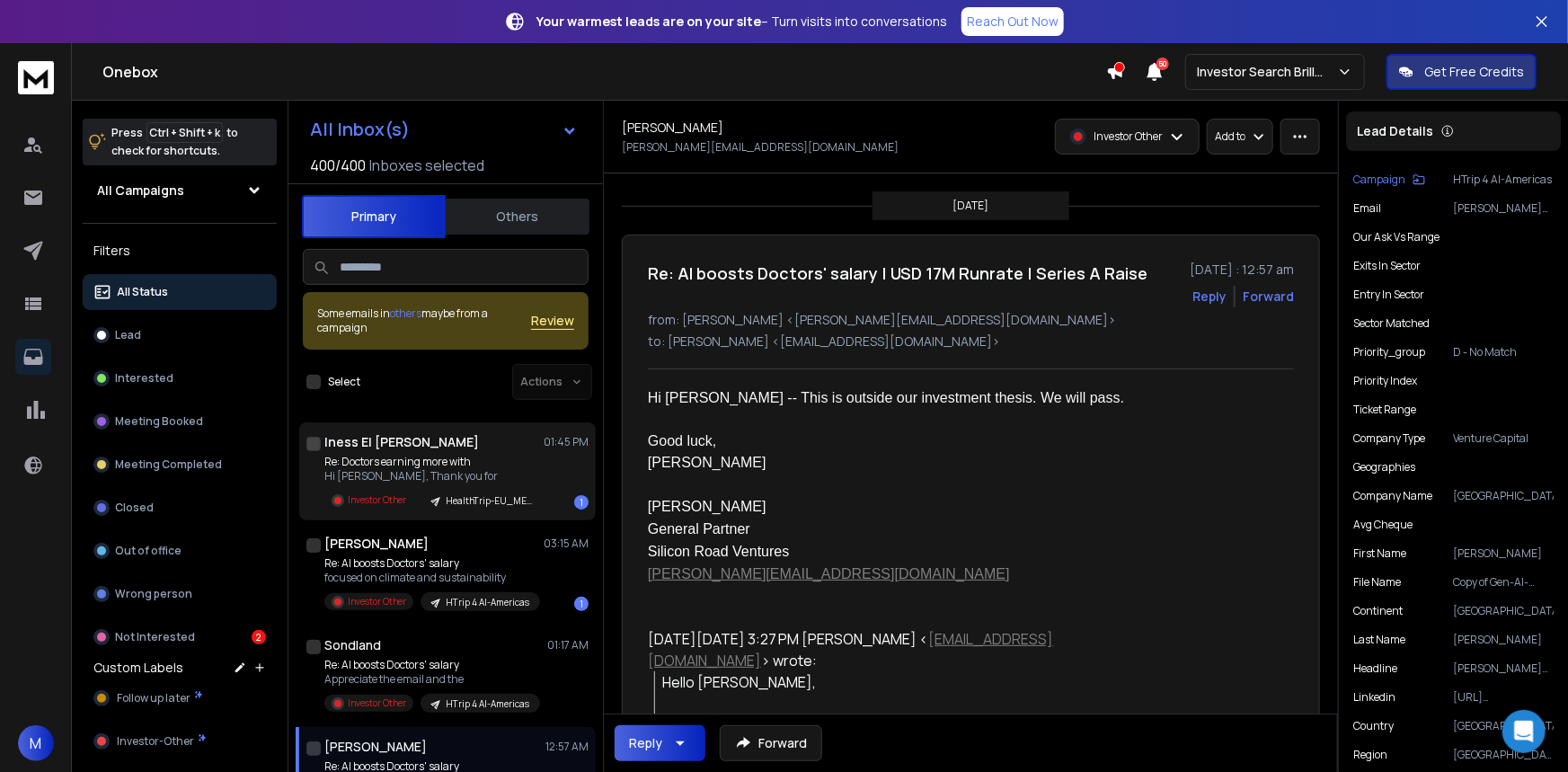
click at [495, 496] on p "HealthTrip-EU_MENA_Afr 3" at bounding box center [489, 501] width 86 height 13
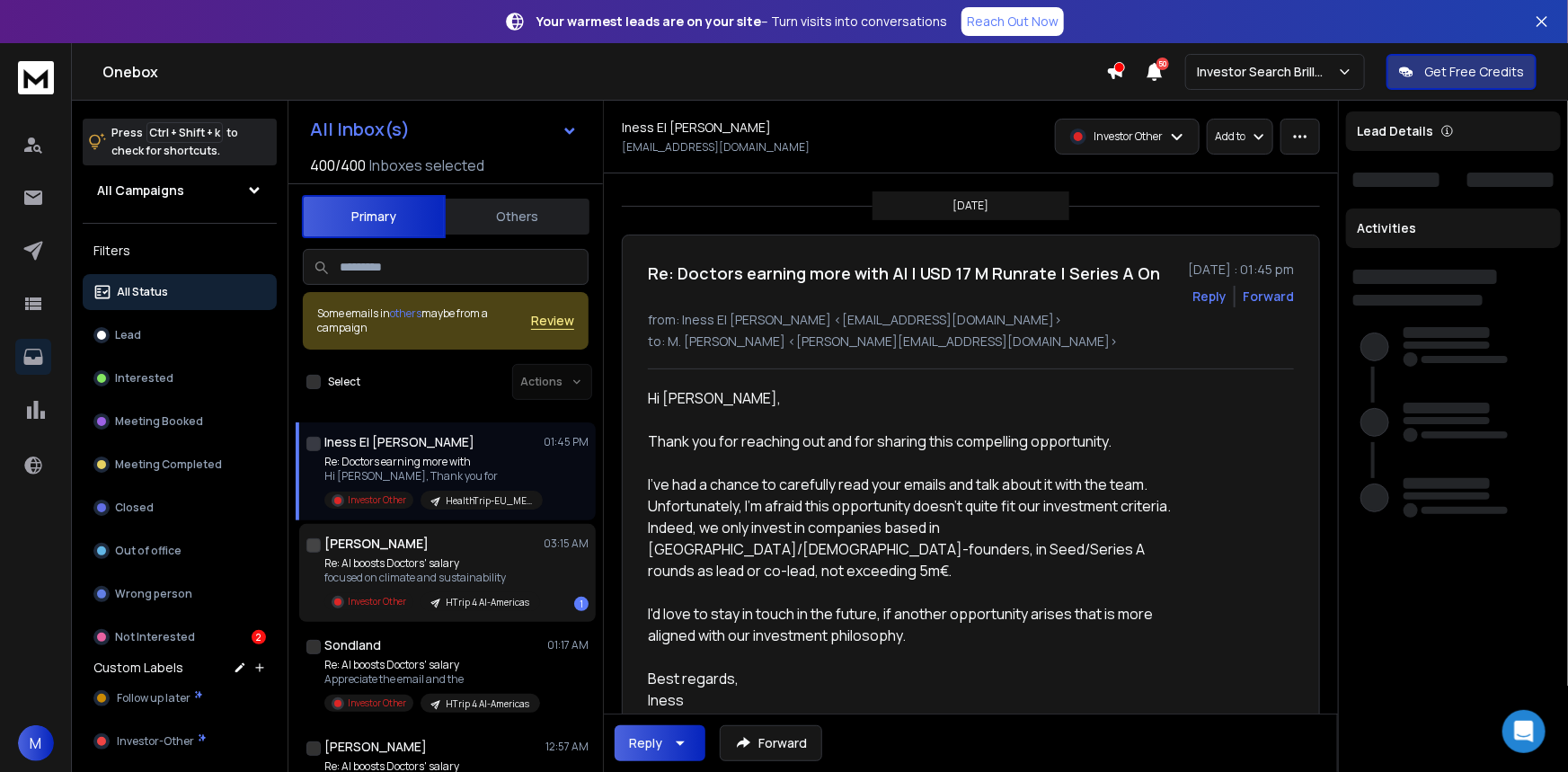
click at [479, 571] on p "focused on climate and sustainability" at bounding box center [432, 578] width 215 height 14
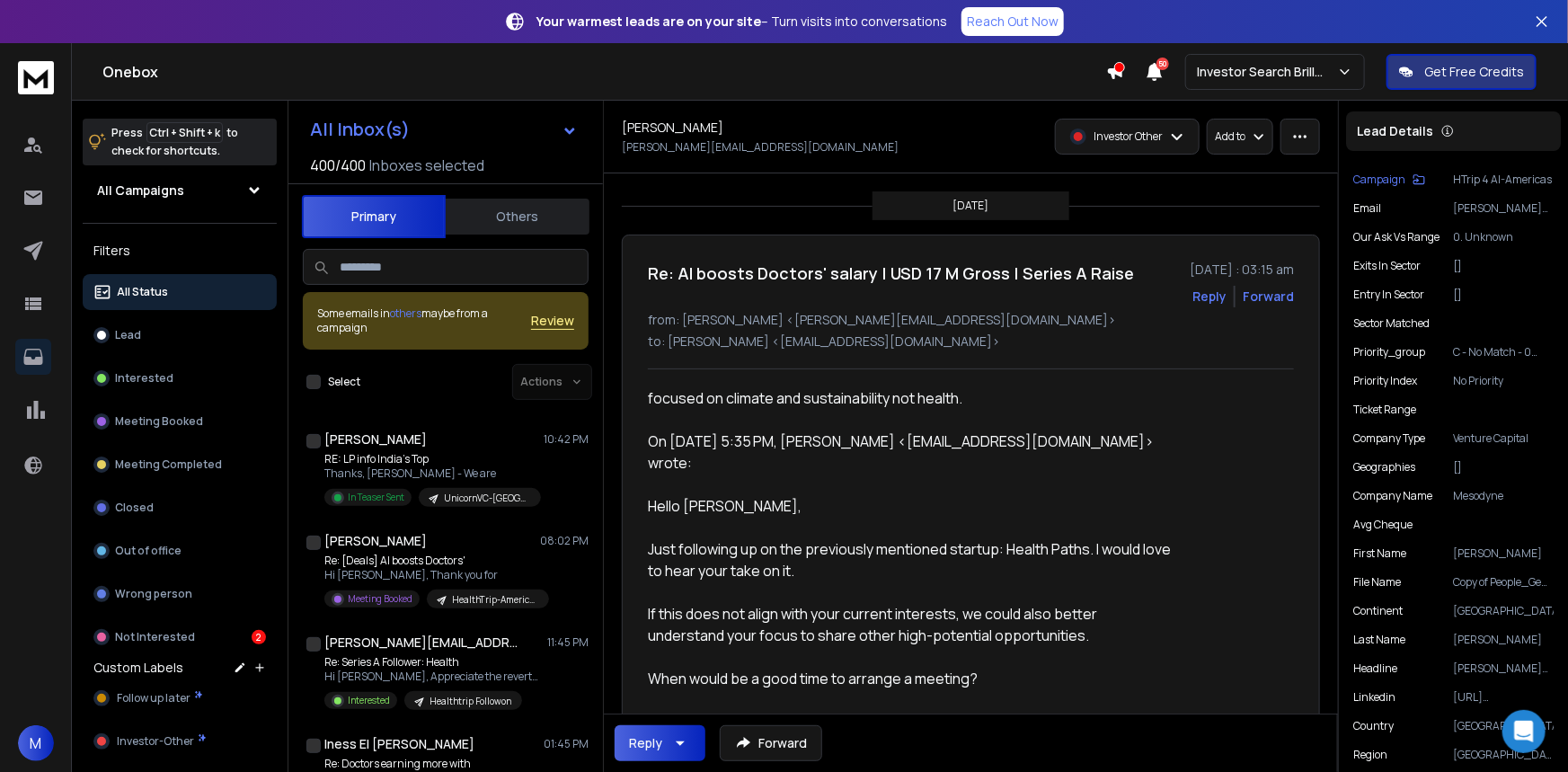
scroll to position [0, 0]
click at [114, 388] on button "Interested" at bounding box center [180, 378] width 194 height 36
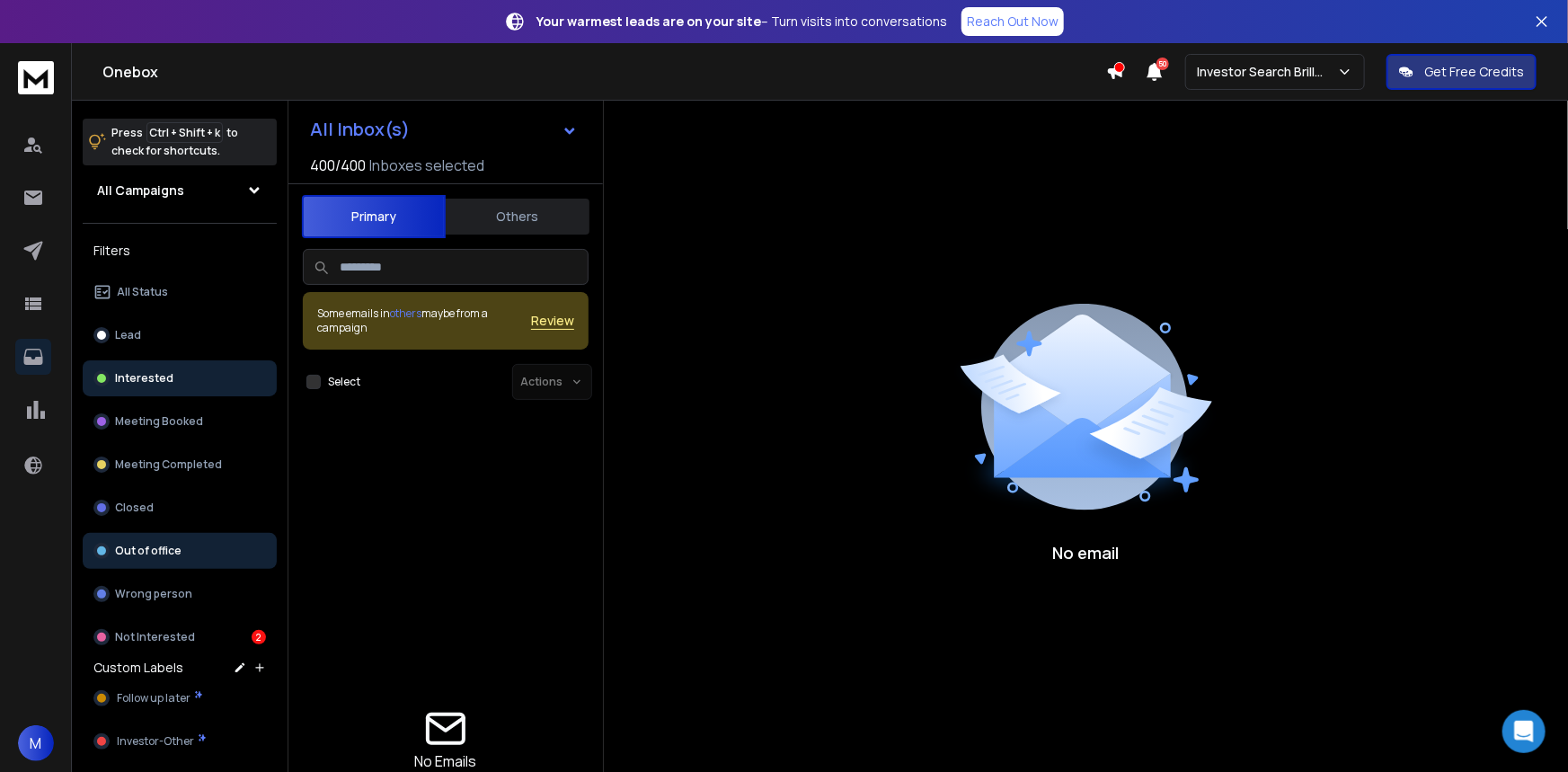
scroll to position [409, 0]
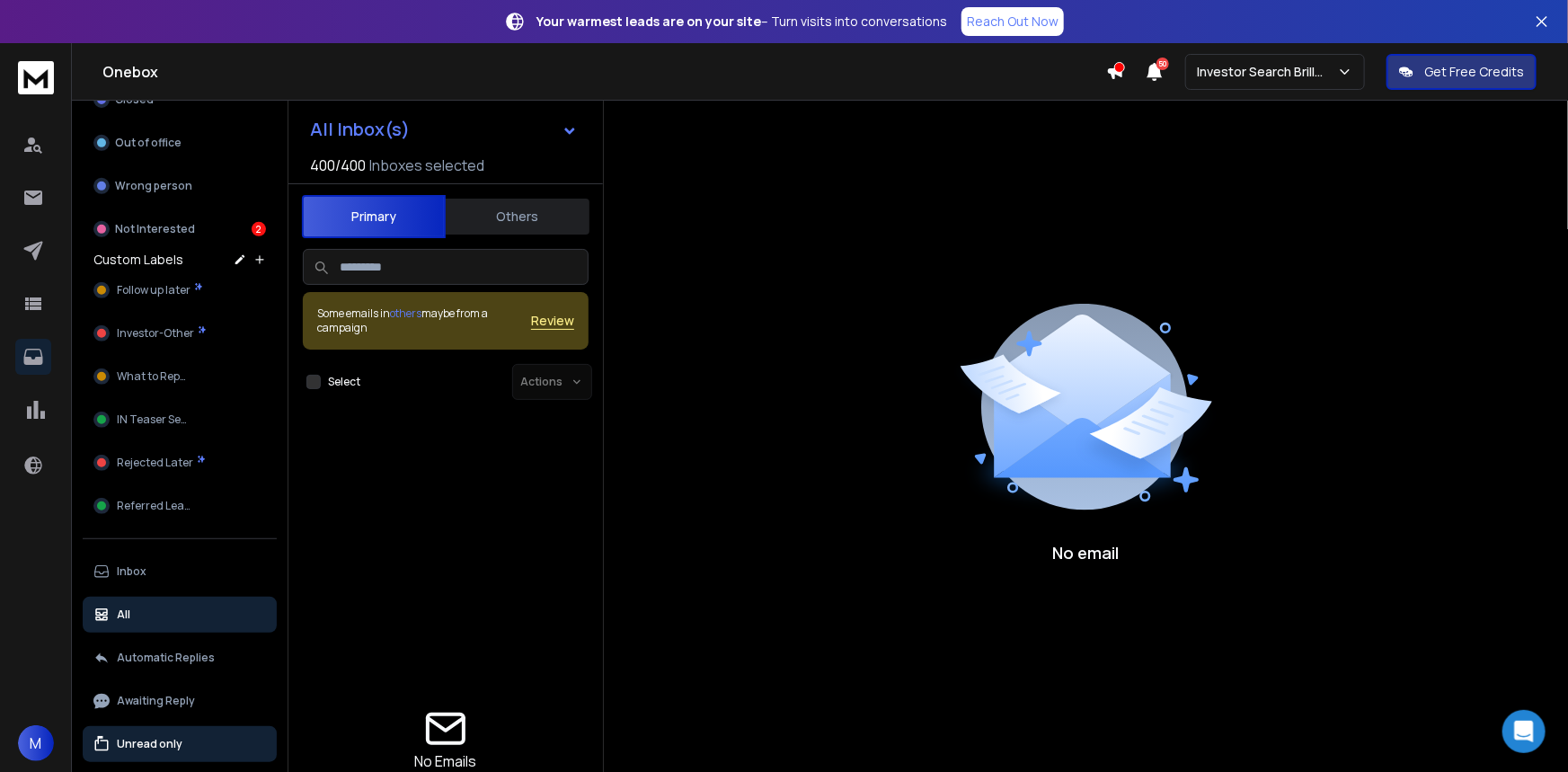
click at [130, 601] on button "All" at bounding box center [180, 614] width 194 height 36
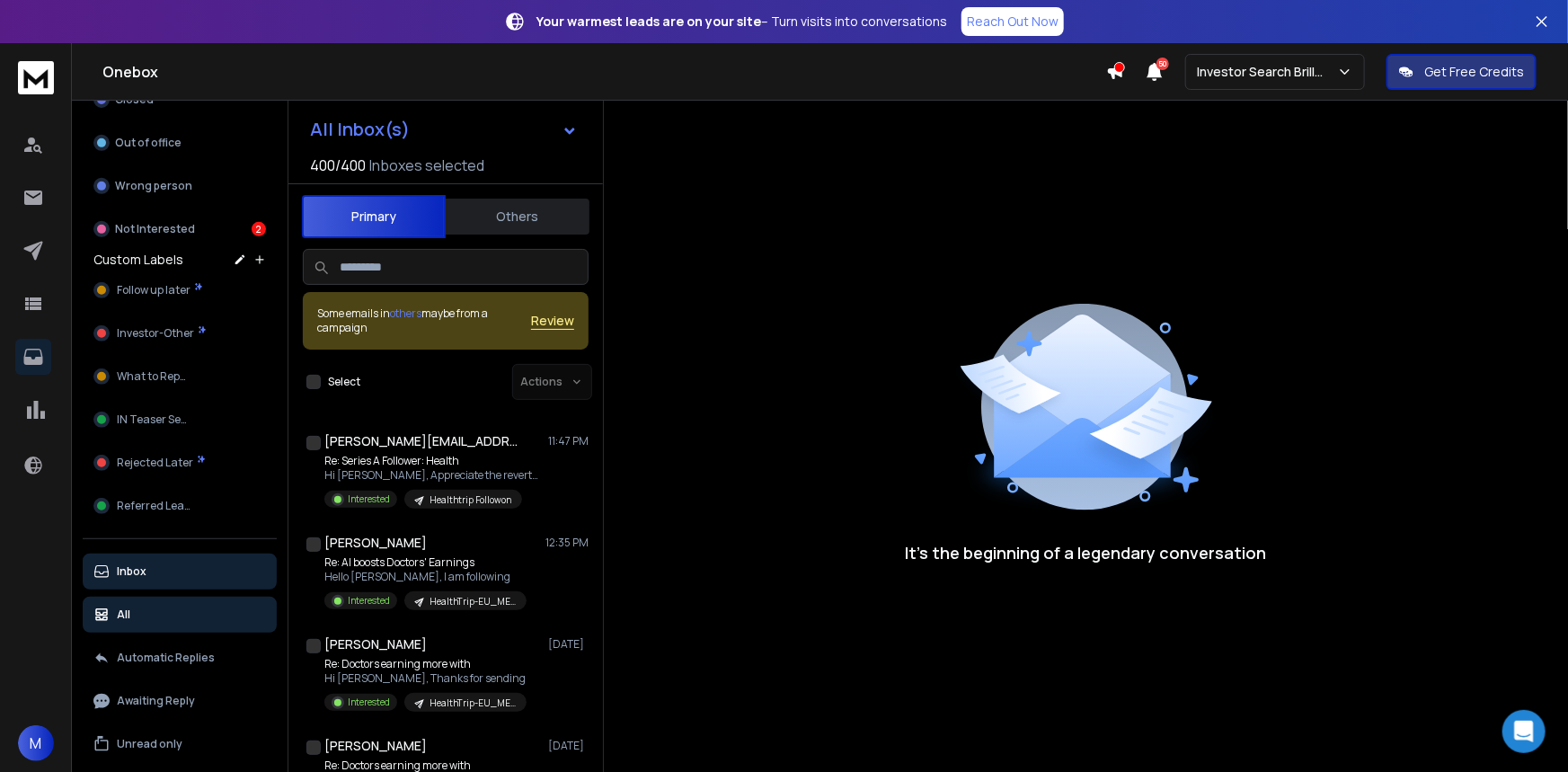
click at [184, 568] on button "Inbox" at bounding box center [180, 571] width 194 height 36
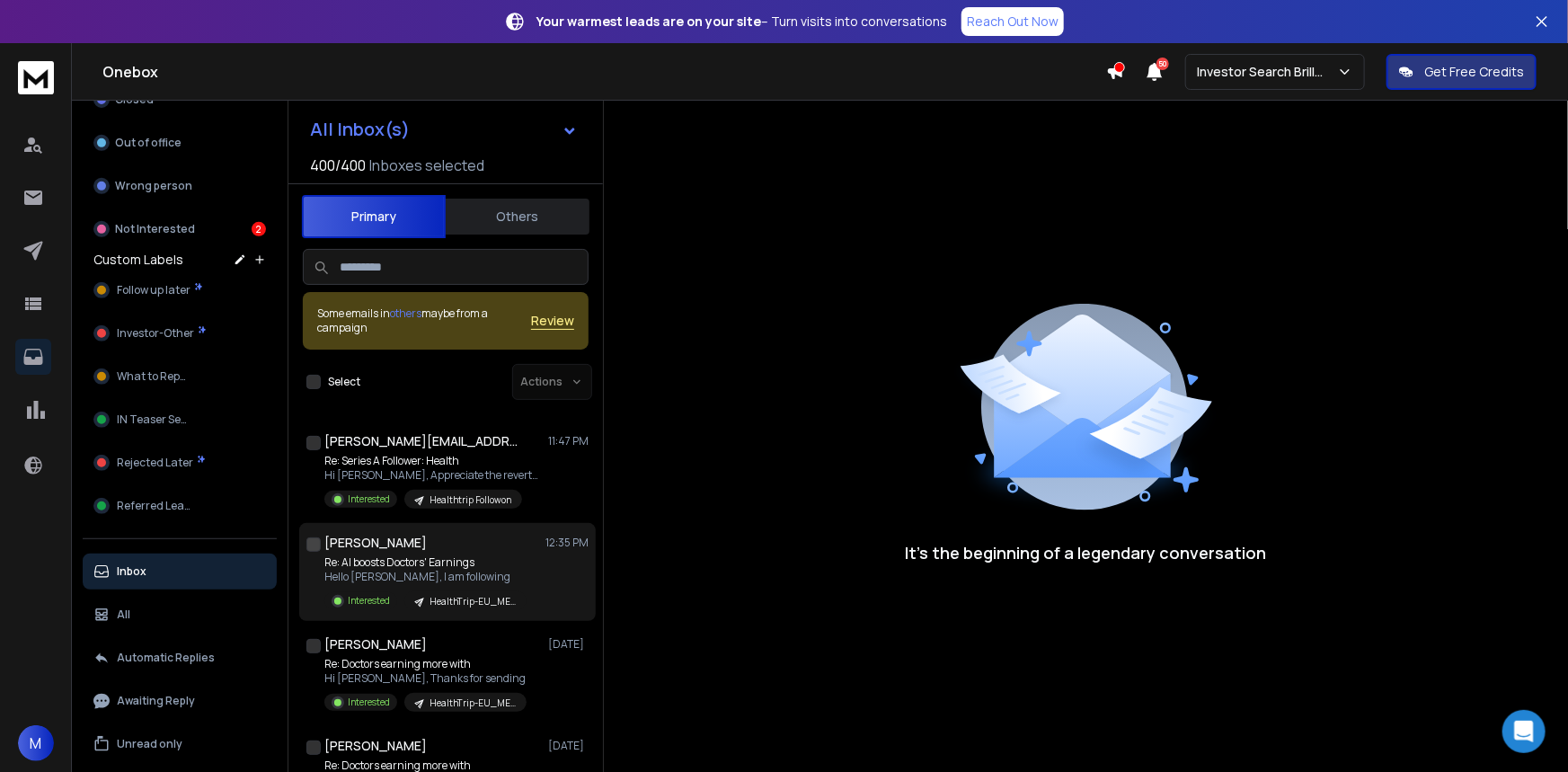
click at [458, 539] on div "[PERSON_NAME] 12:35 PM" at bounding box center [456, 542] width 264 height 18
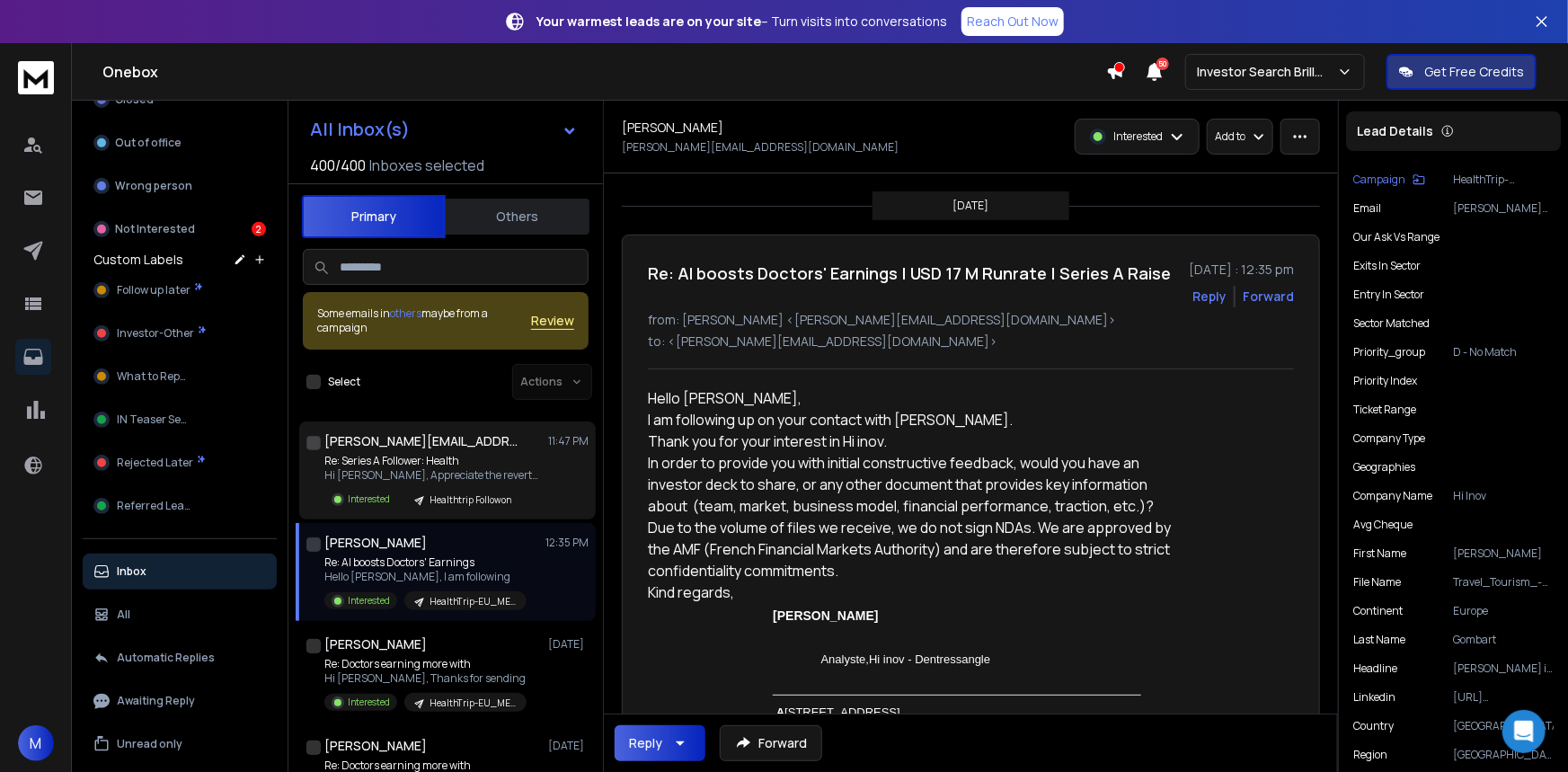
click at [532, 464] on p "Re: Series A Follower: Health" at bounding box center [432, 461] width 215 height 14
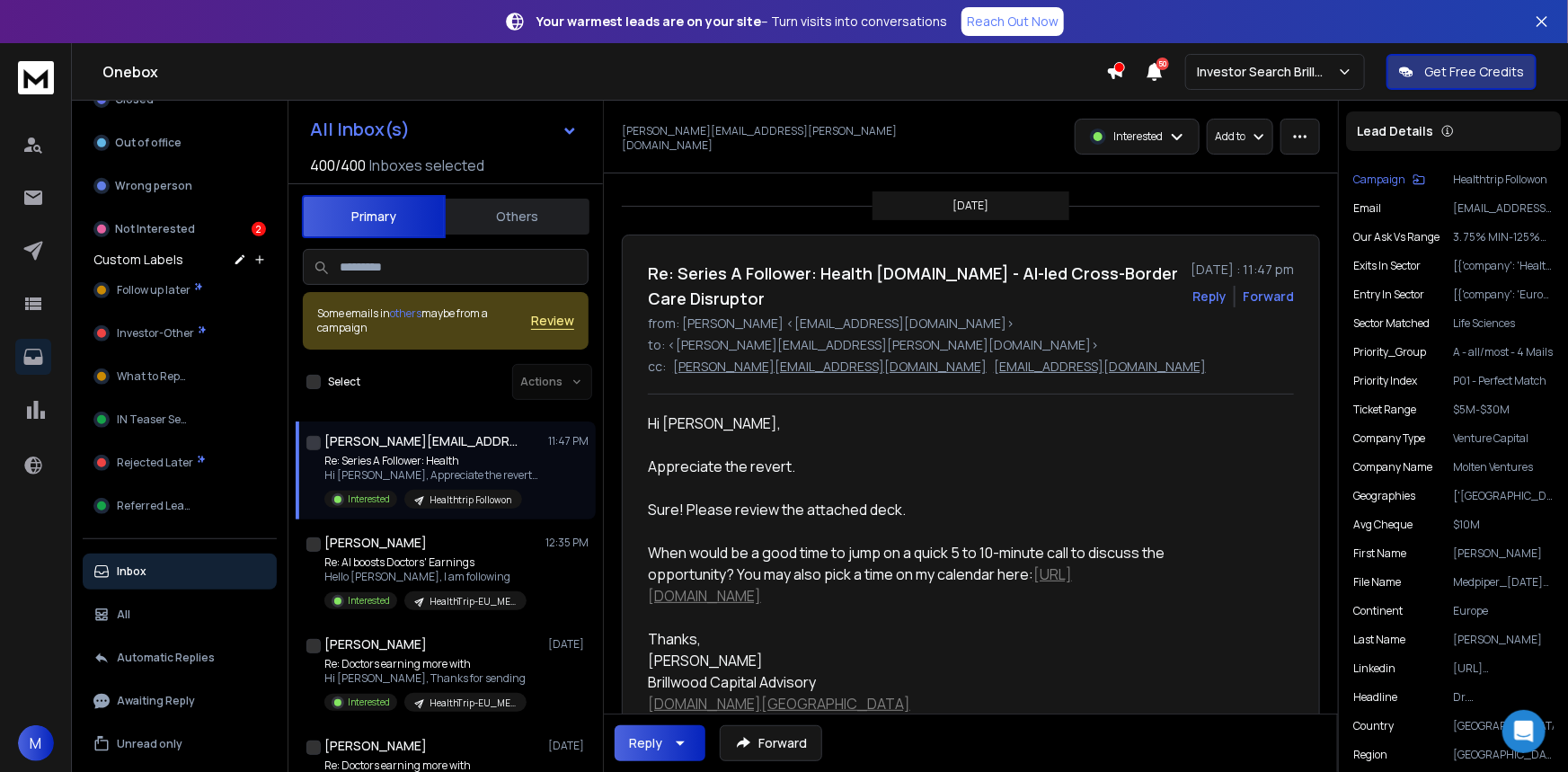
click at [1150, 119] on div "Interested" at bounding box center [1137, 137] width 123 height 35
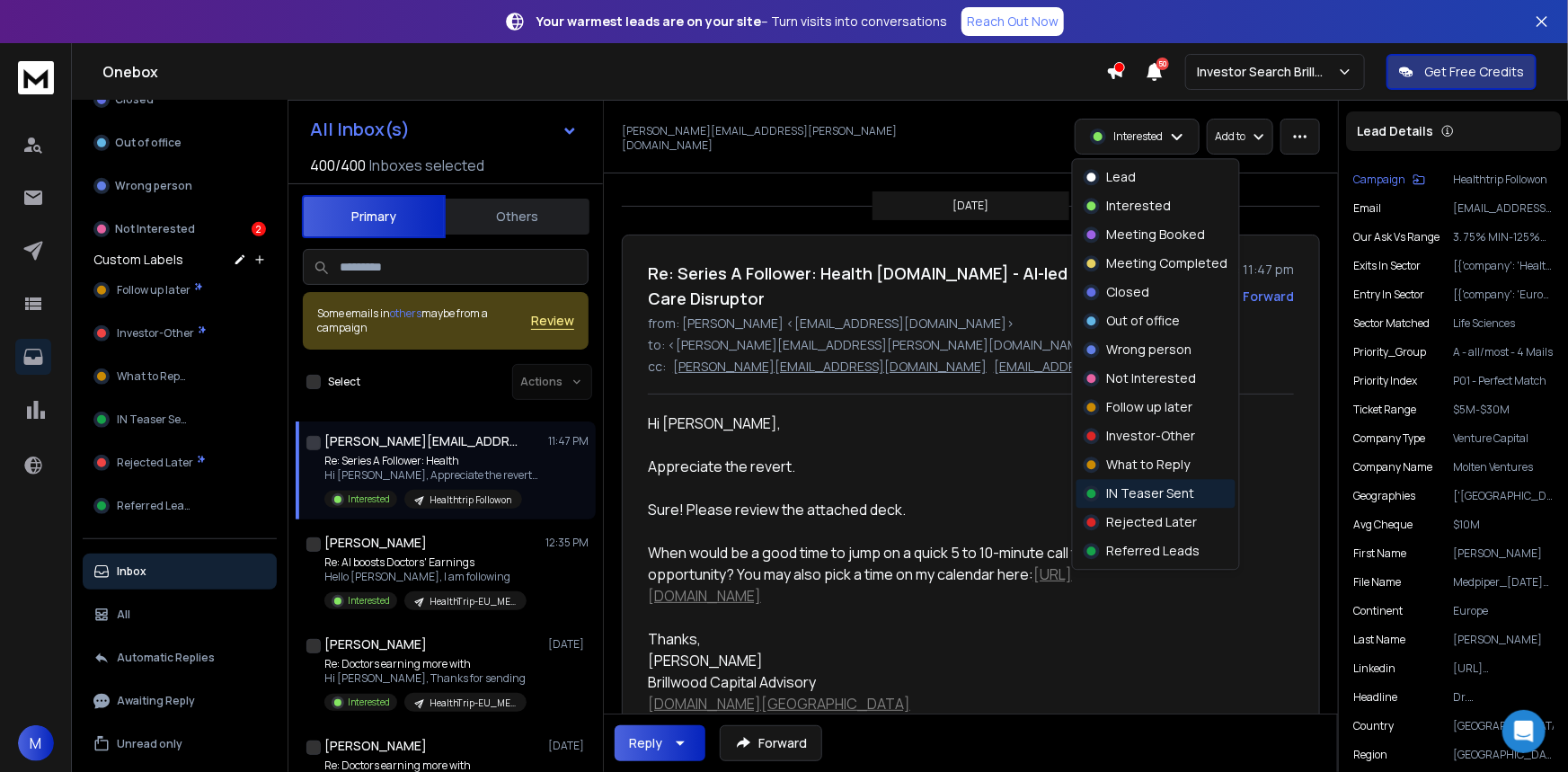
click at [1158, 491] on p "IN Teaser Sent" at bounding box center [1151, 493] width 88 height 18
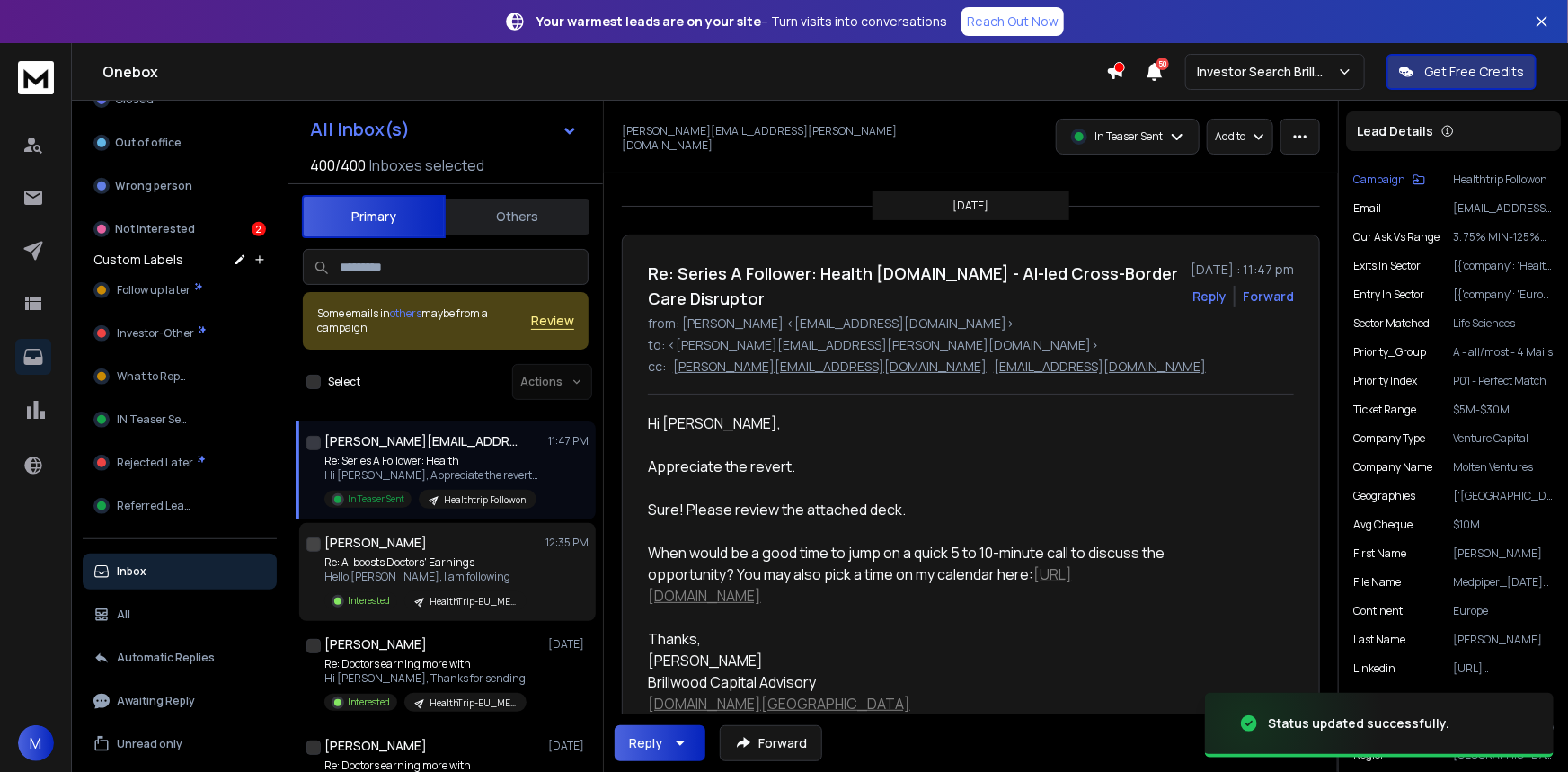
click at [470, 560] on p "Re: AI boosts Doctors' Earnings" at bounding box center [426, 562] width 202 height 14
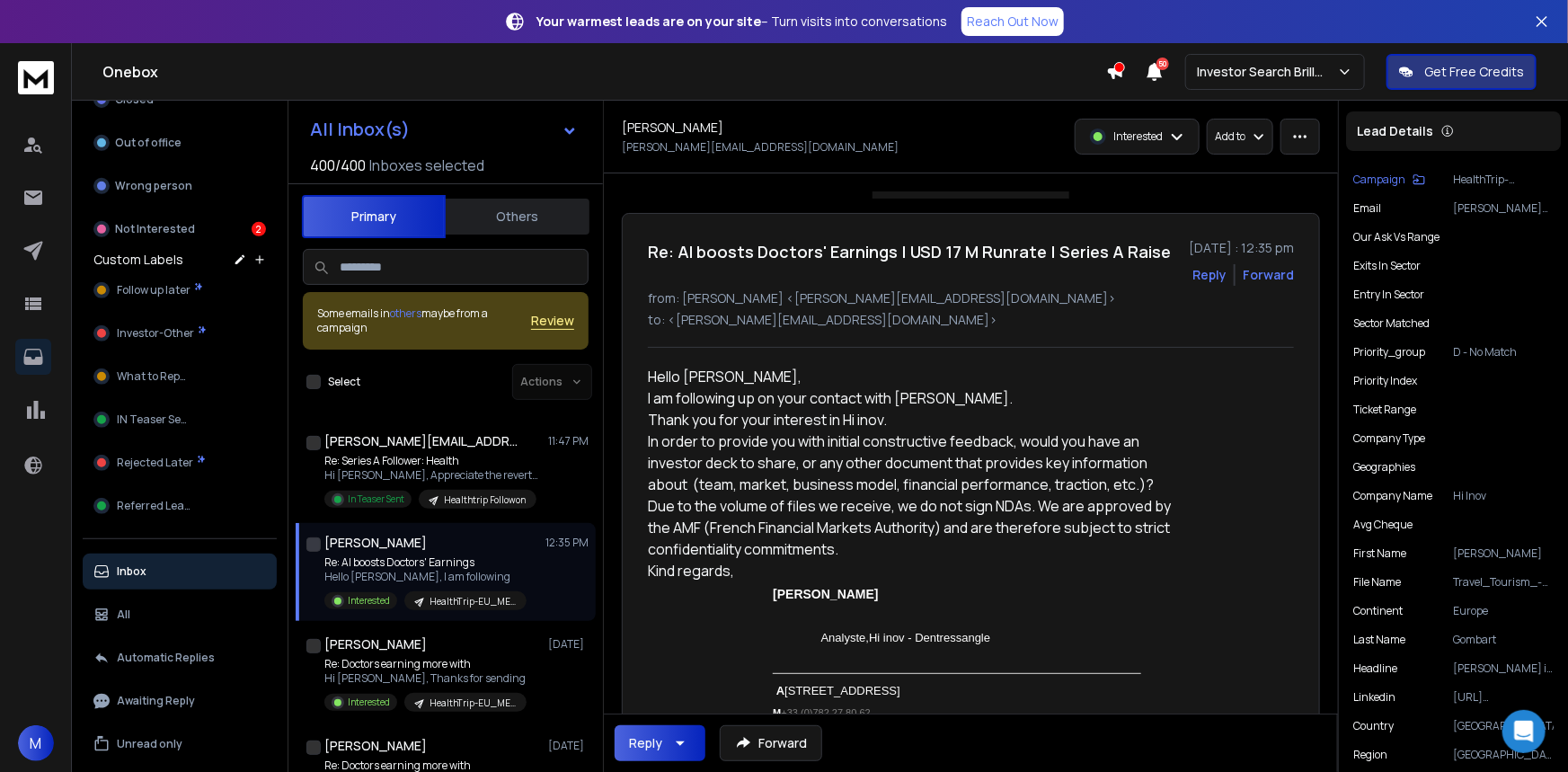
scroll to position [0, 0]
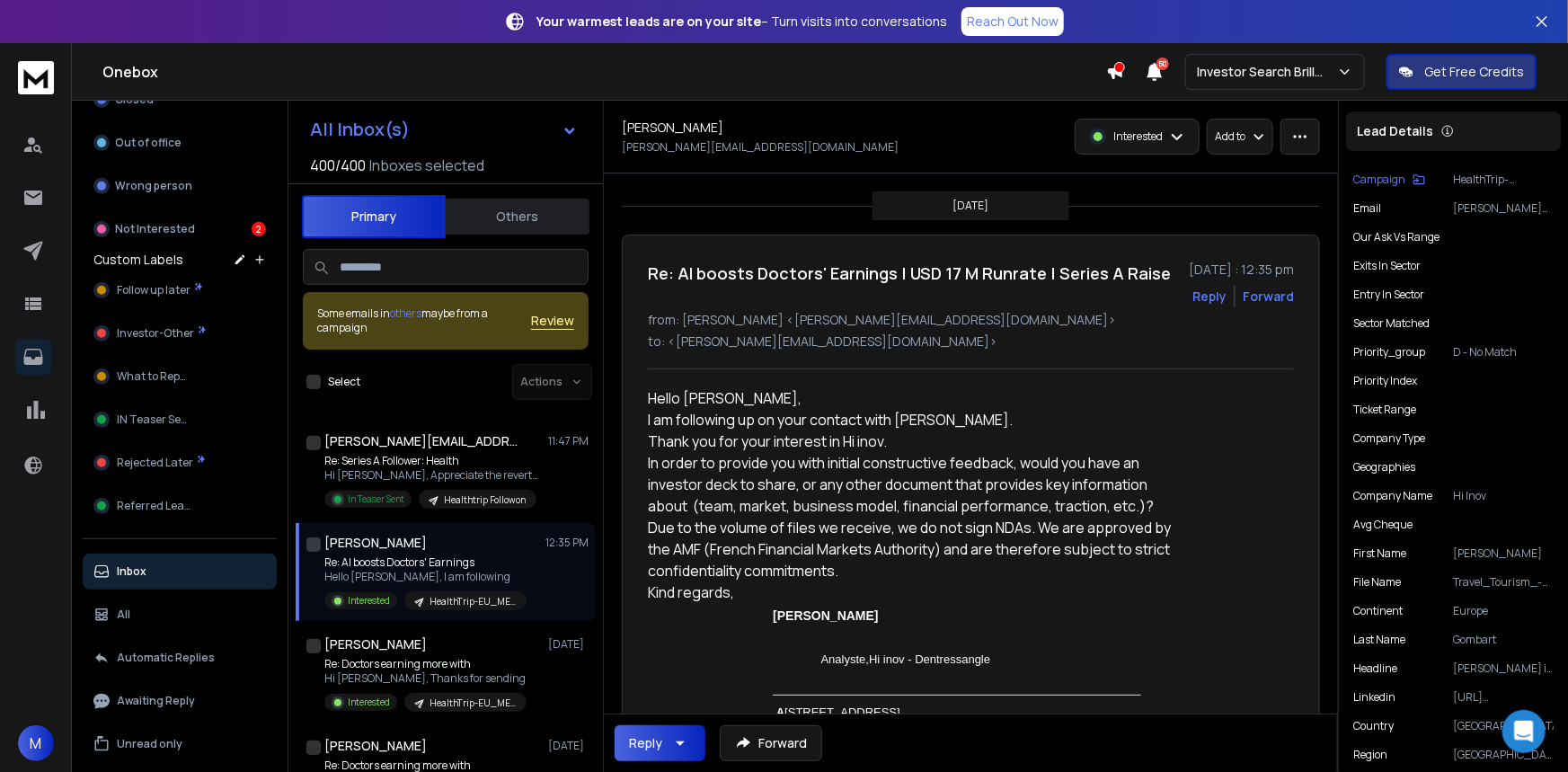
click at [1213, 294] on button "Reply" at bounding box center [1210, 296] width 35 height 18
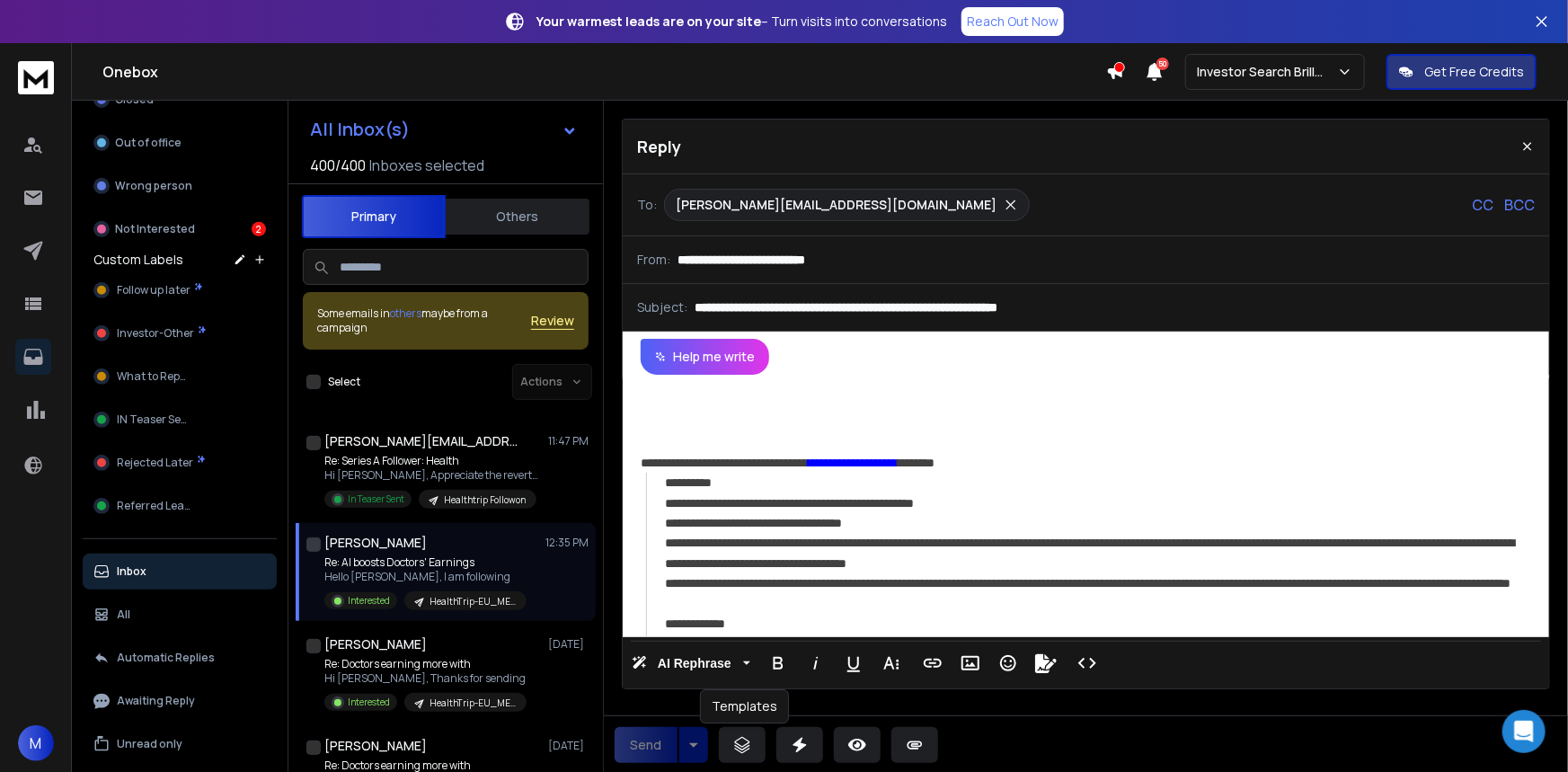
click at [740, 736] on icon at bounding box center [742, 745] width 18 height 18
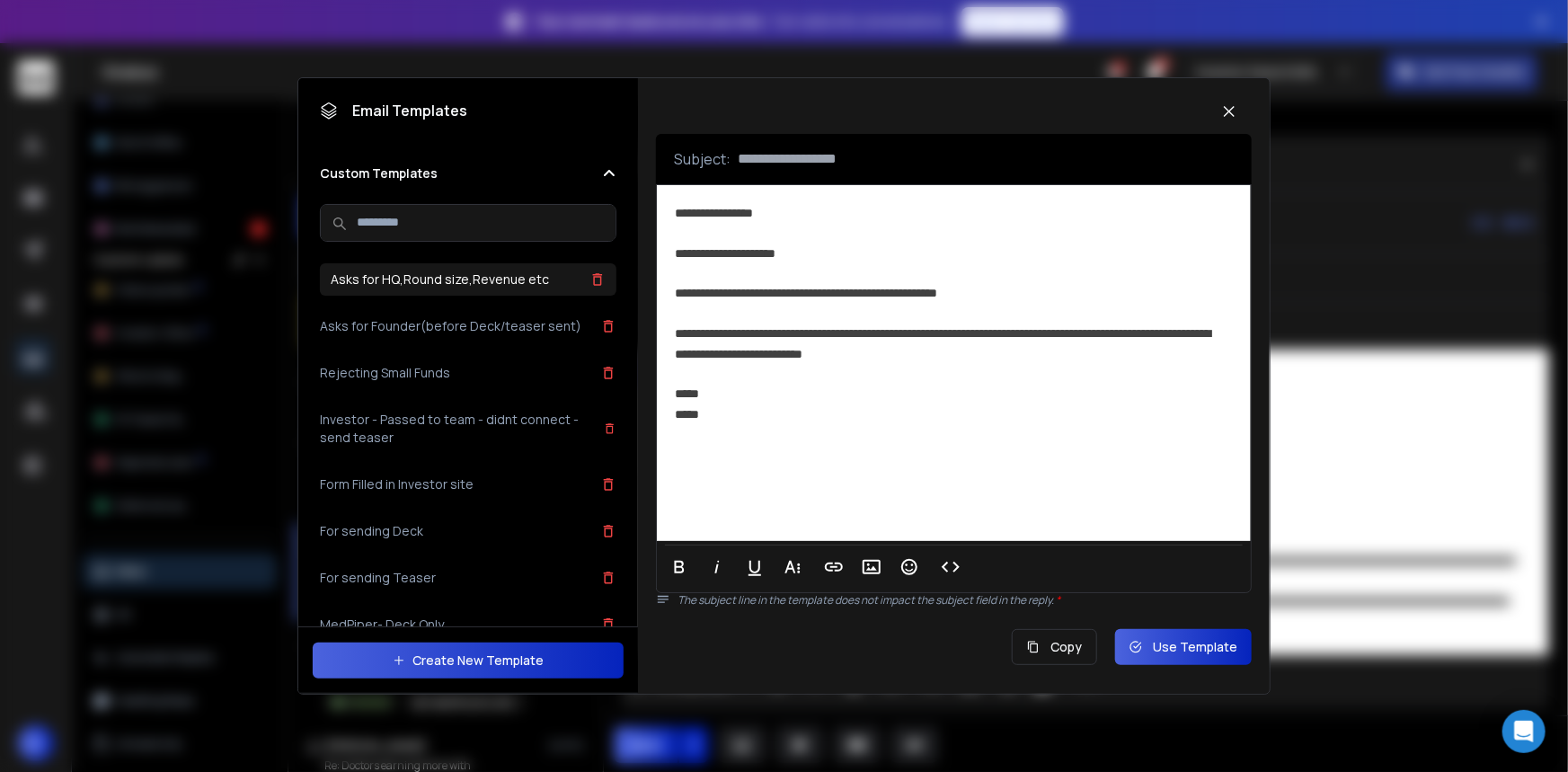
click at [369, 519] on div "For sending Deck" at bounding box center [468, 532] width 297 height 33
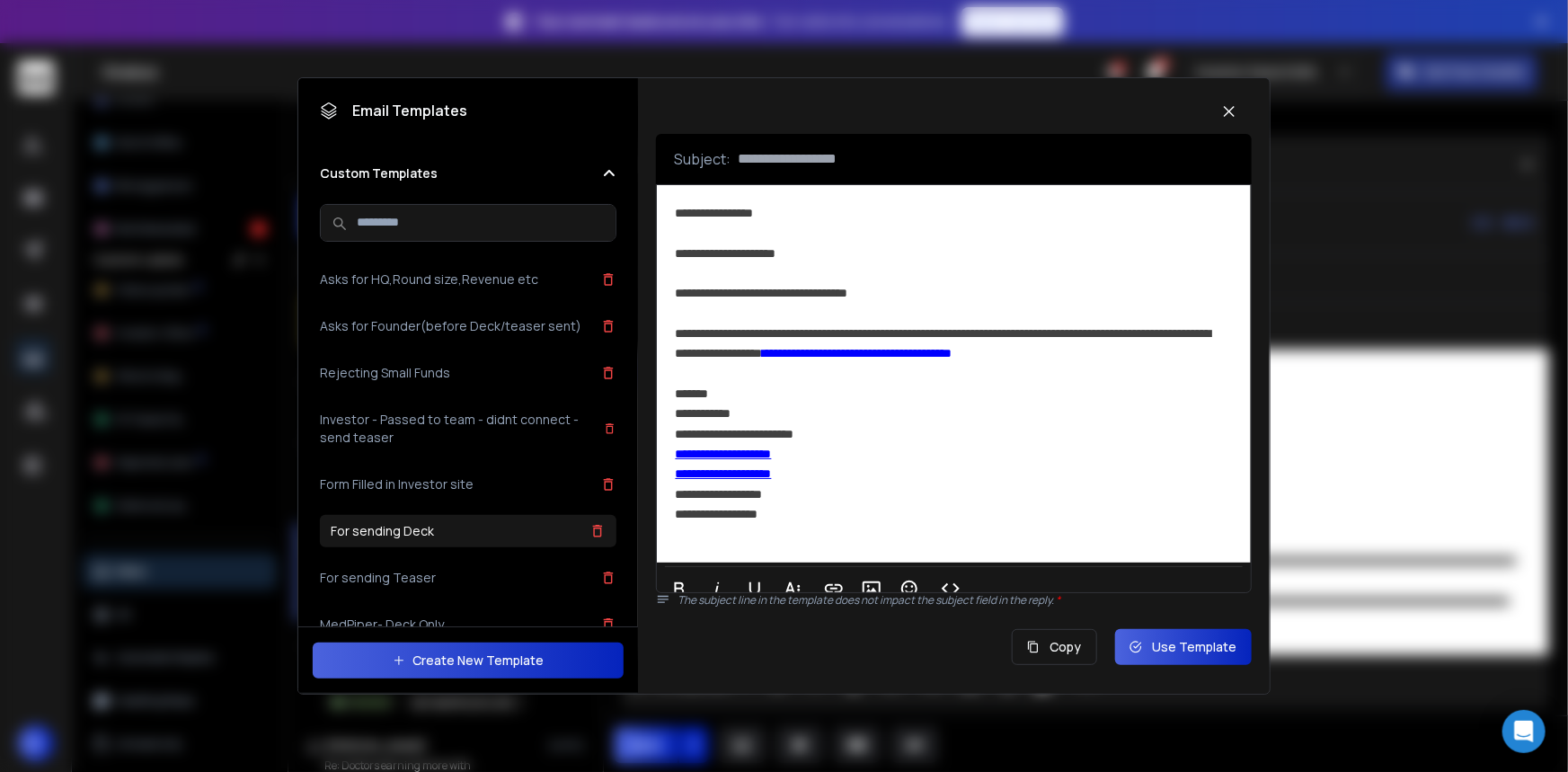
click at [1211, 647] on button "Use Template" at bounding box center [1183, 647] width 136 height 36
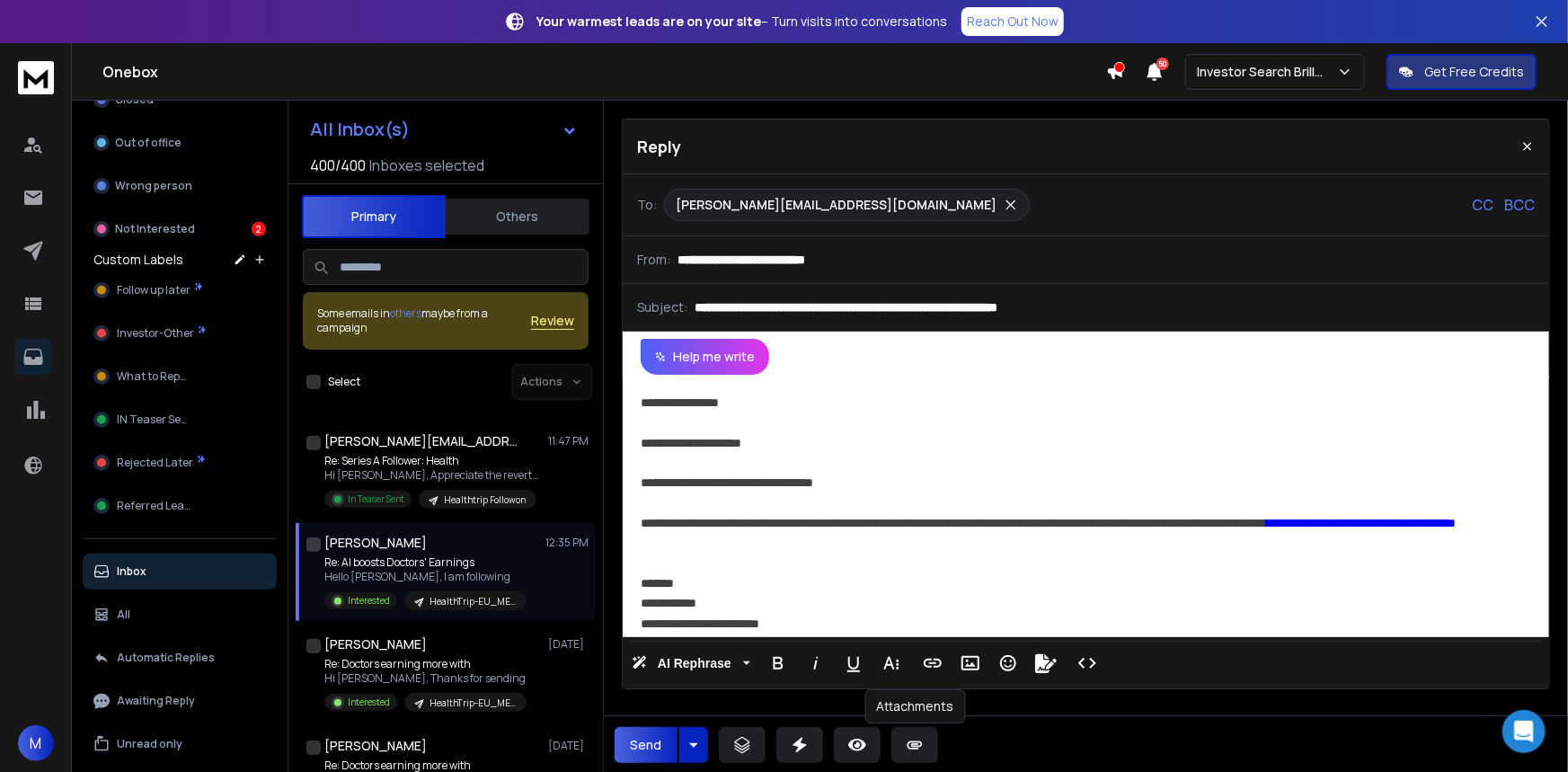
click at [920, 748] on icon at bounding box center [915, 745] width 18 height 18
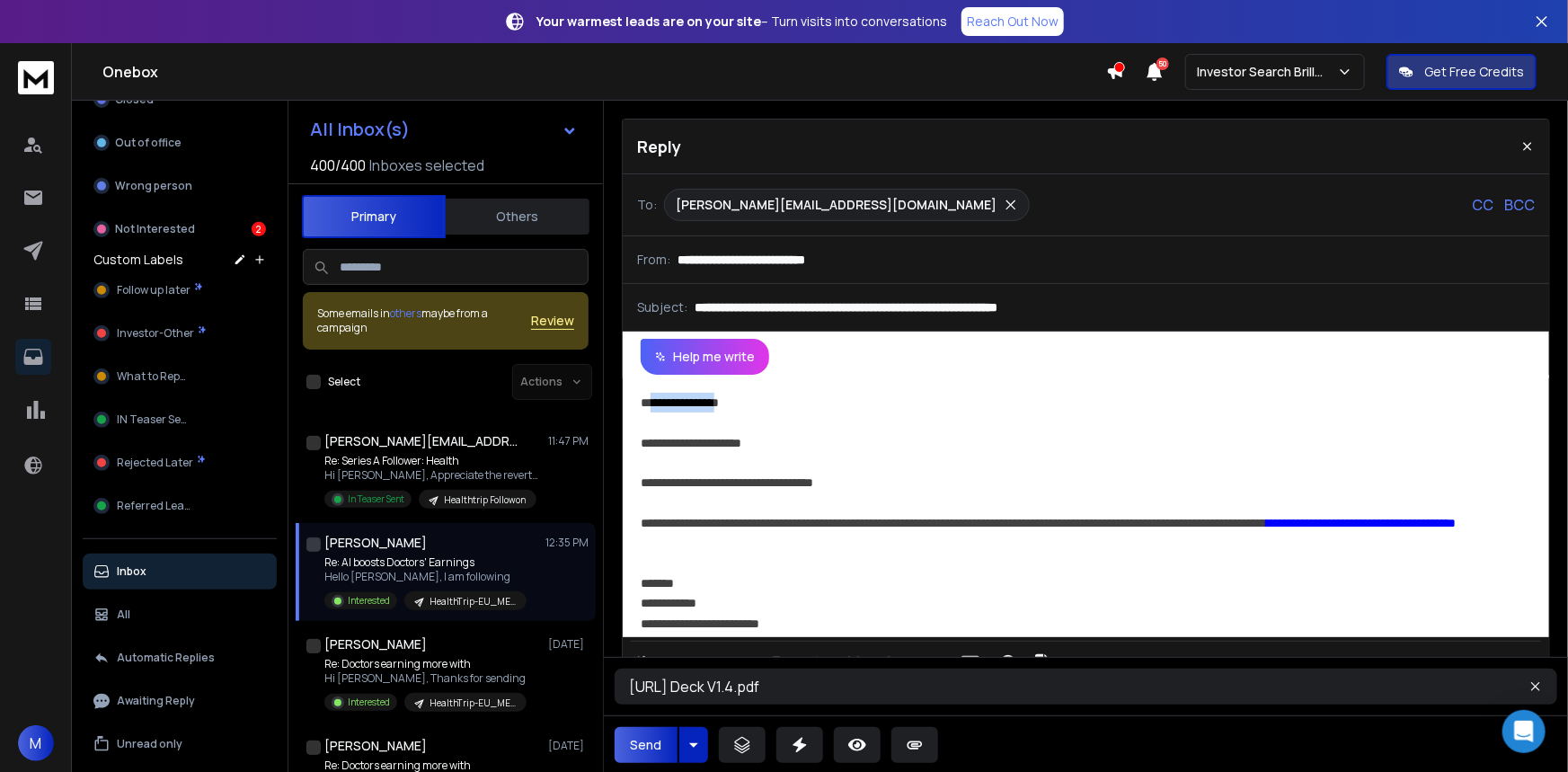
drag, startPoint x: 726, startPoint y: 399, endPoint x: 653, endPoint y: 395, distance: 73.1
click at [653, 395] on div "**********" at bounding box center [1078, 403] width 874 height 20
click at [1472, 196] on p "CC" at bounding box center [1482, 205] width 21 height 21
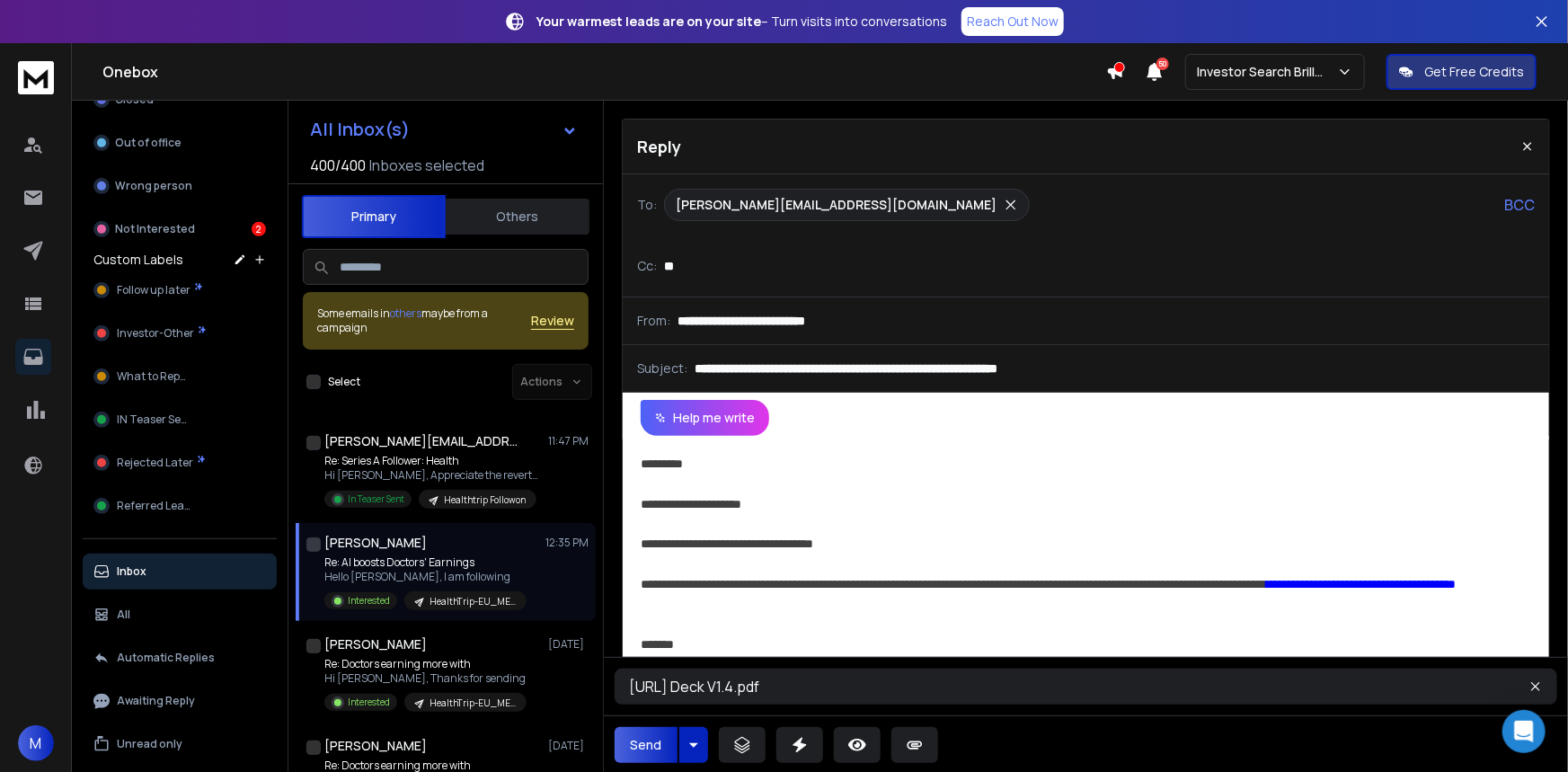
type input "**********"
click at [854, 255] on div at bounding box center [1099, 266] width 870 height 33
type input "**********"
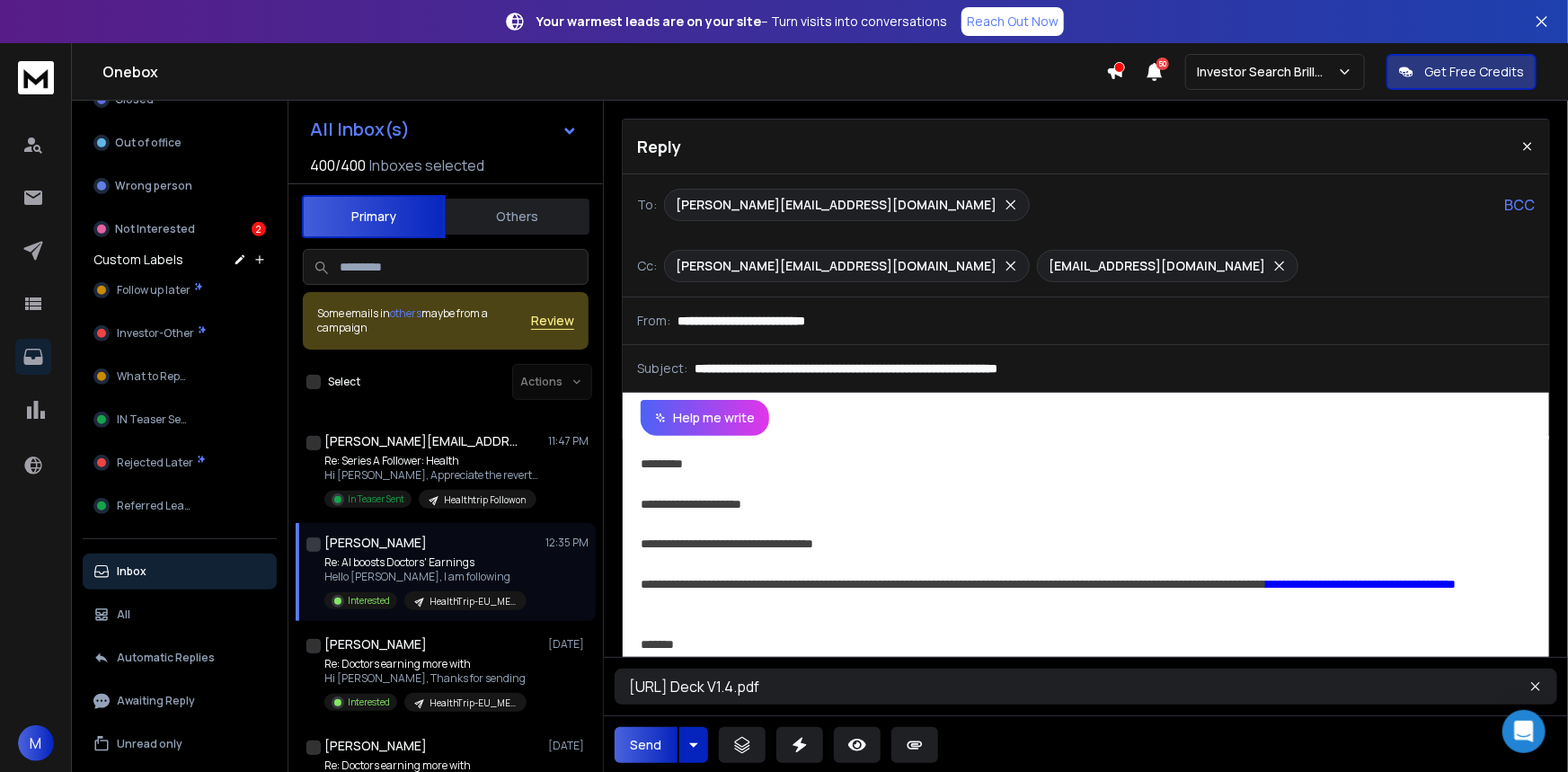
click at [1048, 271] on div "[PERSON_NAME][EMAIL_ADDRESS][DOMAIN_NAME] [EMAIL_ADDRESS][DOMAIN_NAME]" at bounding box center [1099, 266] width 870 height 33
click at [625, 747] on button "Send" at bounding box center [646, 745] width 62 height 36
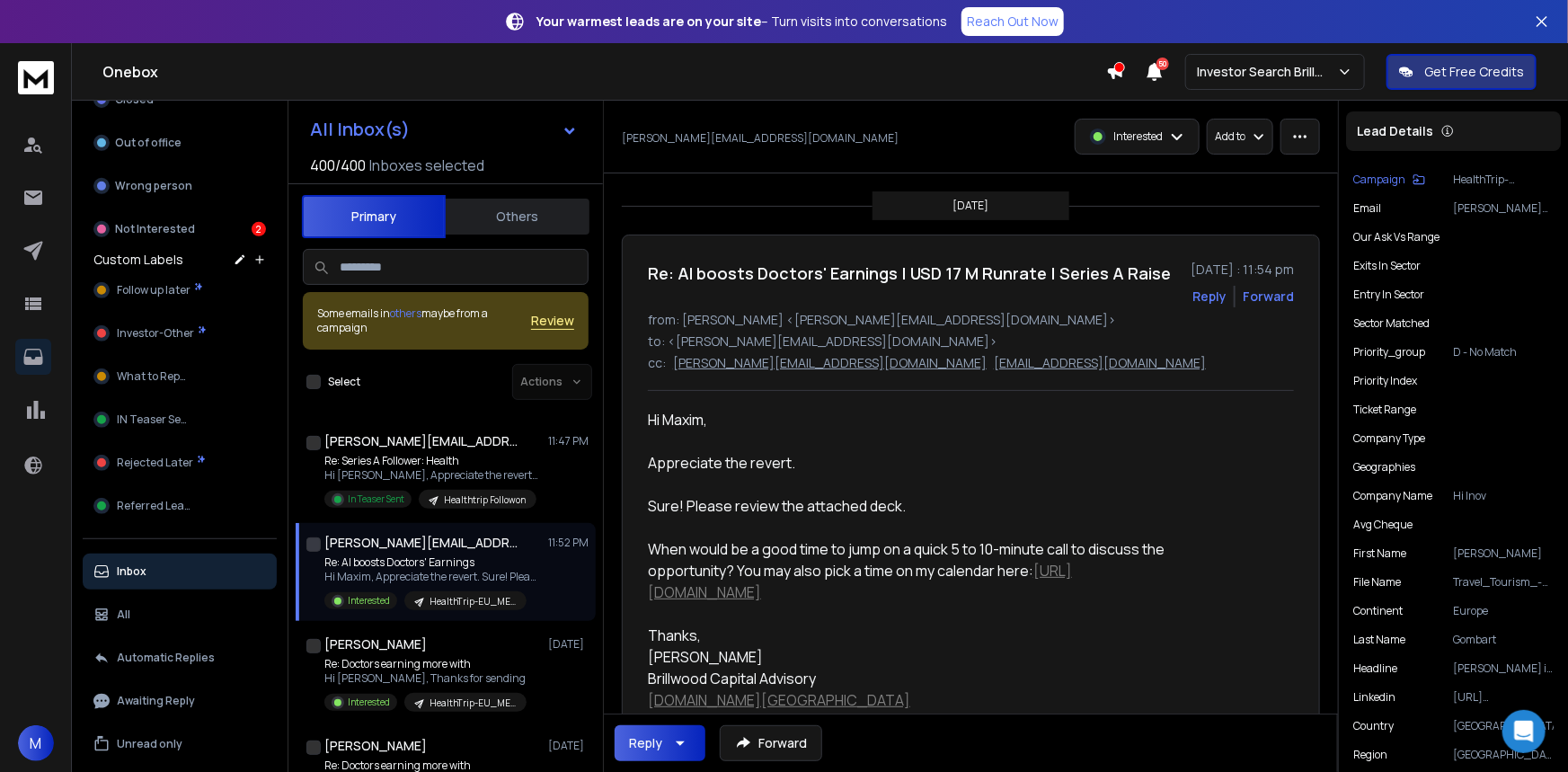
click at [1129, 145] on div "Interested" at bounding box center [1137, 137] width 123 height 35
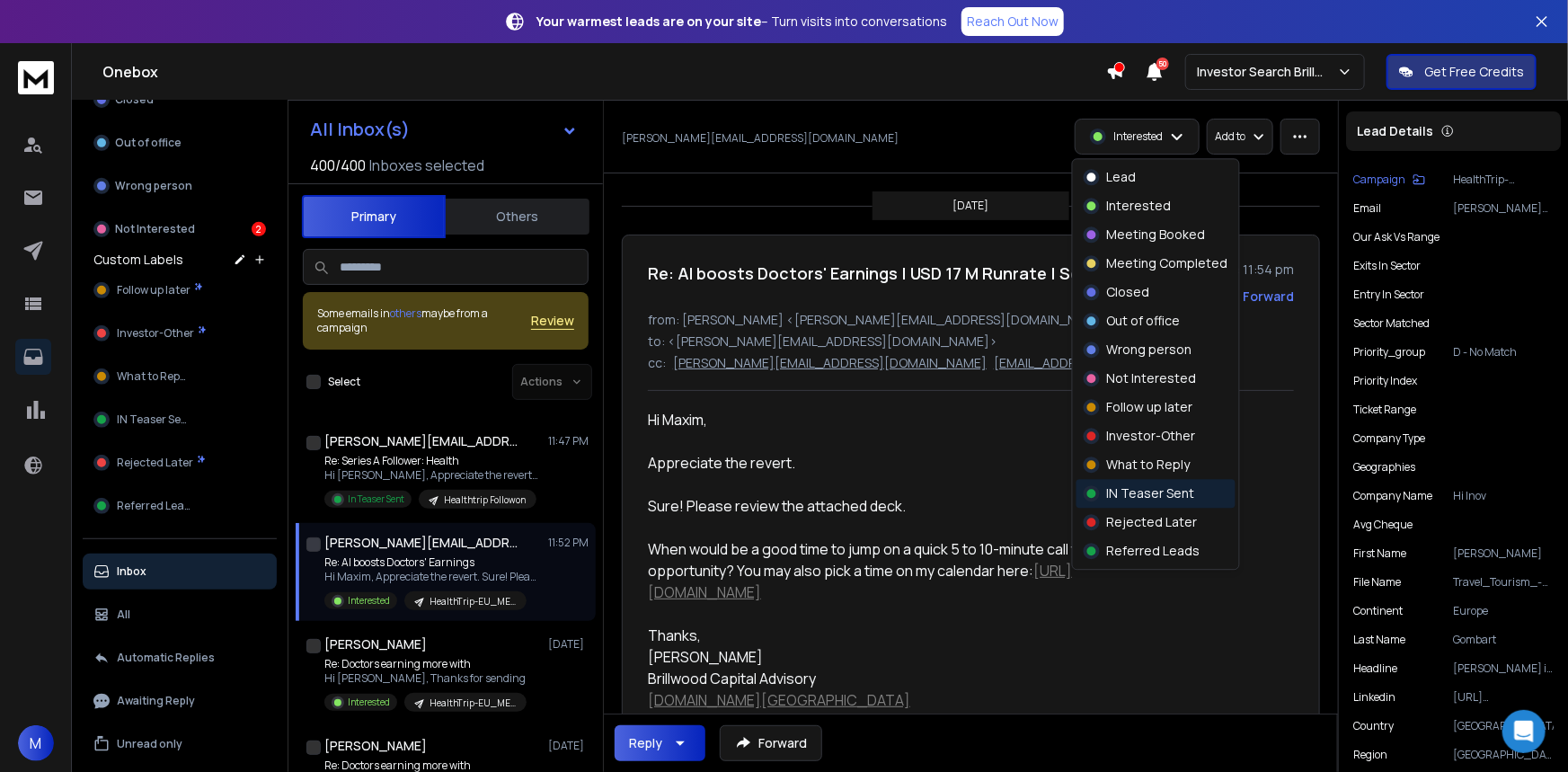
click at [1175, 491] on p "IN Teaser Sent" at bounding box center [1151, 493] width 88 height 18
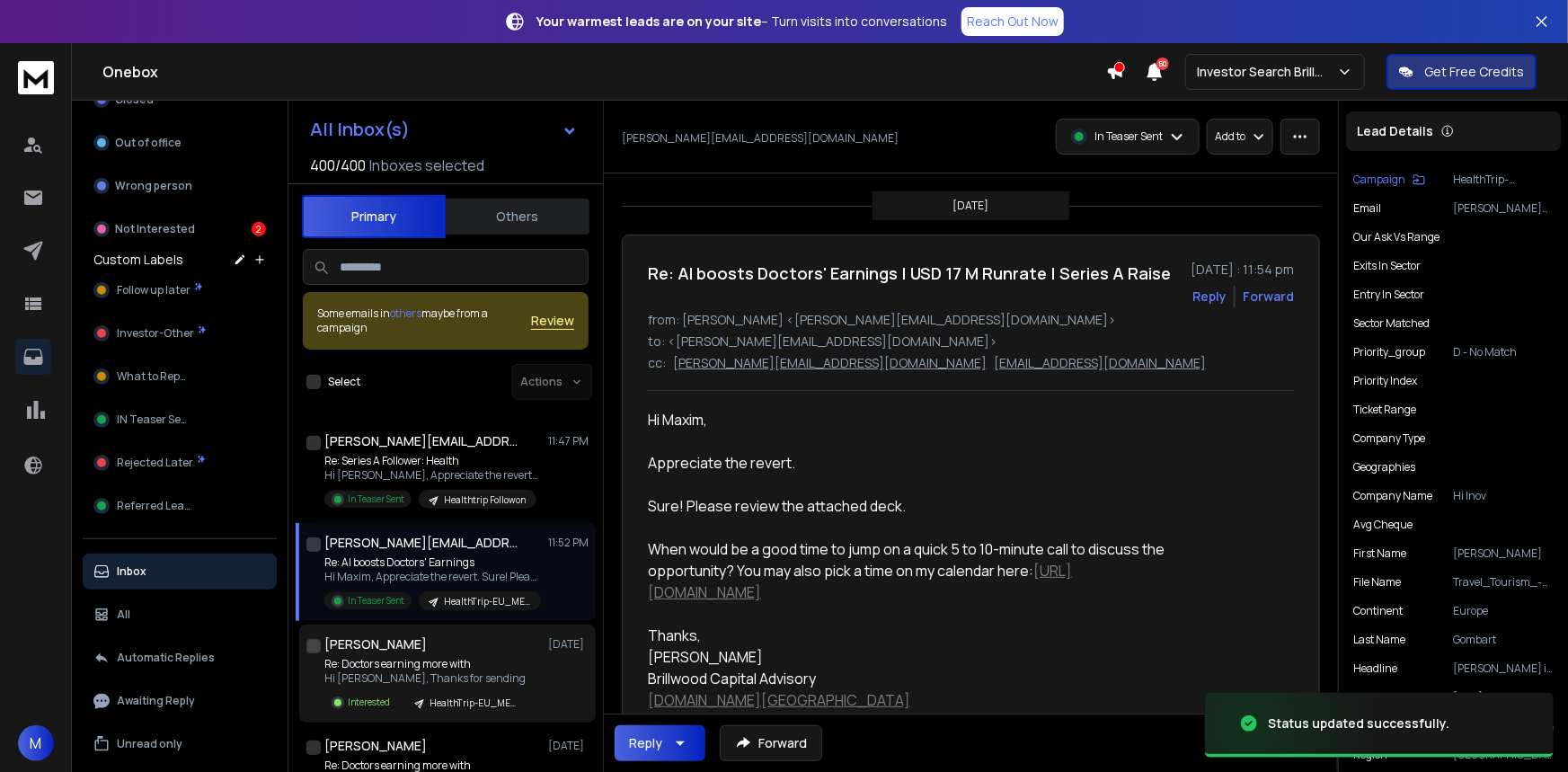
scroll to position [81, 0]
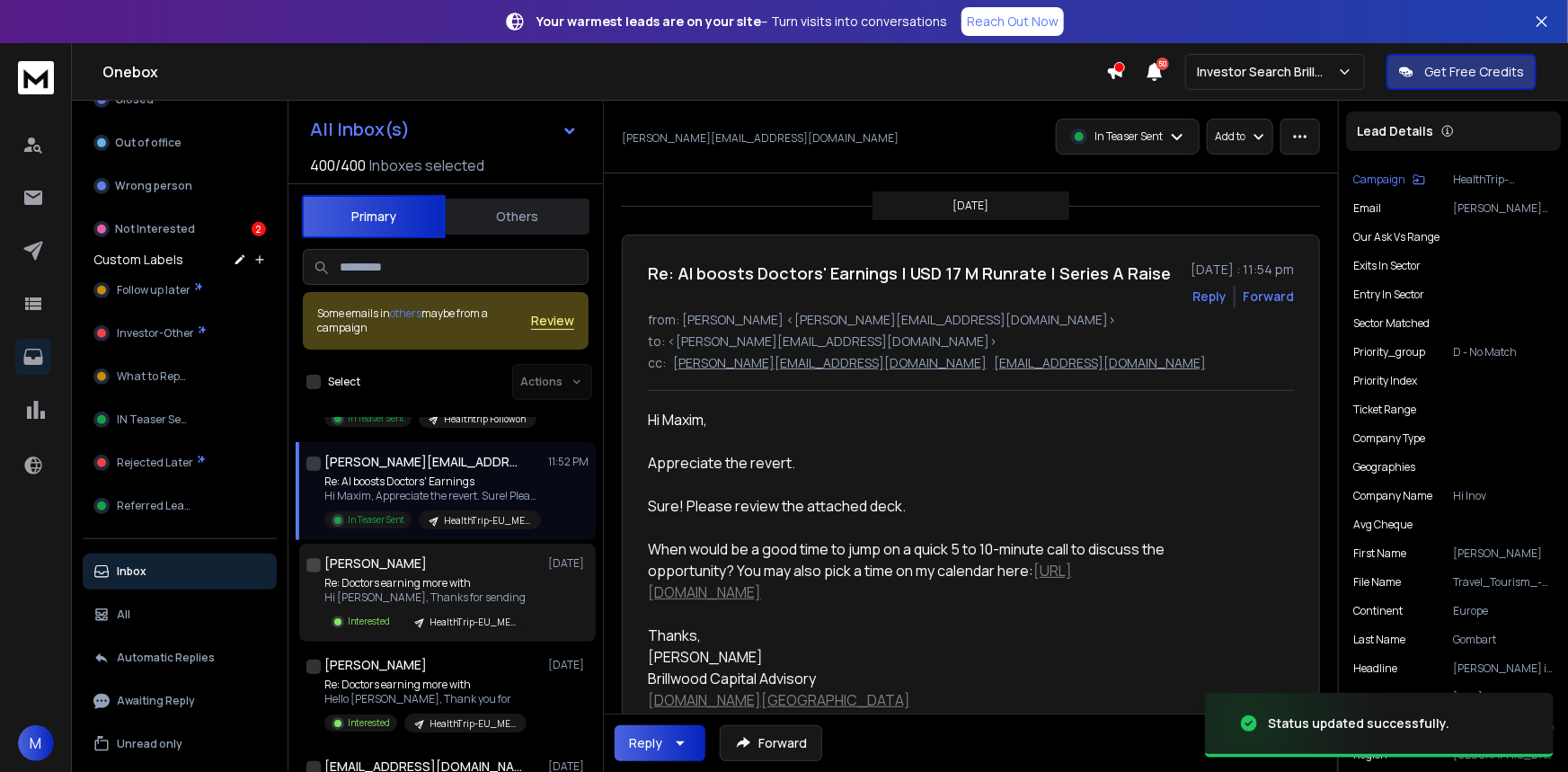
click at [510, 594] on p "Hi [PERSON_NAME], Thanks for sending" at bounding box center [426, 597] width 202 height 14
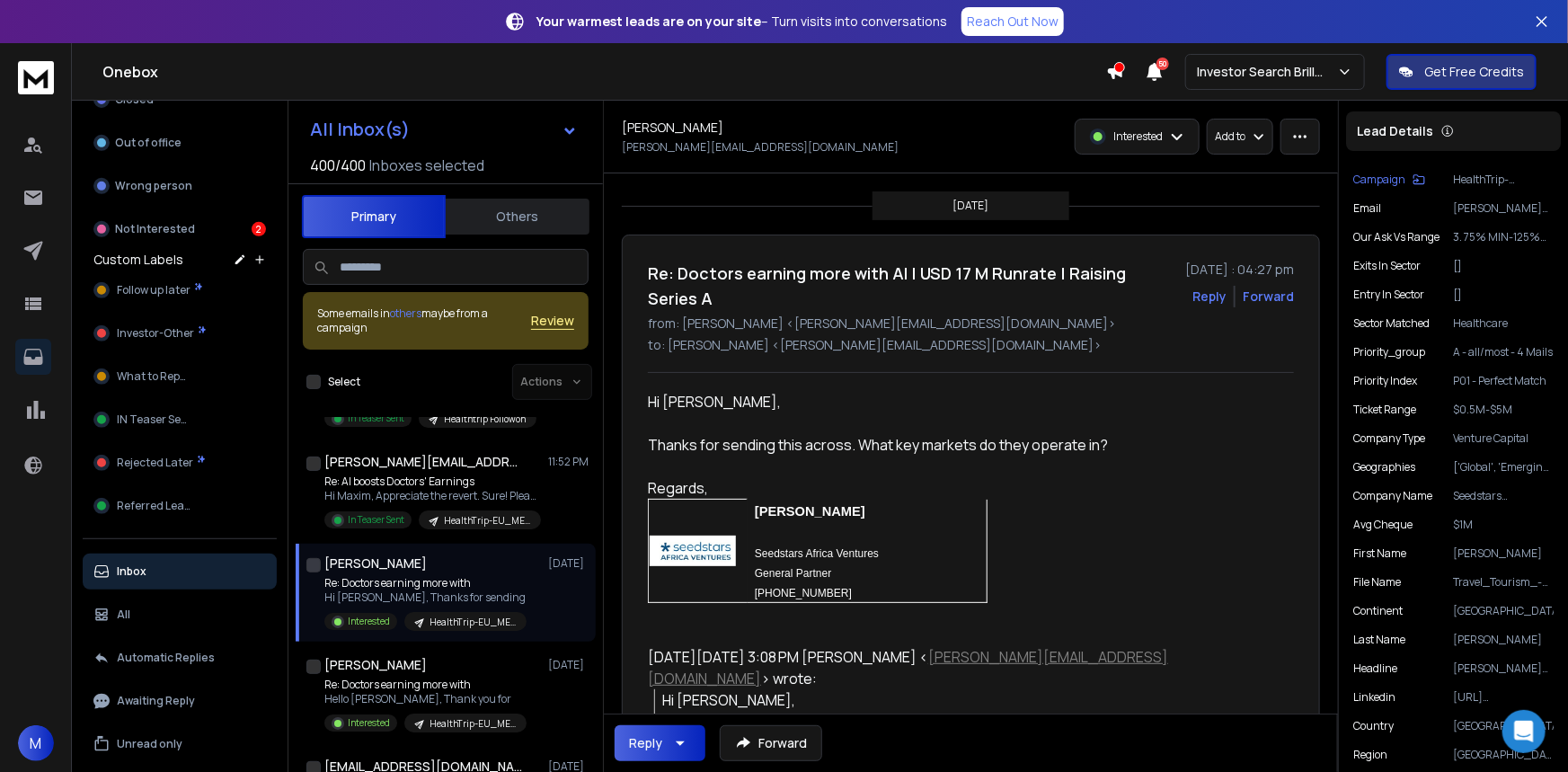
click at [1154, 124] on div "Interested" at bounding box center [1137, 137] width 123 height 35
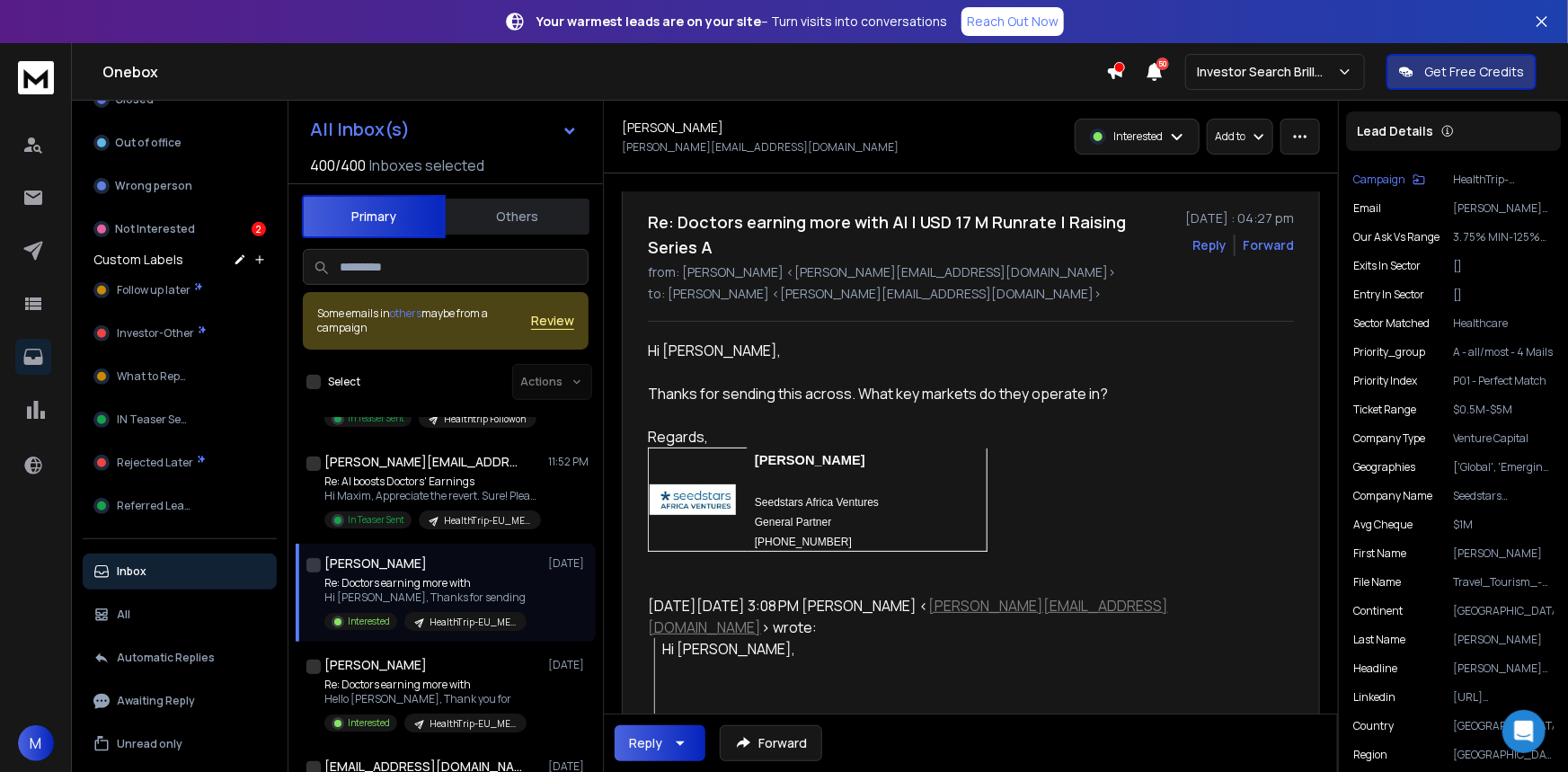
scroll to position [162, 0]
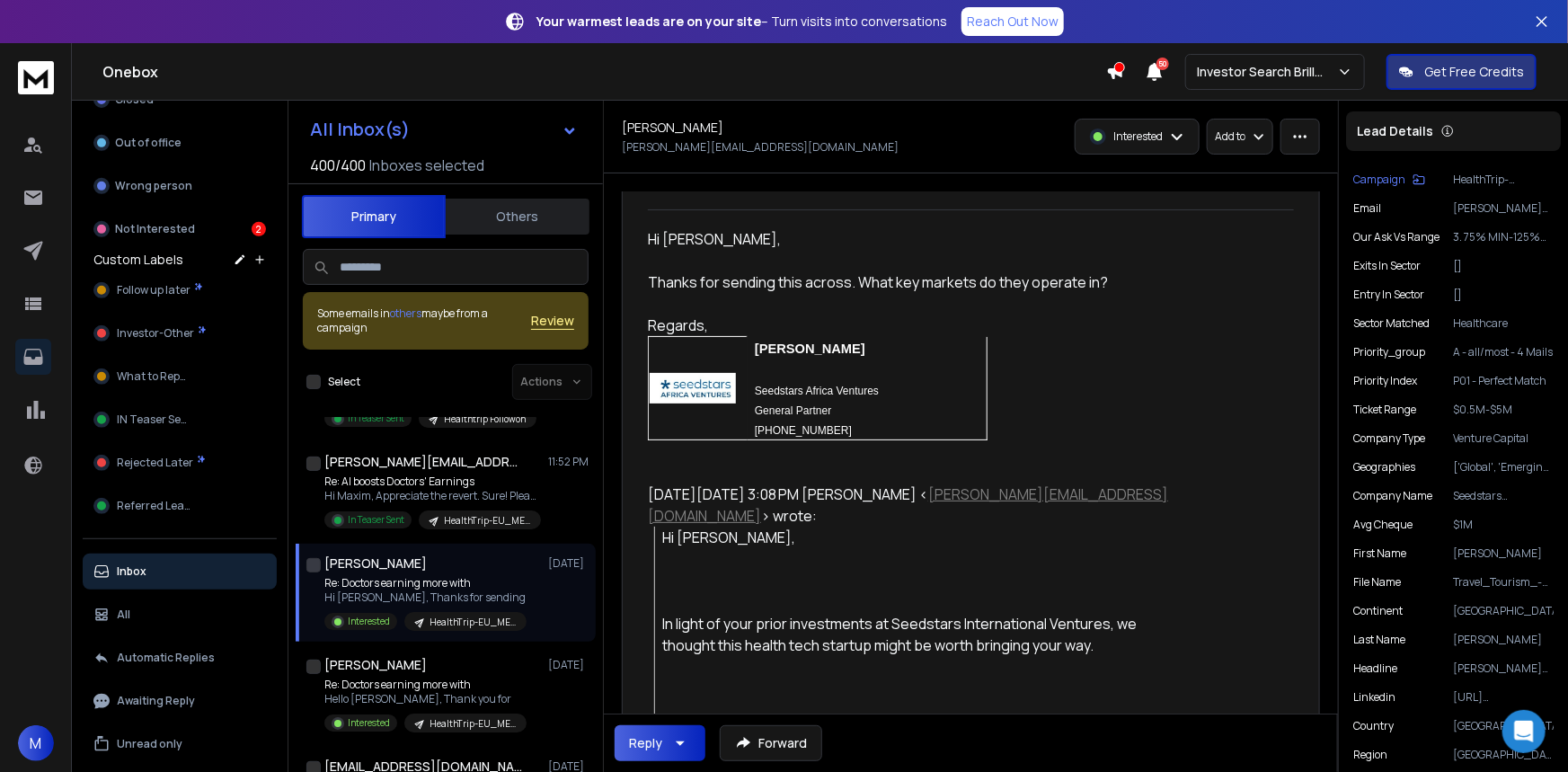
click at [179, 419] on span "IN Teaser Sent" at bounding box center [155, 419] width 76 height 14
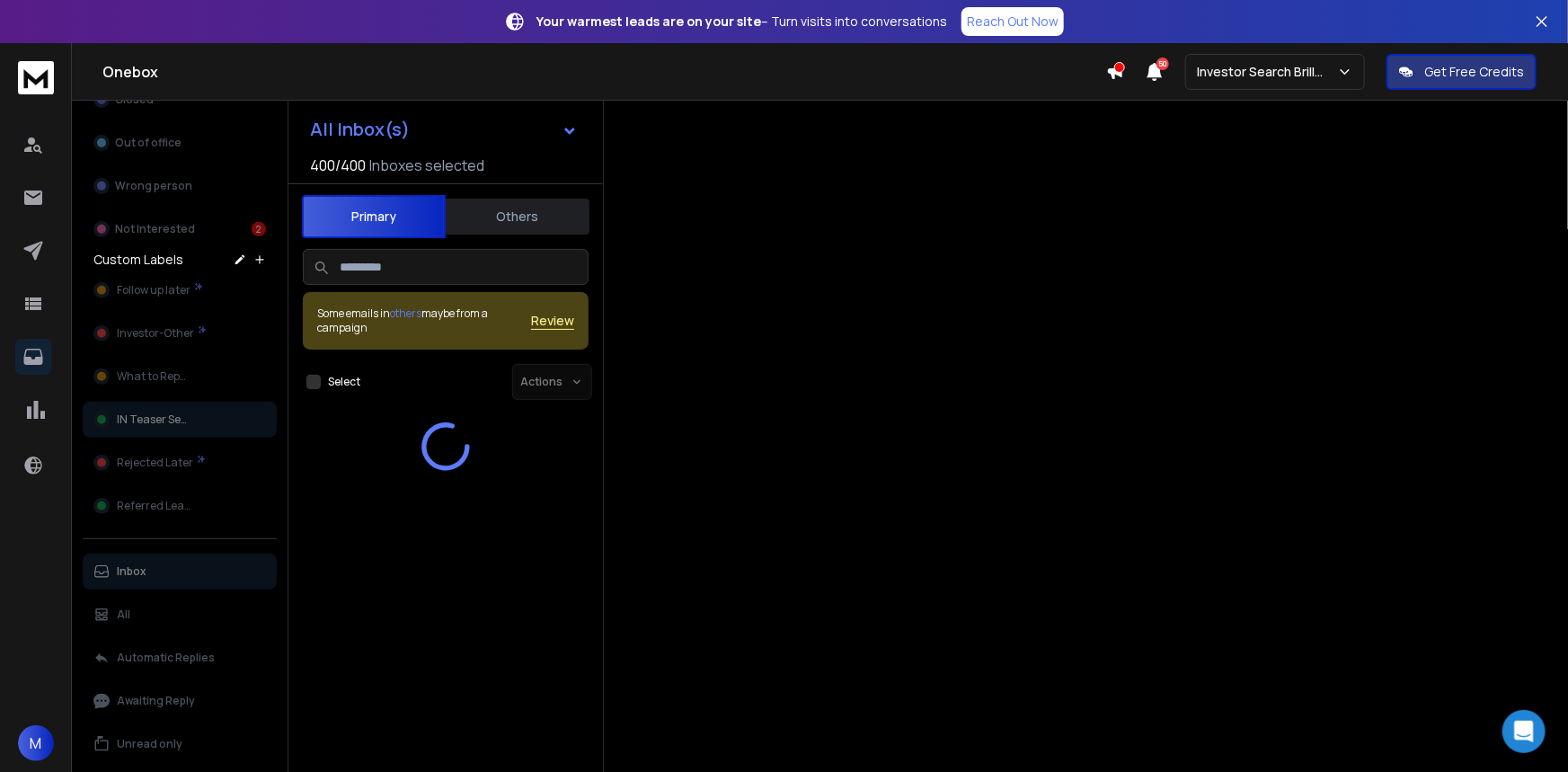
scroll to position [0, 0]
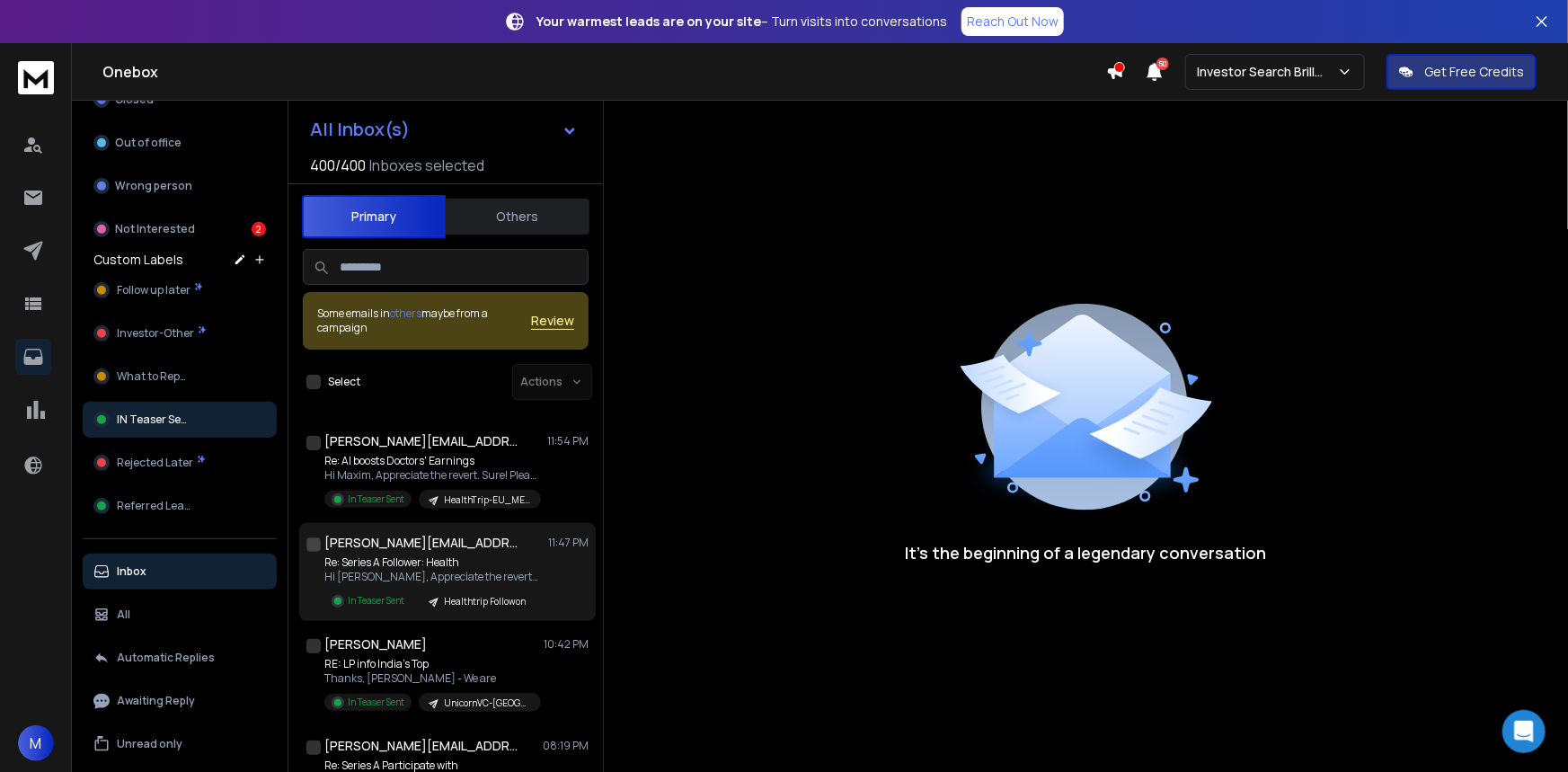
click at [422, 565] on p "Re: Series A Follower: Health" at bounding box center [432, 562] width 215 height 14
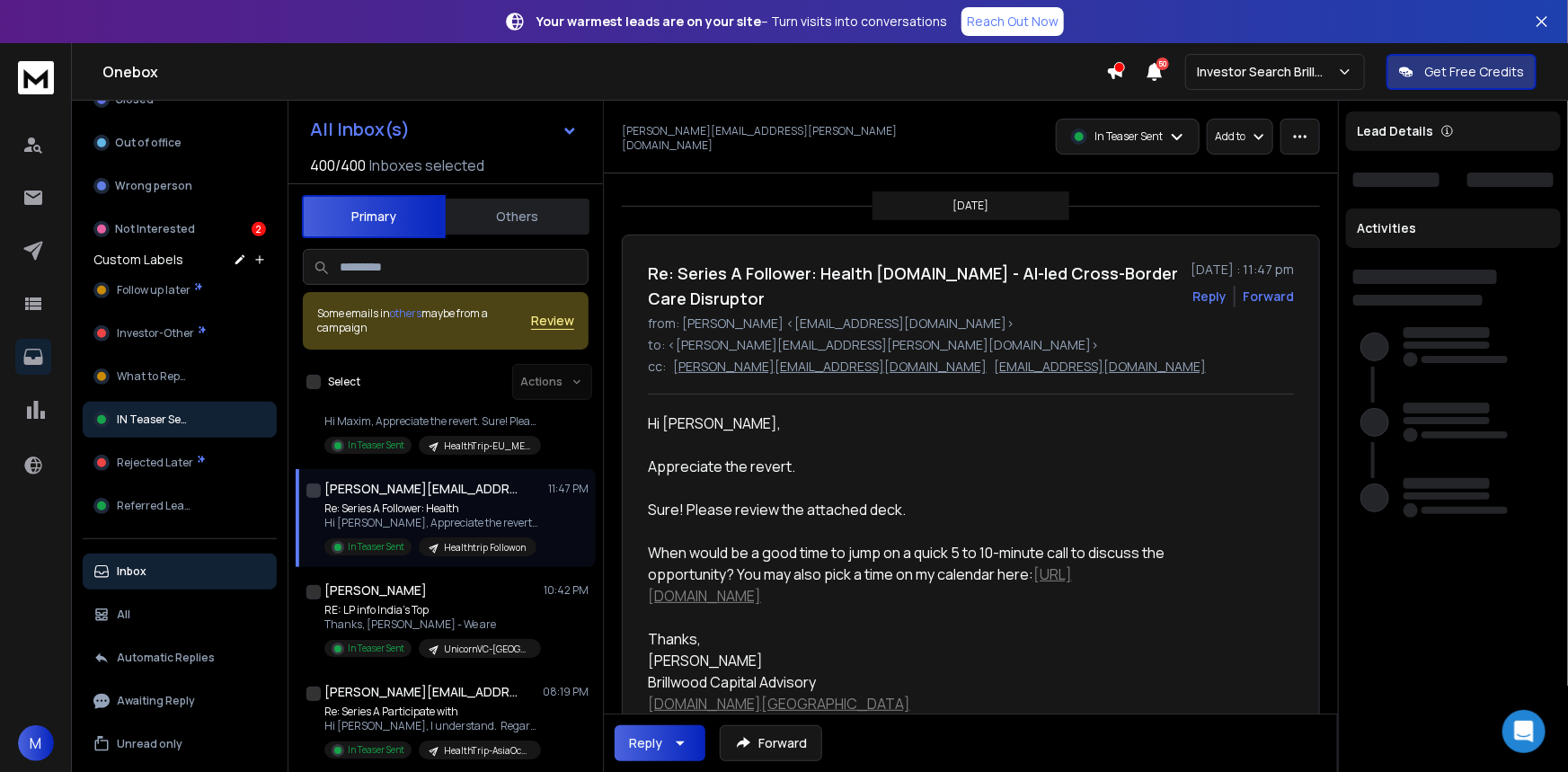
scroll to position [81, 0]
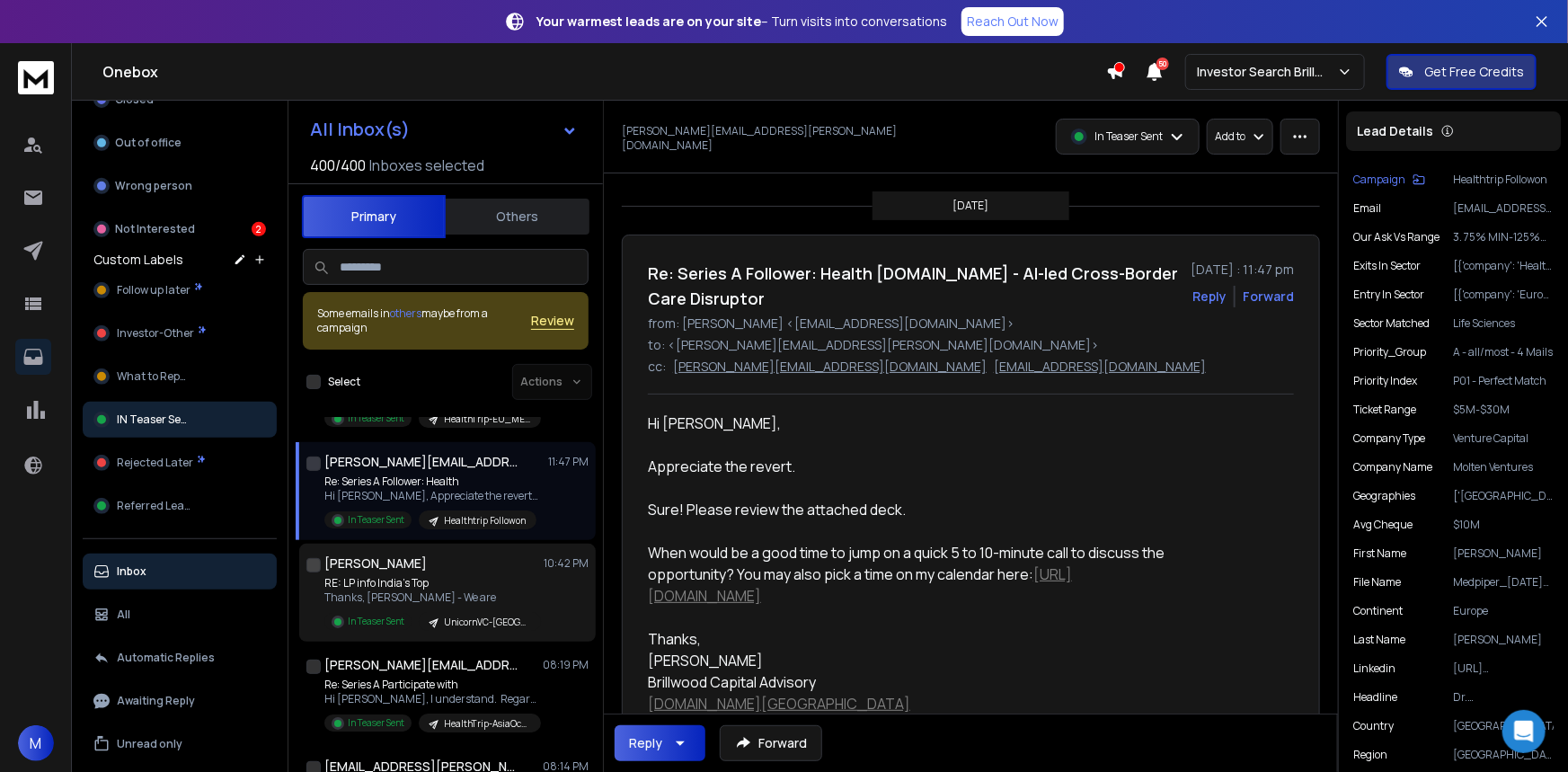
click at [436, 555] on div "[PERSON_NAME] 10:42 PM" at bounding box center [456, 563] width 264 height 18
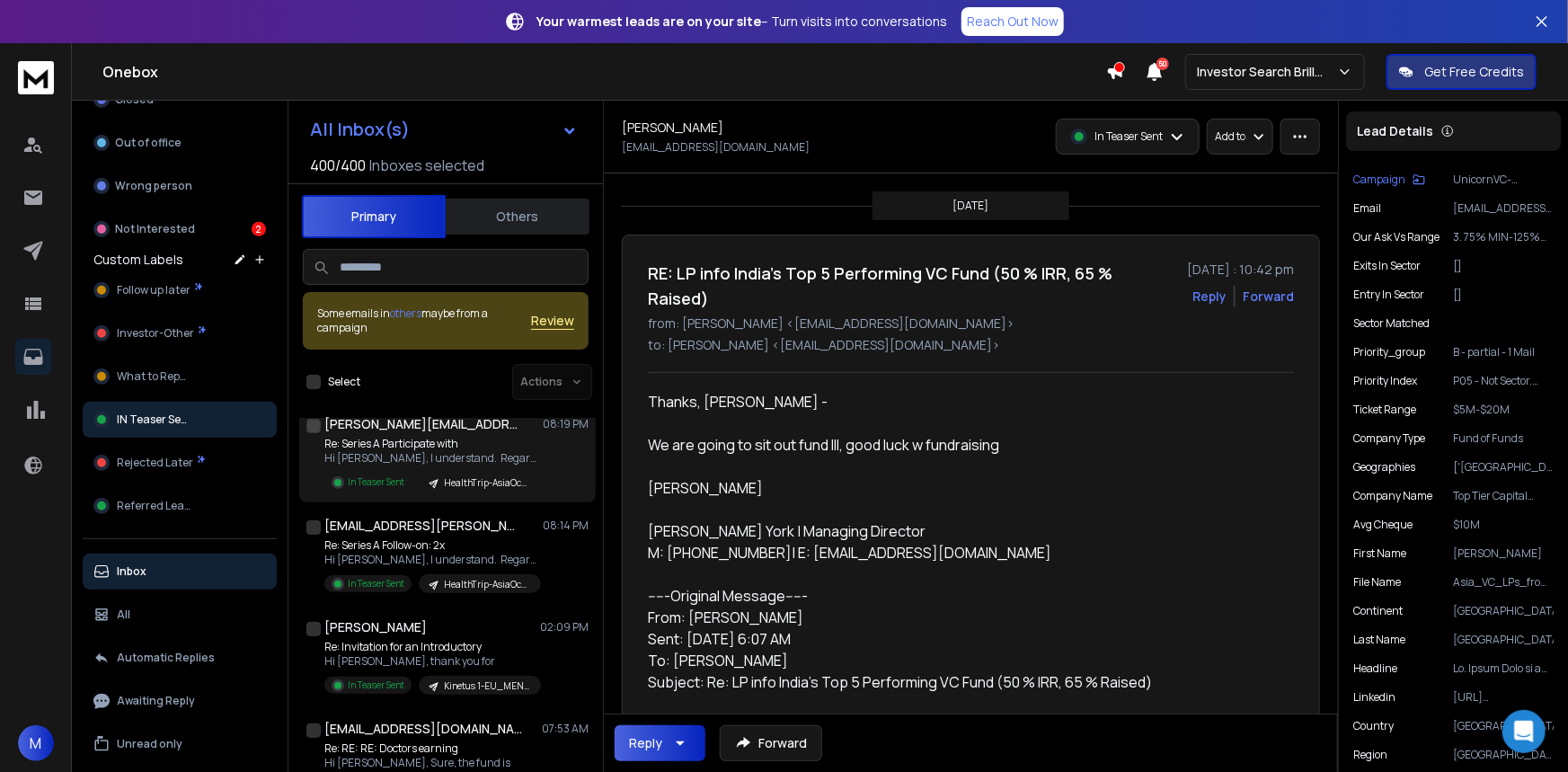
scroll to position [326, 0]
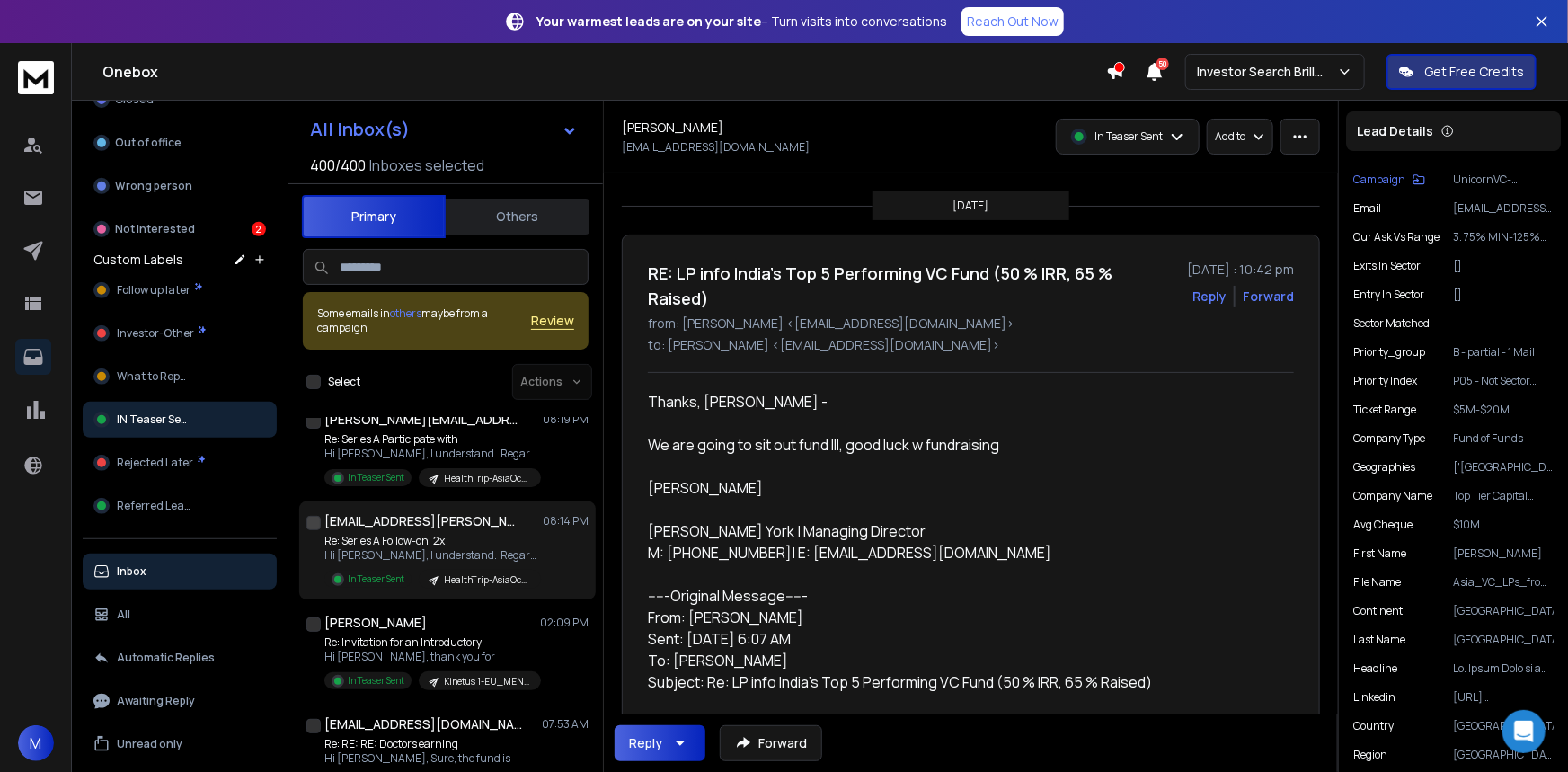
click at [420, 544] on p "Re: Series A Follow-on: 2x" at bounding box center [432, 540] width 215 height 14
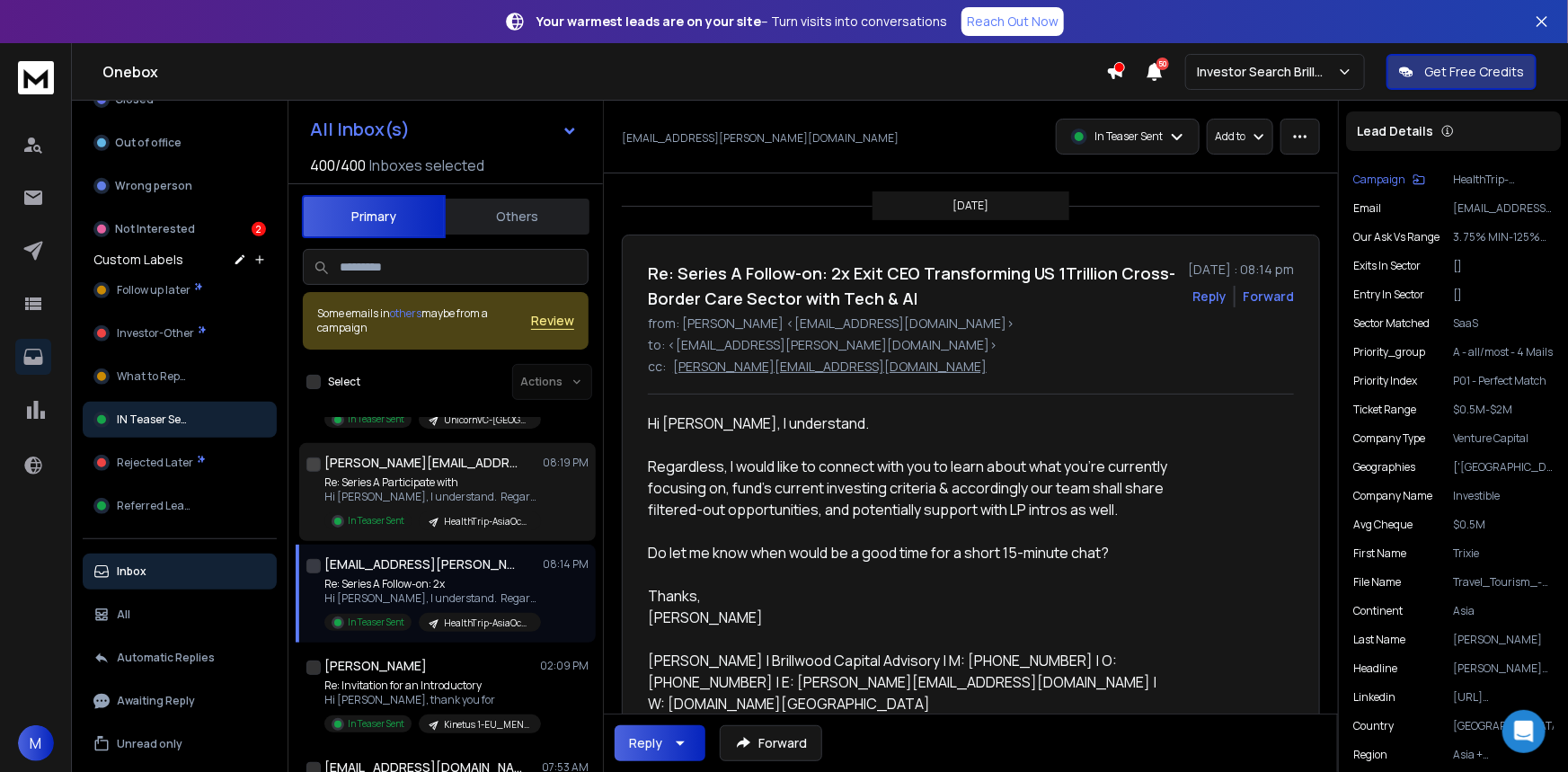
scroll to position [244, 0]
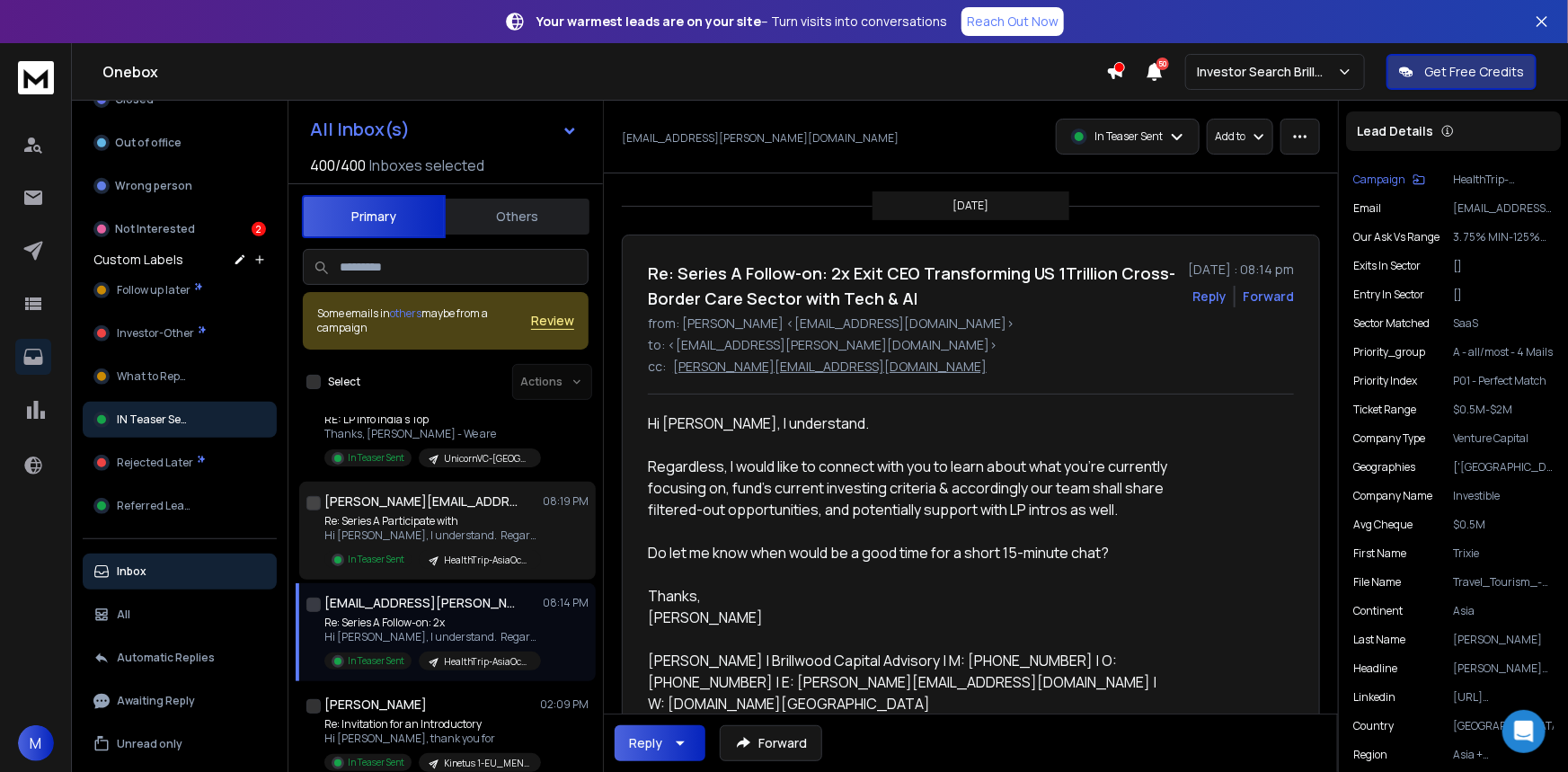
click at [417, 520] on p "Re: Series A Participate with" at bounding box center [432, 521] width 215 height 14
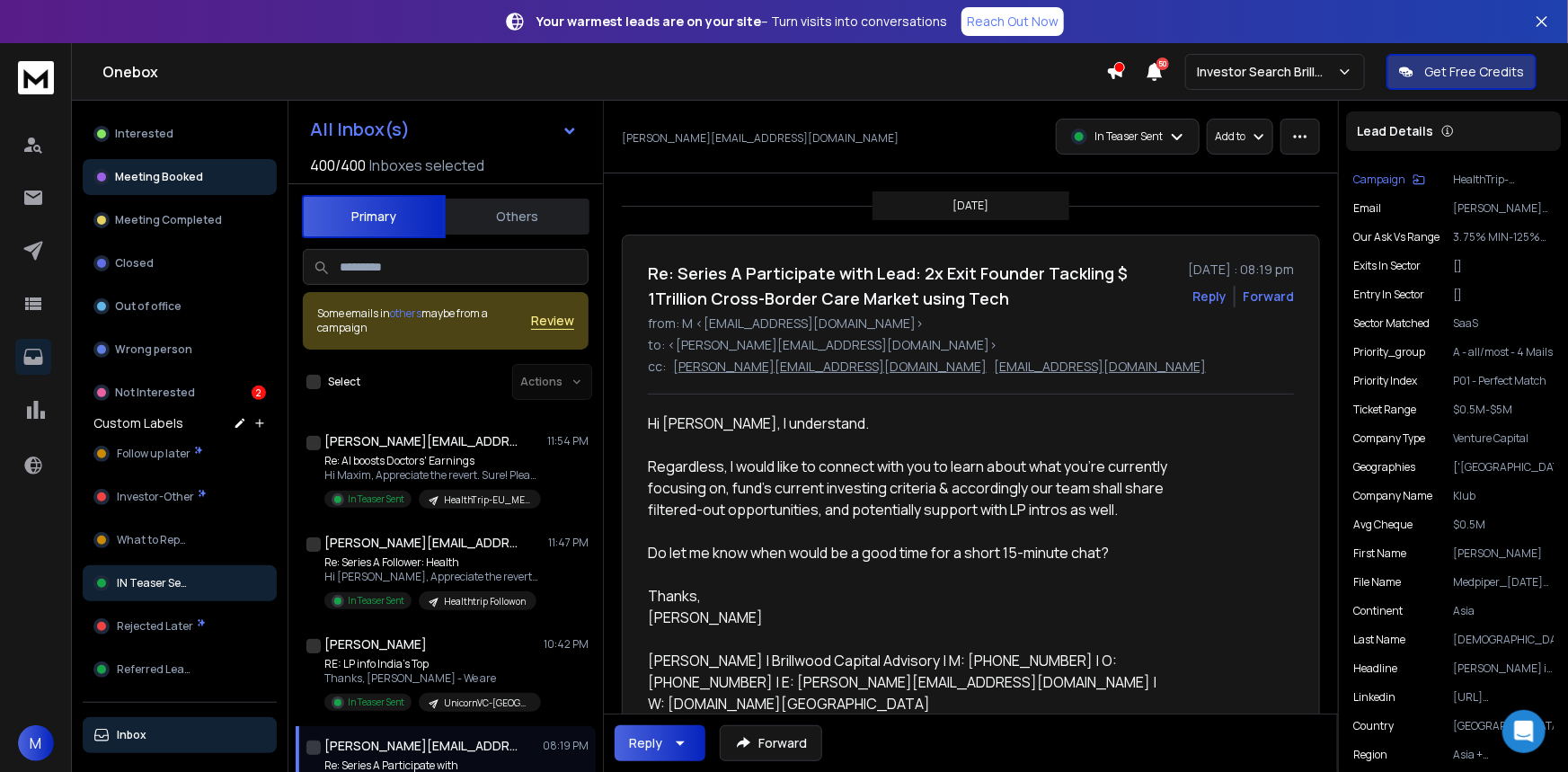
click at [184, 172] on p "Meeting Booked" at bounding box center [159, 177] width 88 height 14
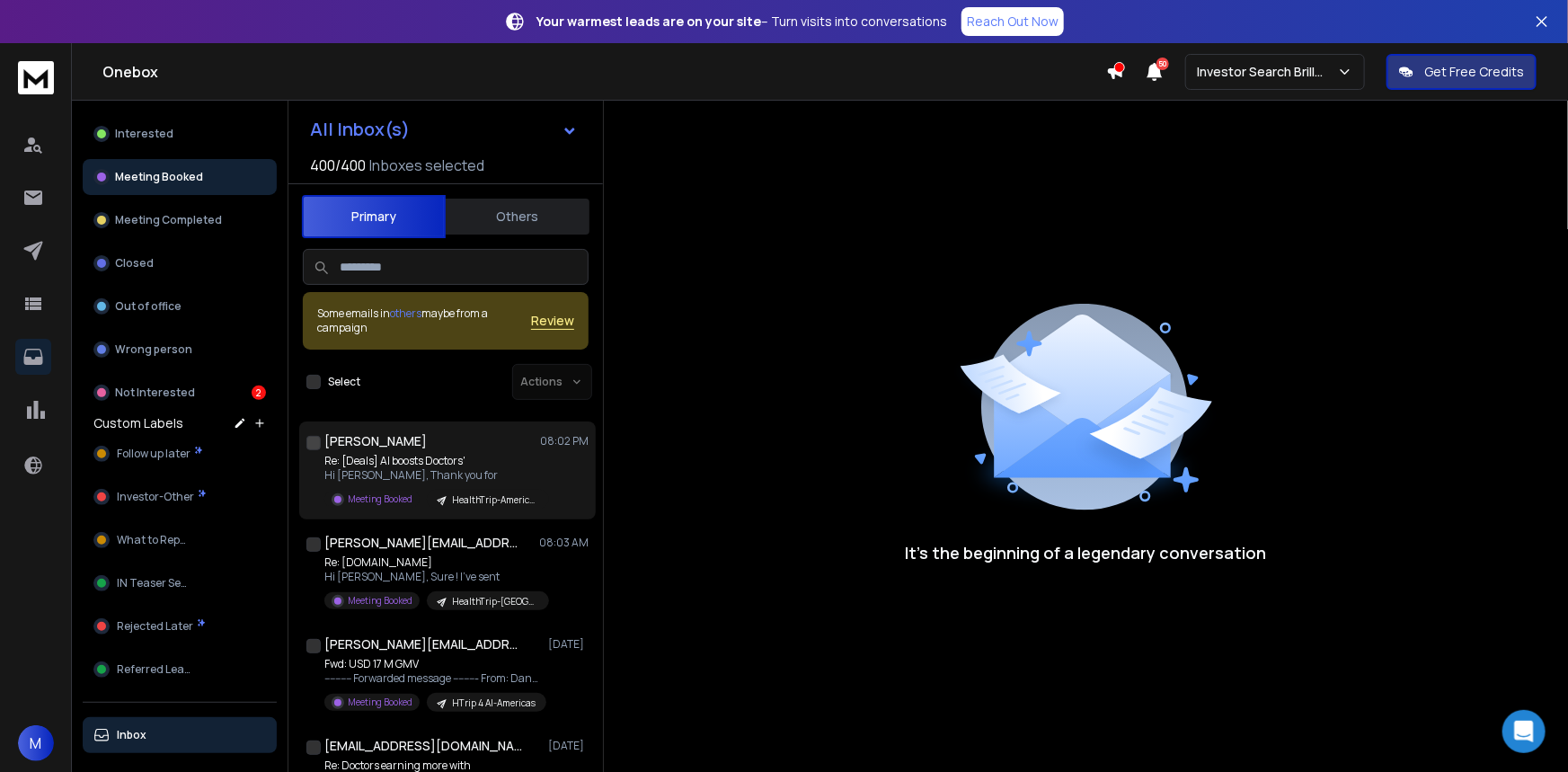
click at [543, 460] on div "Re: [Deals] AI boosts Doctors' Hi [PERSON_NAME], Thank you for Meeting Booked H…" at bounding box center [437, 481] width 225 height 55
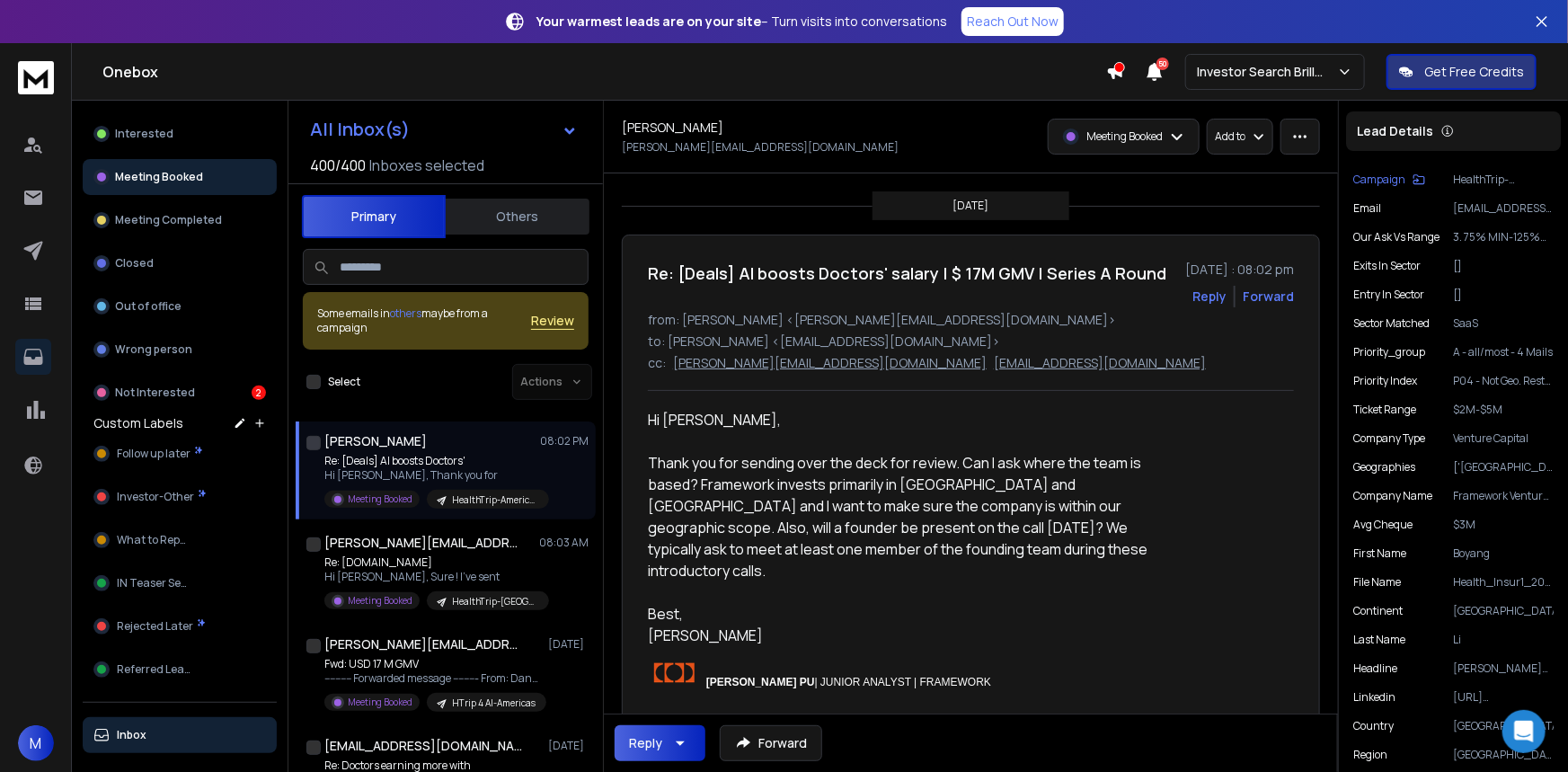
click at [1197, 287] on button "Reply" at bounding box center [1210, 296] width 35 height 18
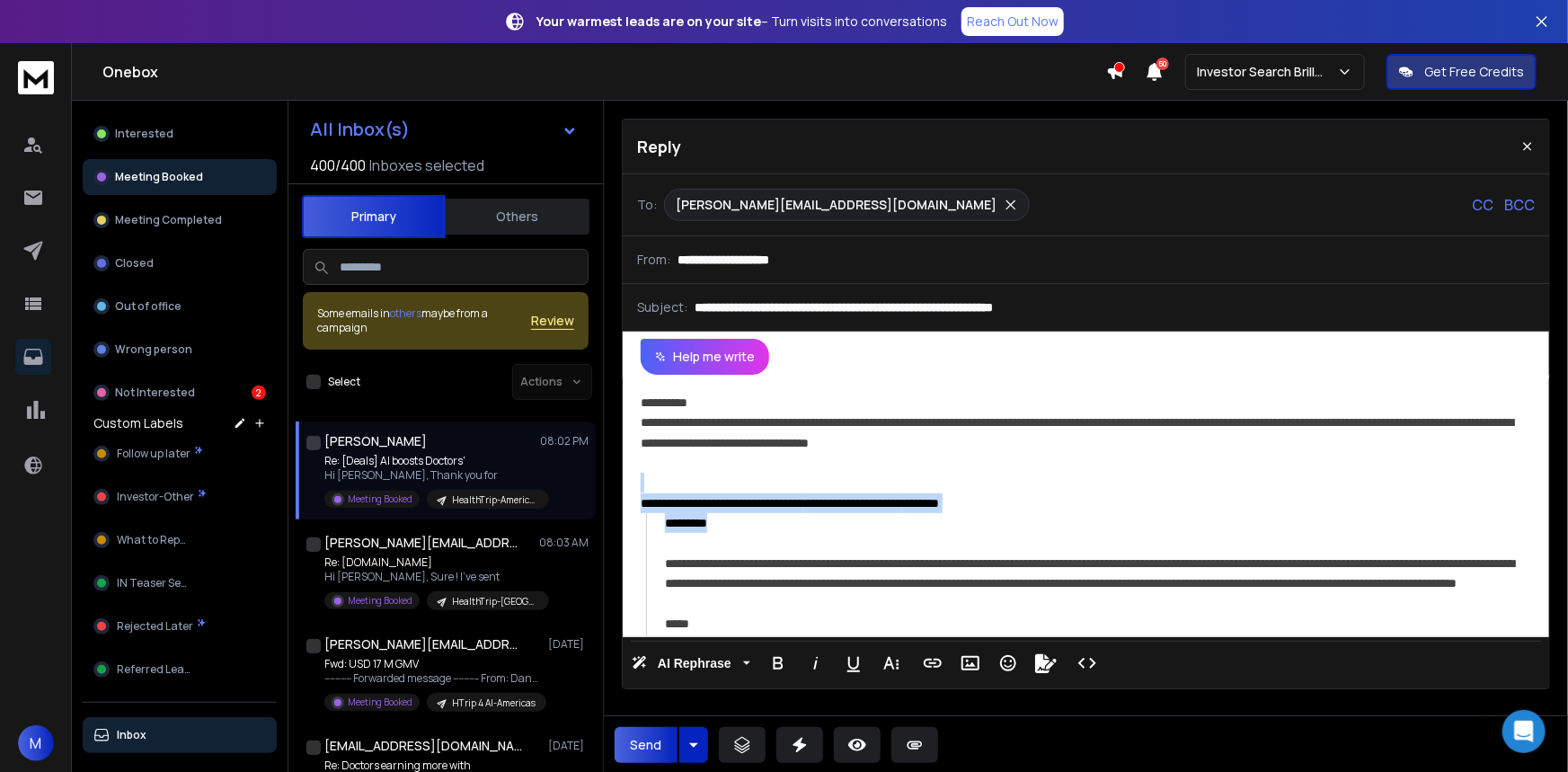
drag, startPoint x: 1092, startPoint y: 517, endPoint x: 824, endPoint y: 474, distance: 271.4
click at [824, 474] on div "**********" at bounding box center [1086, 506] width 926 height 262
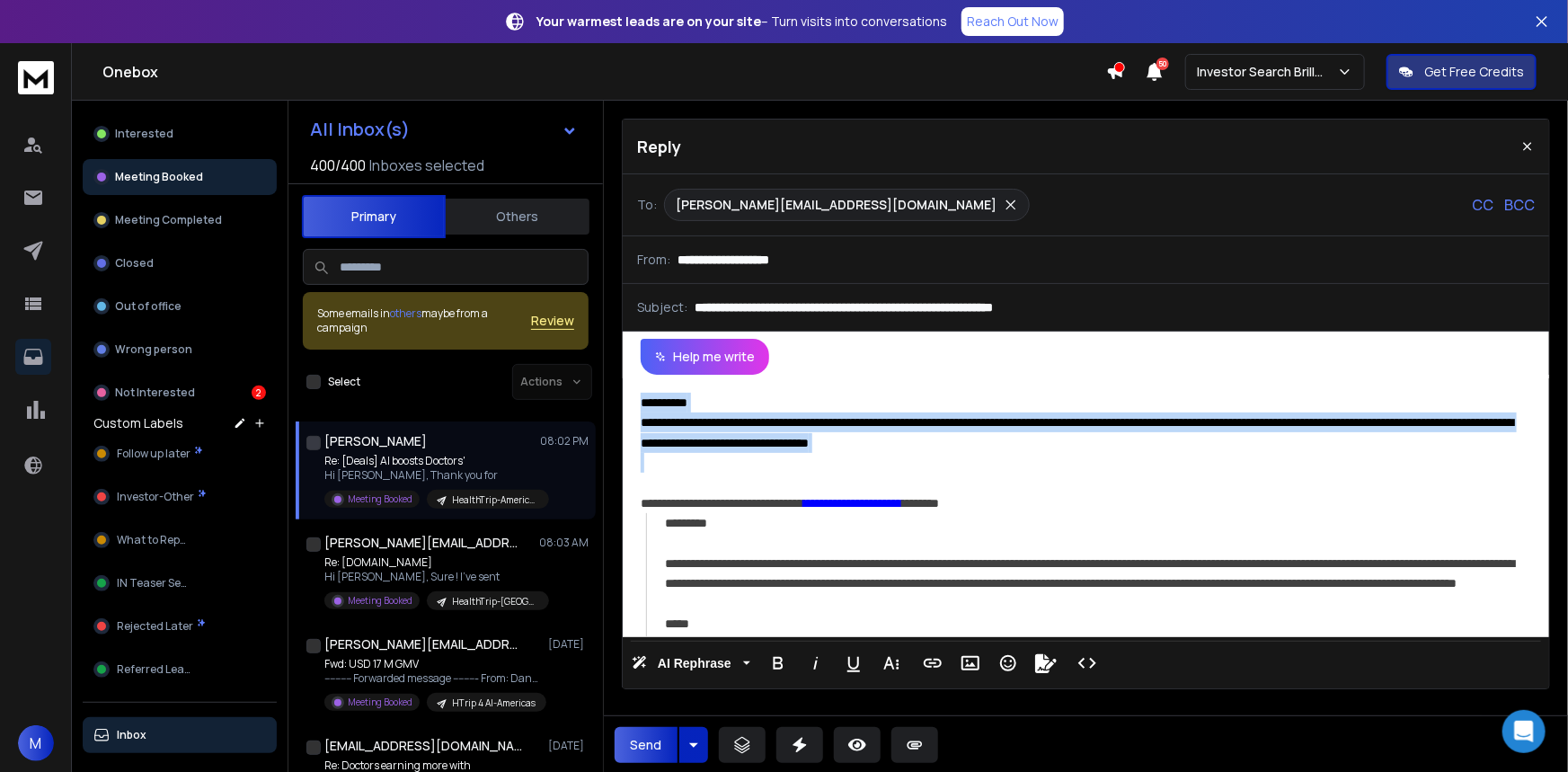
drag, startPoint x: 1079, startPoint y: 458, endPoint x: 611, endPoint y: 376, distance: 475.1
click at [611, 376] on div "**********" at bounding box center [1085, 508] width 964 height 813
click at [894, 668] on icon "button" at bounding box center [891, 663] width 21 height 21
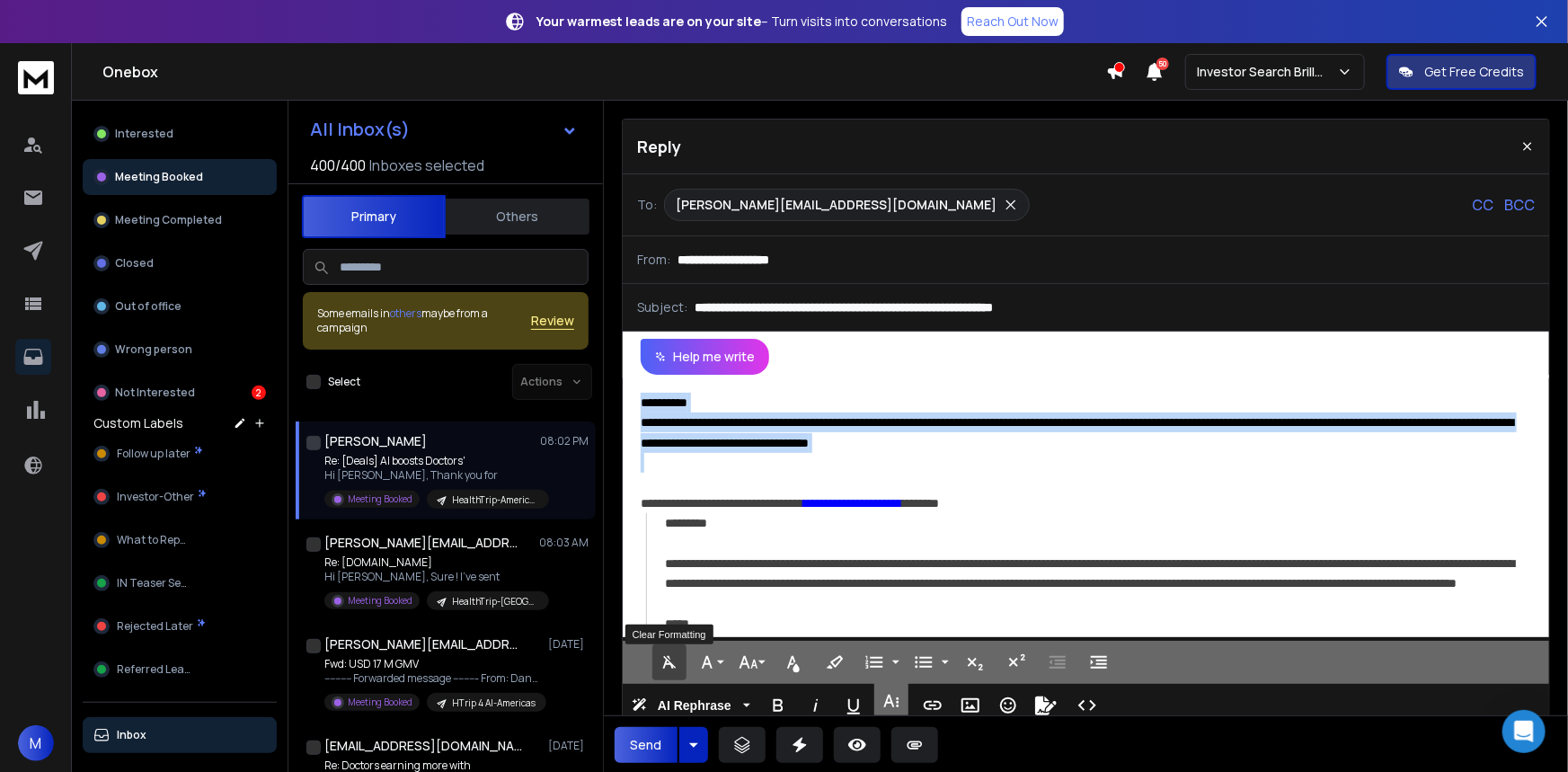
click at [669, 660] on icon "button" at bounding box center [669, 662] width 21 height 21
click at [852, 740] on icon at bounding box center [857, 745] width 18 height 12
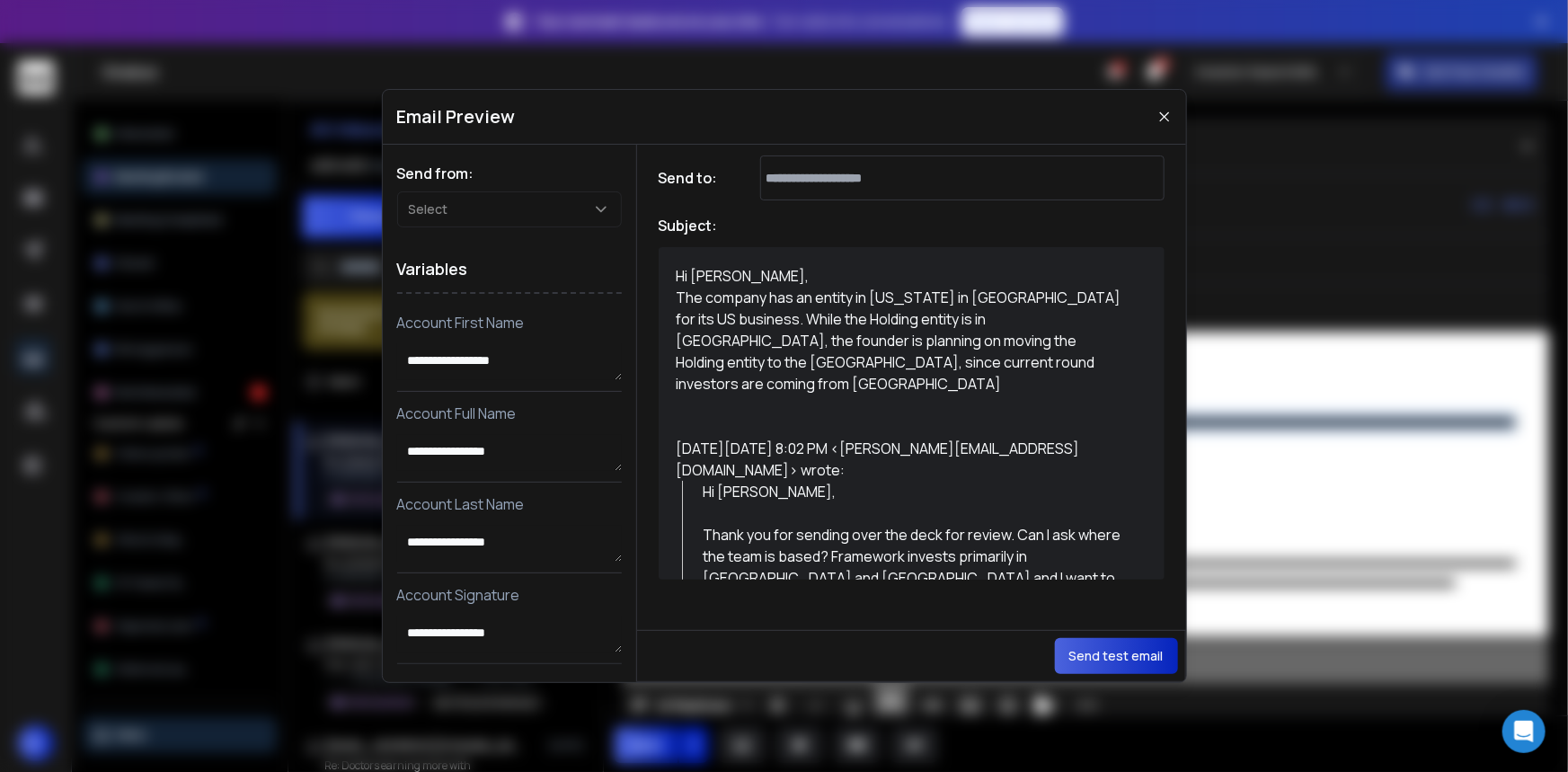
type textarea "*****"
type textarea "**********"
type textarea "******"
type textarea "*****"
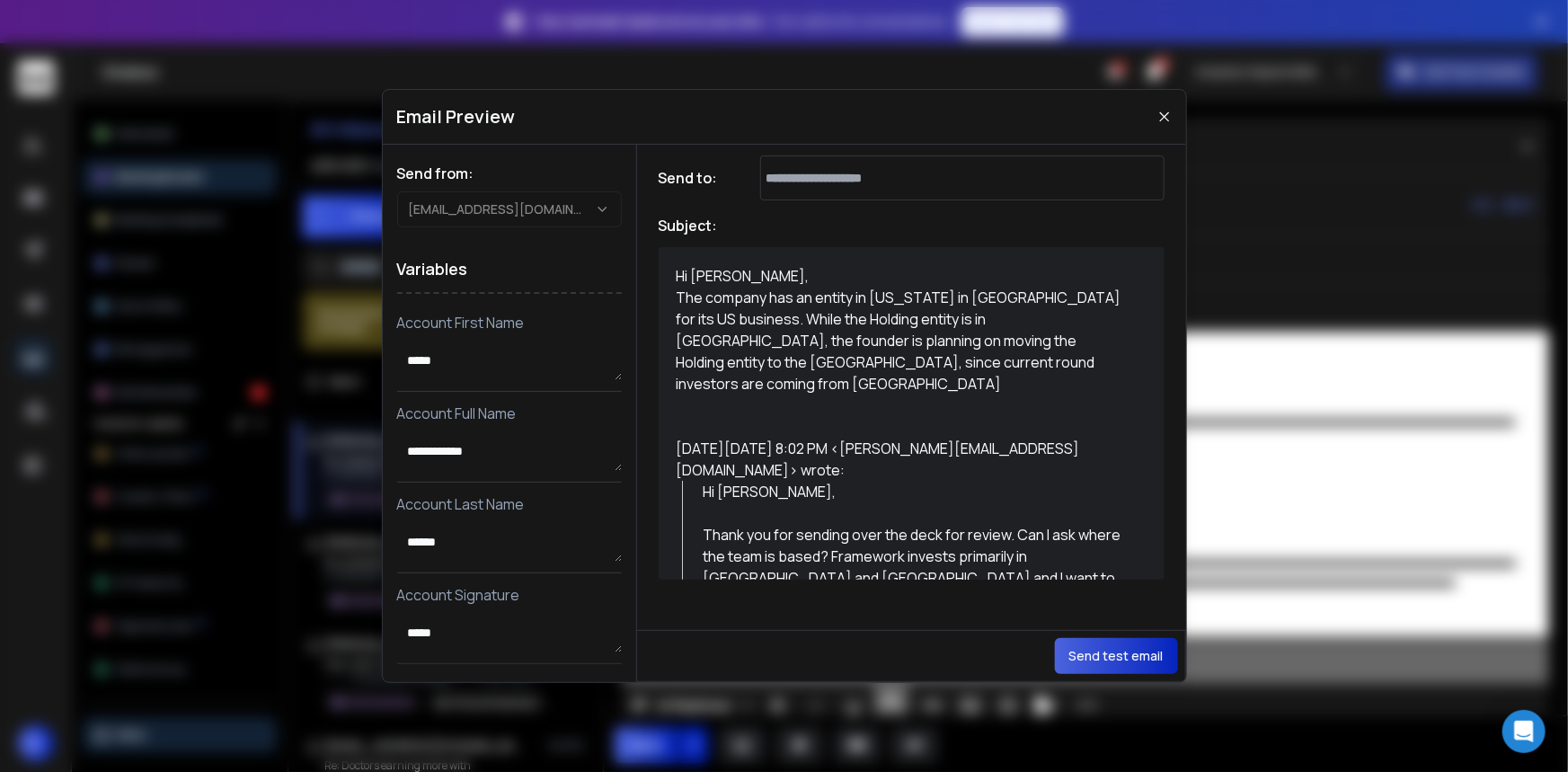
click at [1208, 385] on div "**********" at bounding box center [784, 386] width 1568 height 631
click at [1159, 118] on icon at bounding box center [1164, 116] width 14 height 14
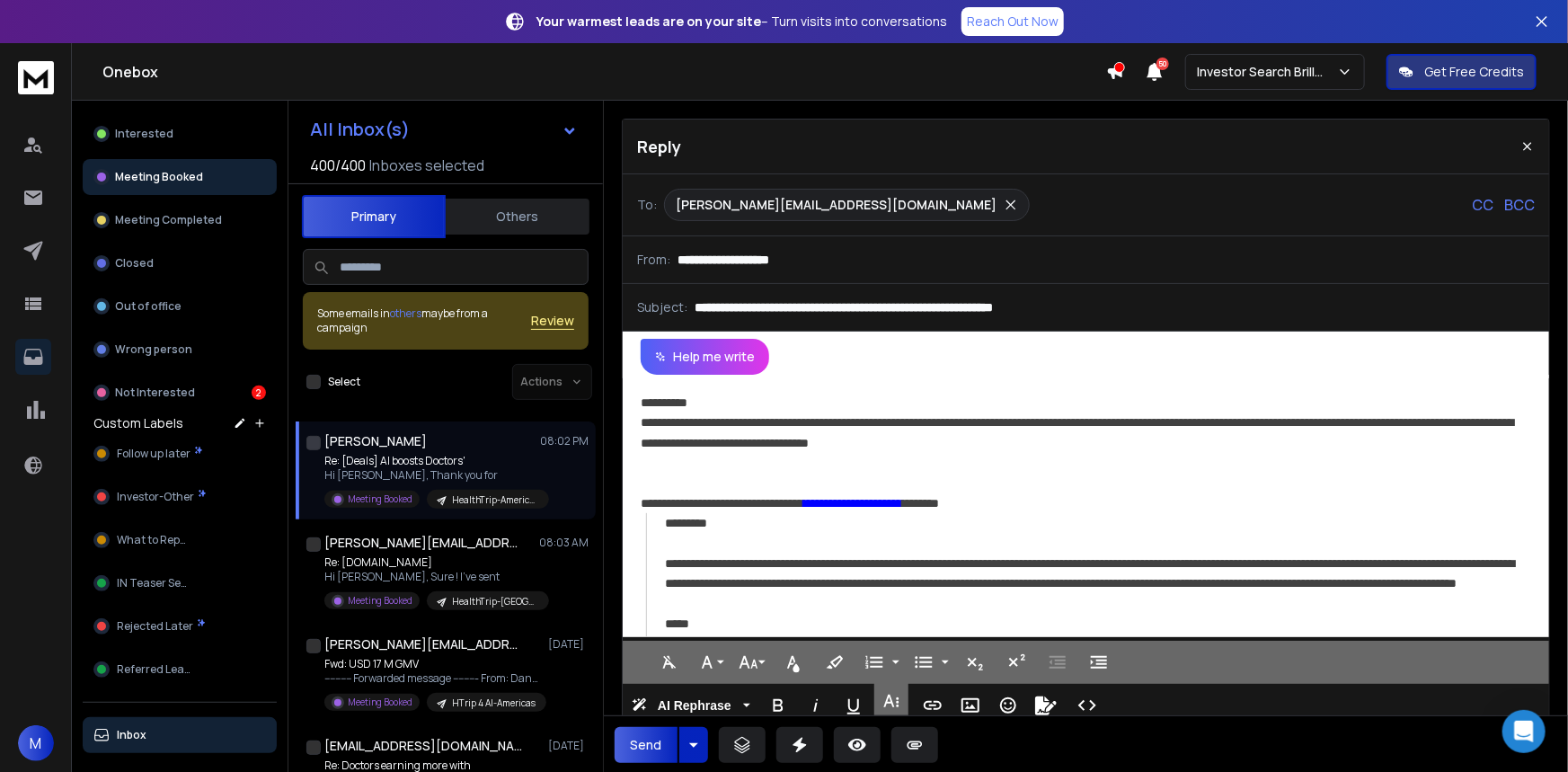
click at [1074, 435] on div "**********" at bounding box center [1078, 423] width 874 height 61
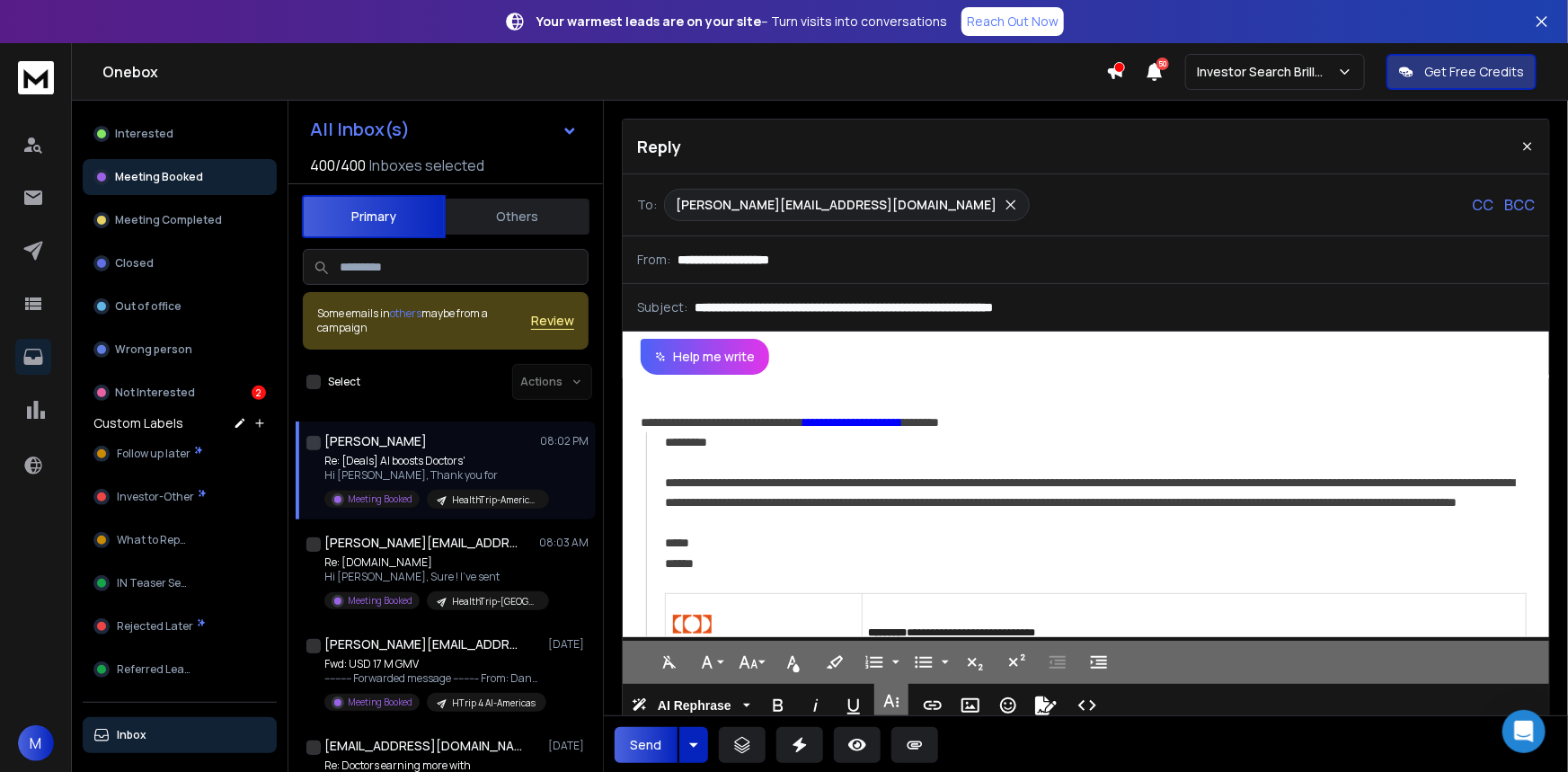
scroll to position [0, 0]
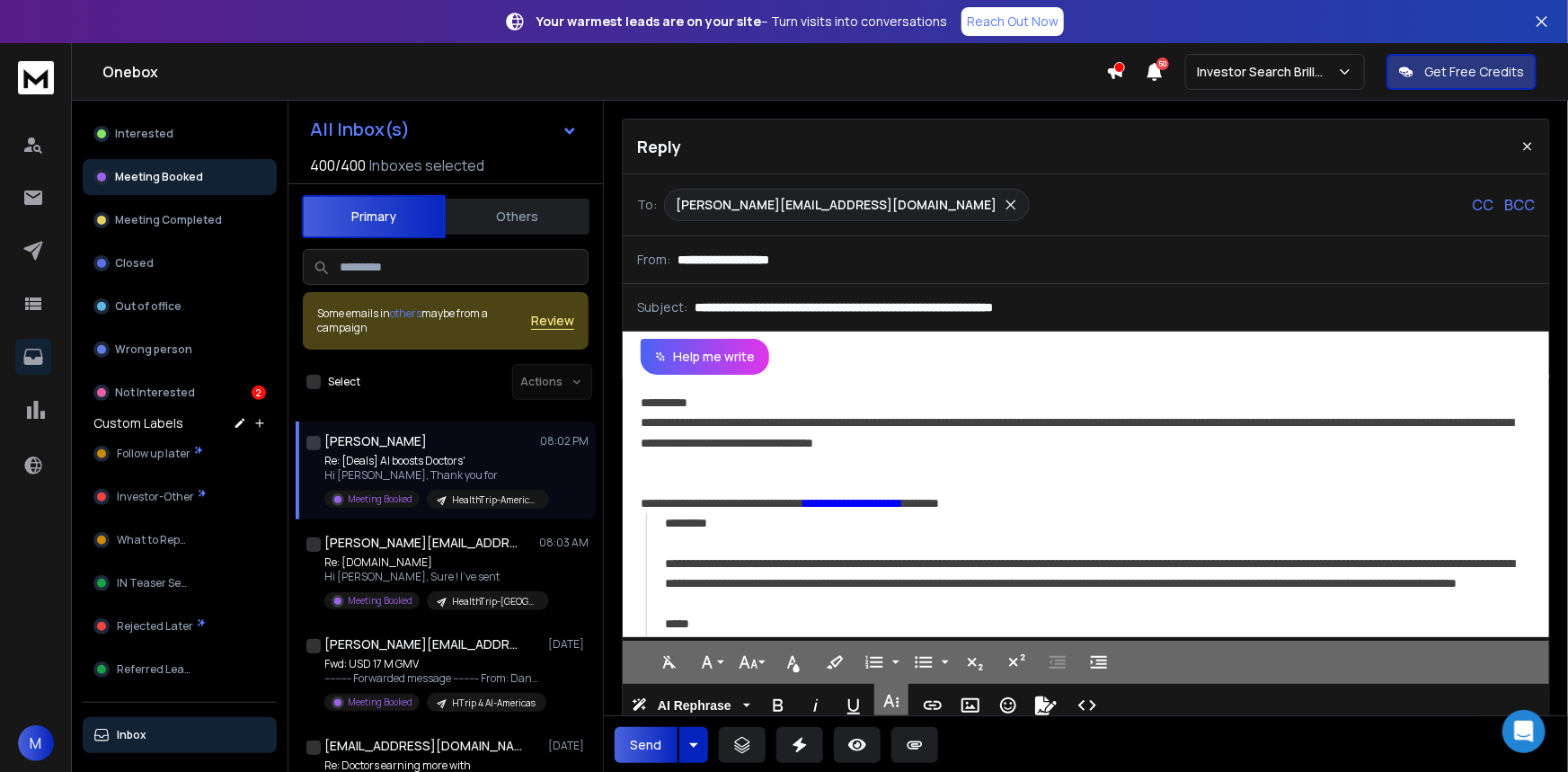
click at [876, 407] on div "**********" at bounding box center [1078, 423] width 874 height 61
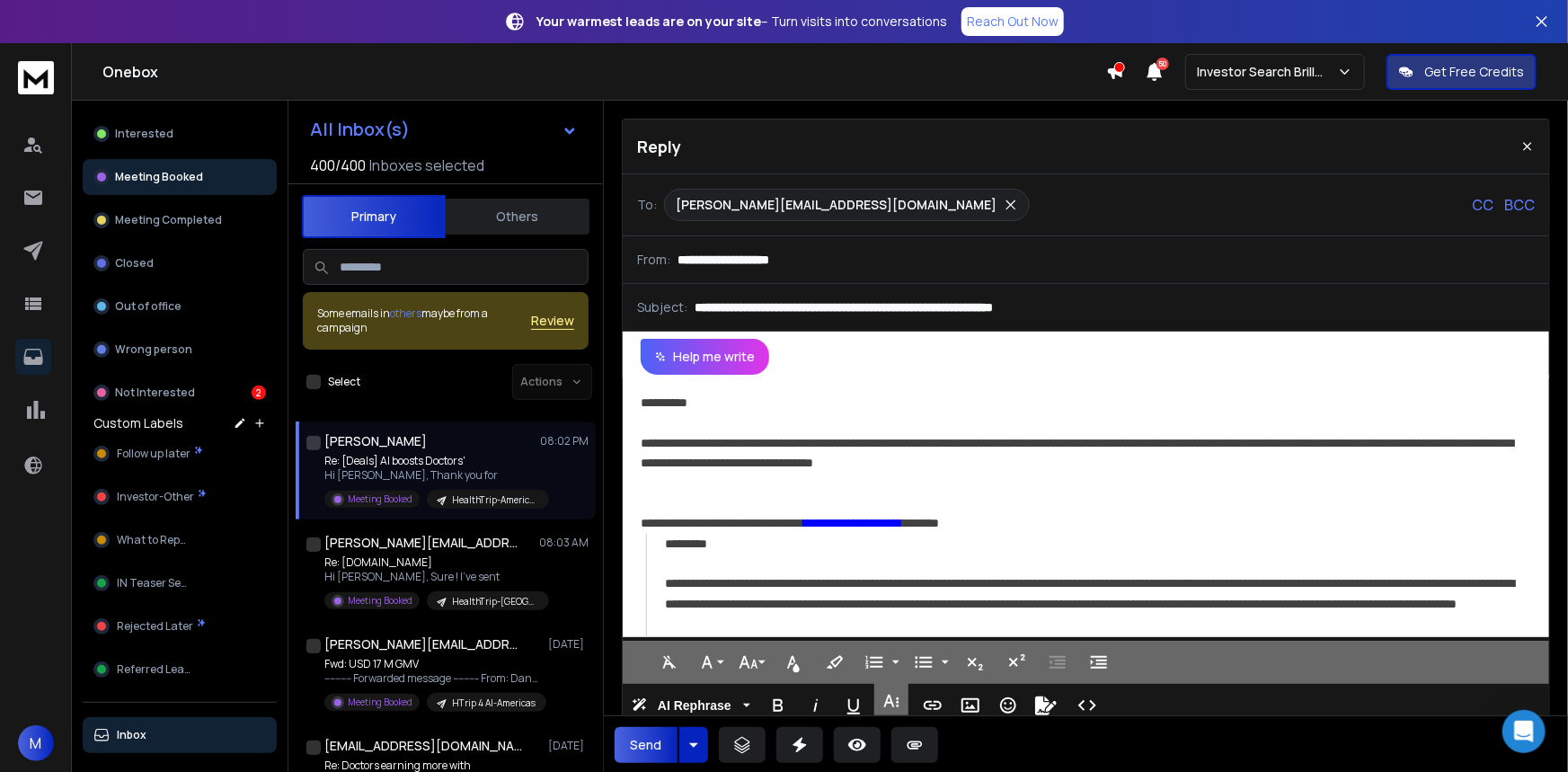
click at [1109, 478] on div at bounding box center [1084, 484] width 886 height 20
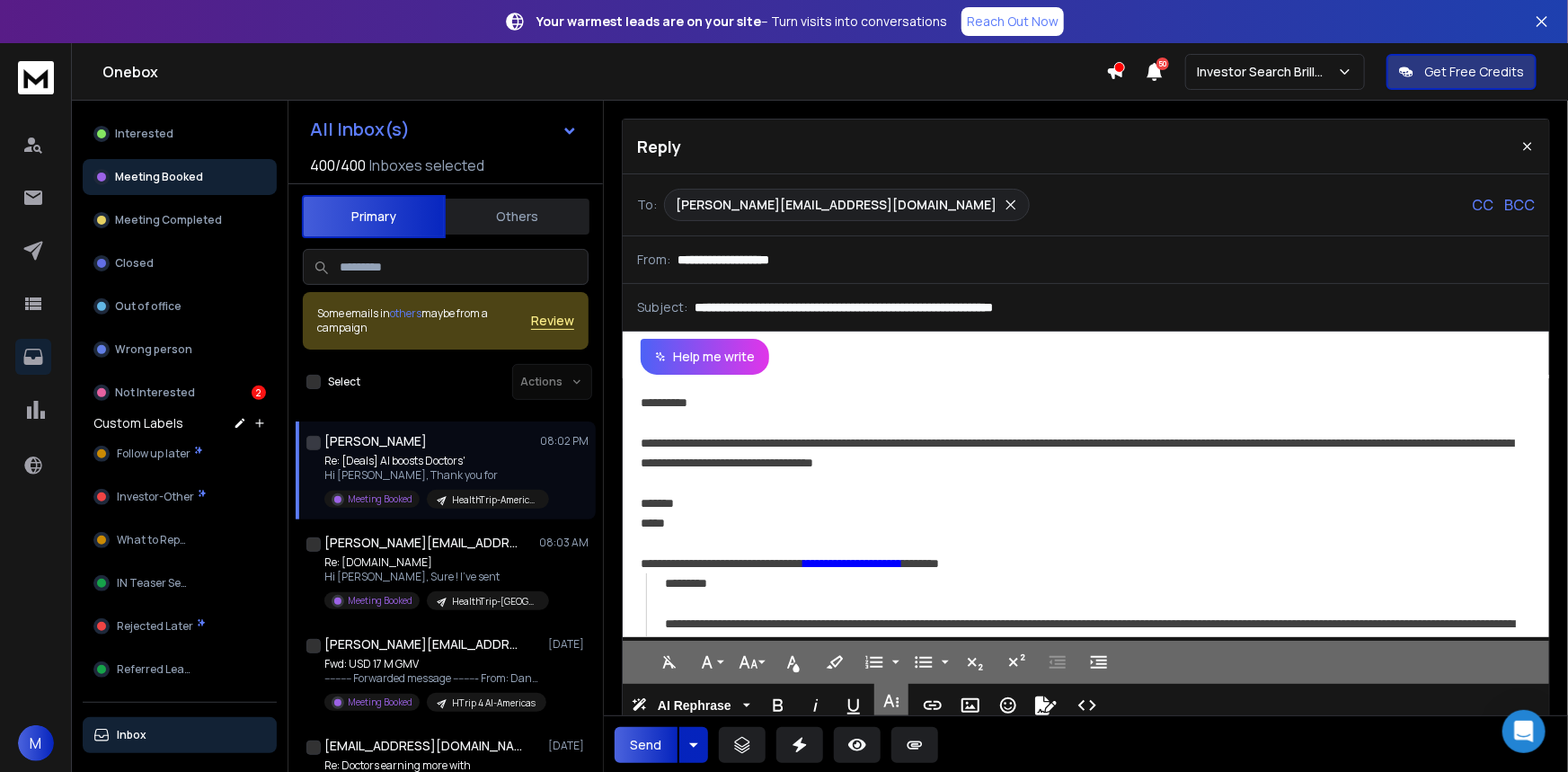
click at [1482, 201] on p "CC" at bounding box center [1482, 205] width 21 height 21
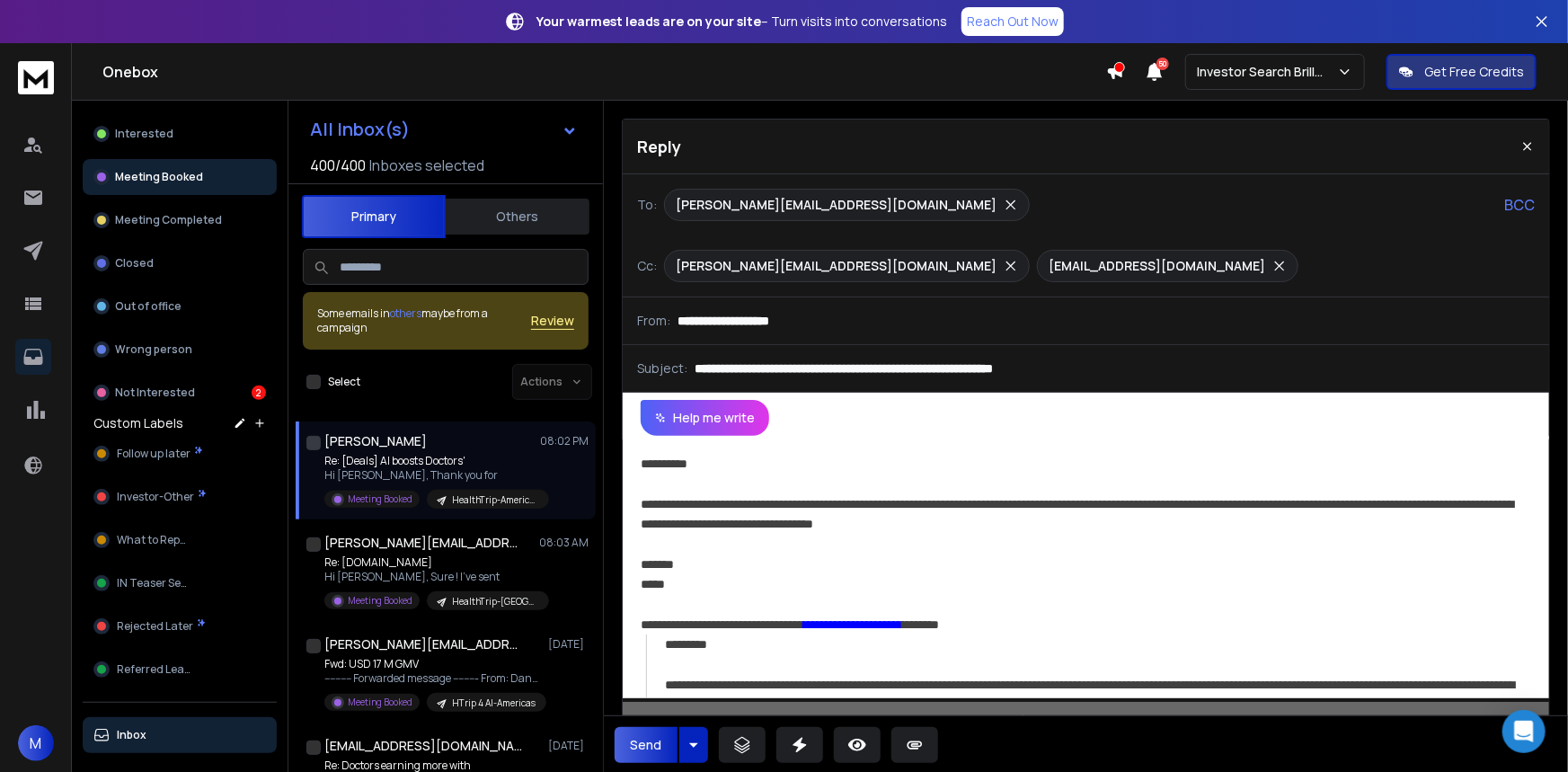
click at [652, 746] on button "Send" at bounding box center [646, 745] width 62 height 36
